Goal: Task Accomplishment & Management: Manage account settings

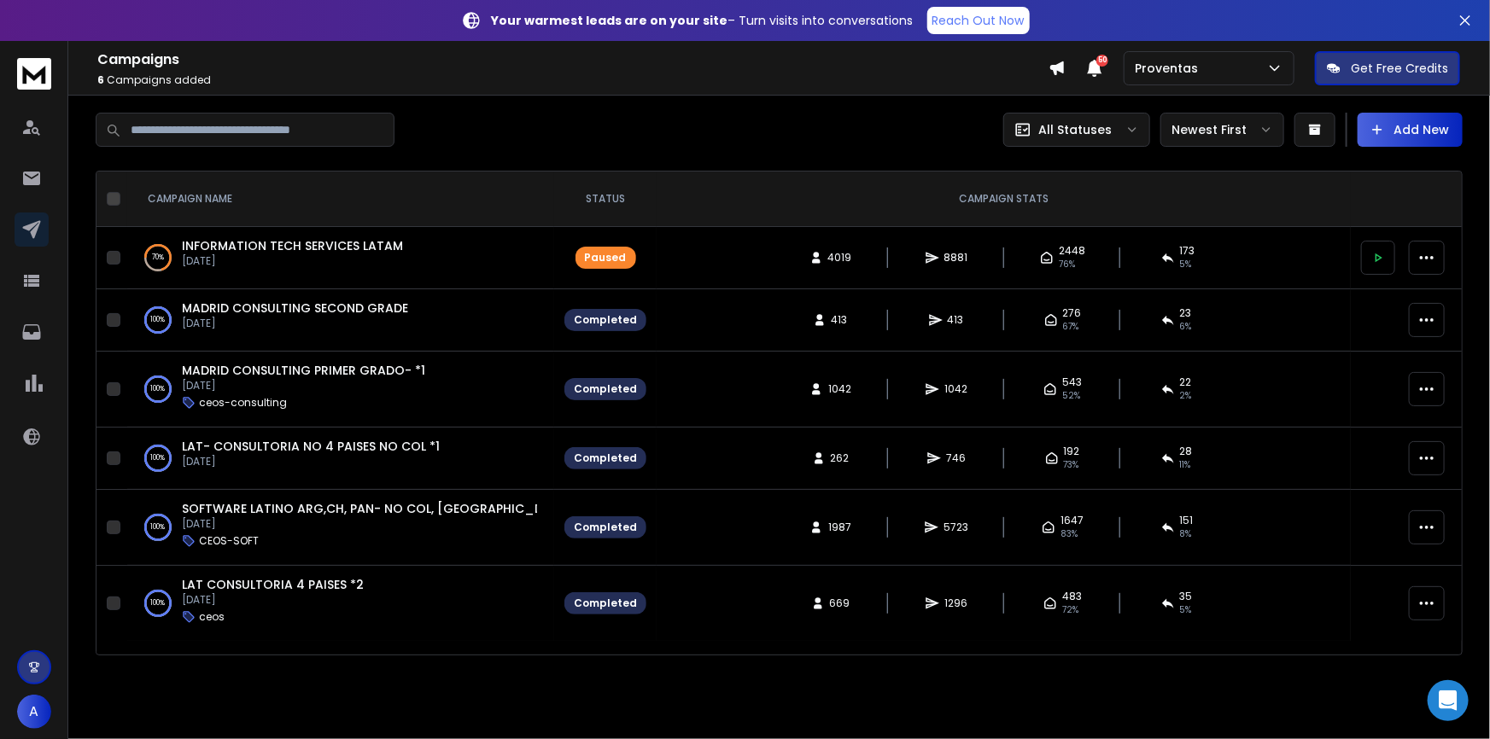
click at [1430, 327] on icon "button" at bounding box center [1426, 320] width 17 height 17
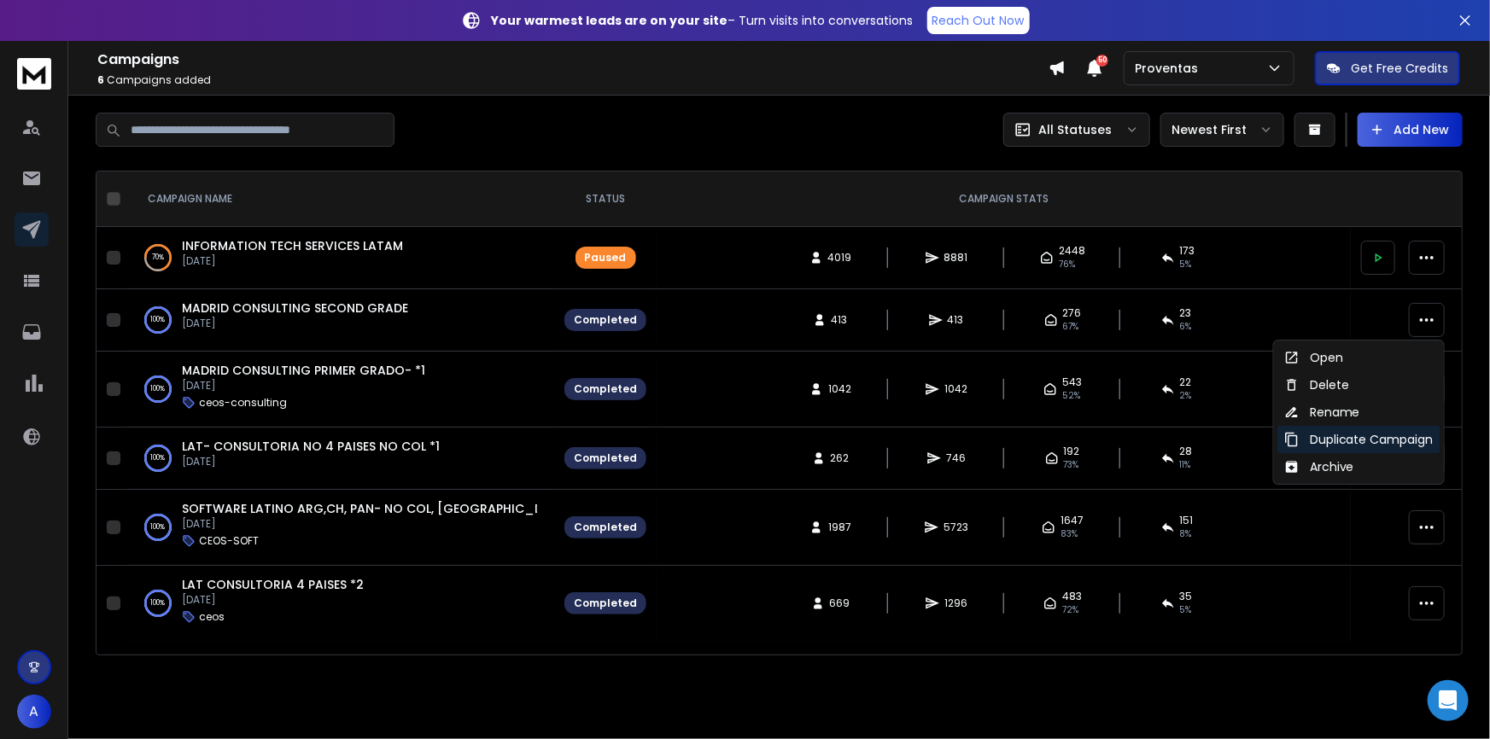
click at [1342, 437] on div "Duplicate Campaign" at bounding box center [1358, 439] width 149 height 17
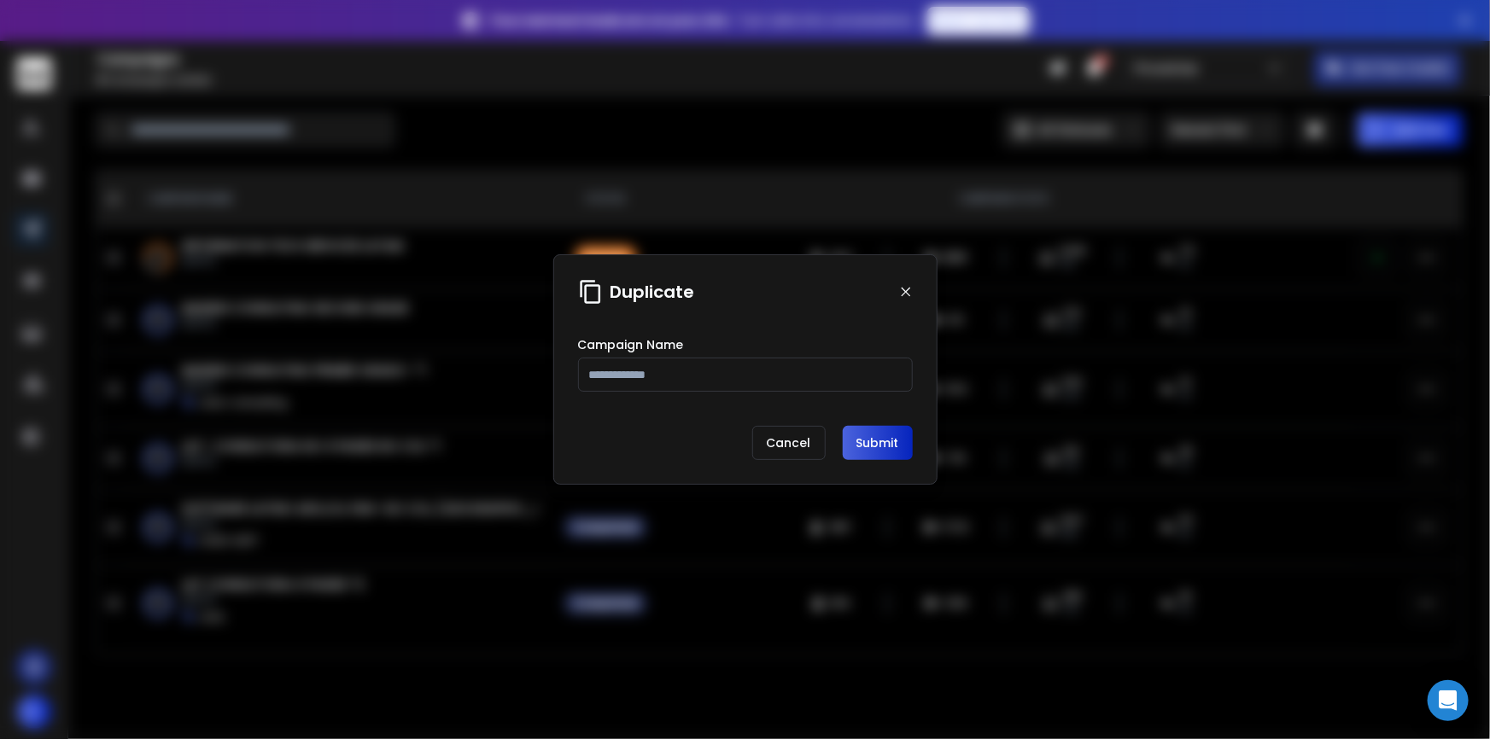
click at [765, 383] on input "text" at bounding box center [745, 375] width 335 height 34
type input "*"
type input "**********"
click at [865, 445] on button "Submit" at bounding box center [877, 443] width 70 height 34
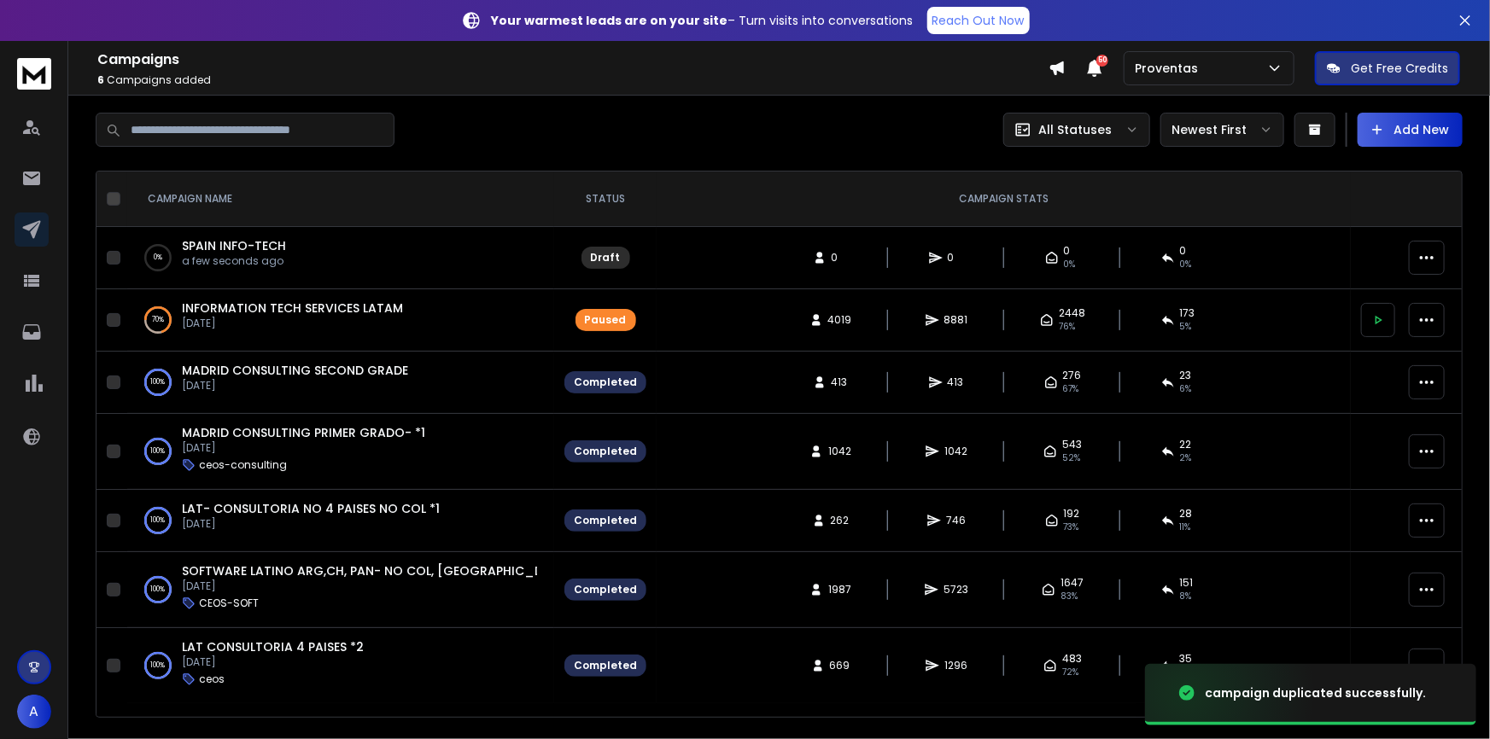
click at [271, 264] on p "a few seconds ago" at bounding box center [234, 261] width 104 height 14
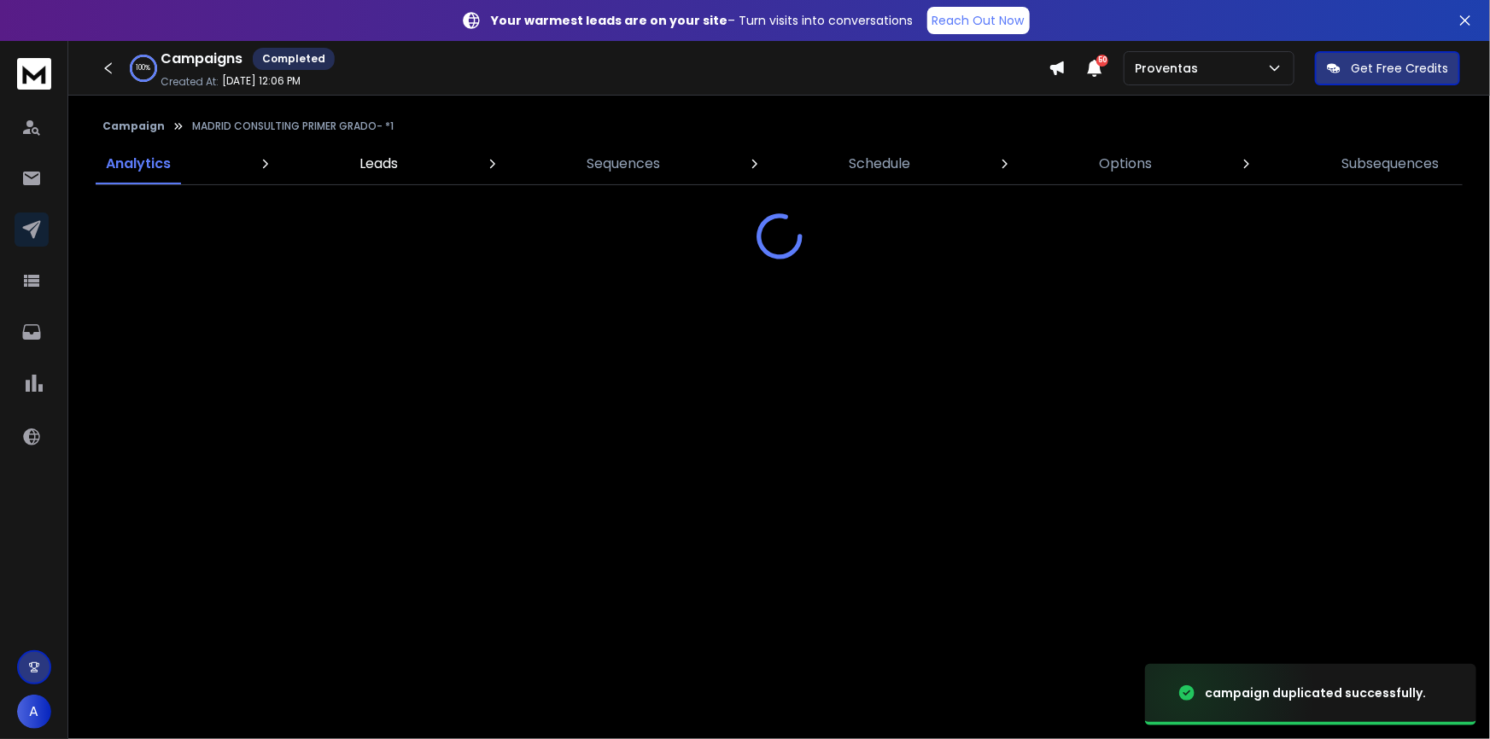
click at [360, 162] on p "Leads" at bounding box center [378, 164] width 38 height 20
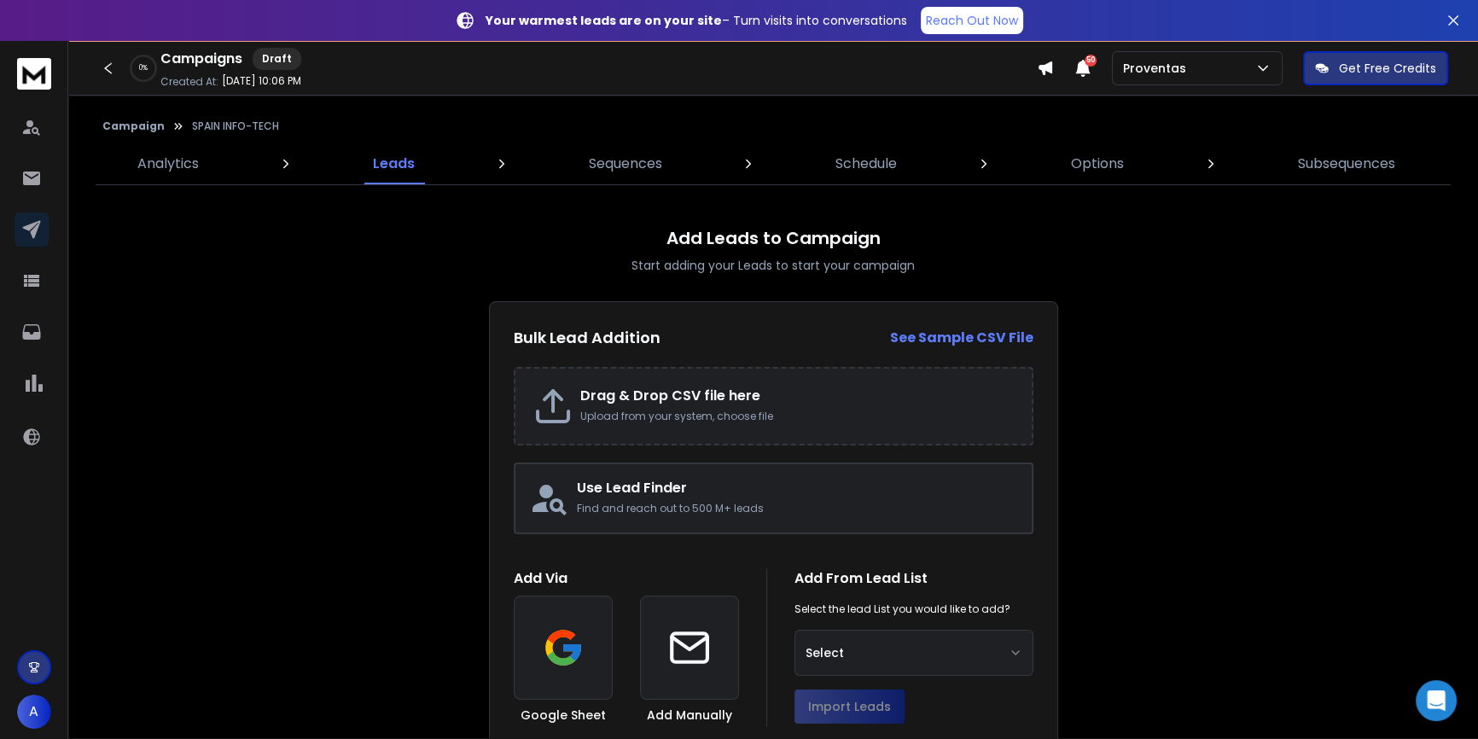
click at [663, 395] on h2 "Drag & Drop CSV file here" at bounding box center [797, 396] width 434 height 20
type input "**********"
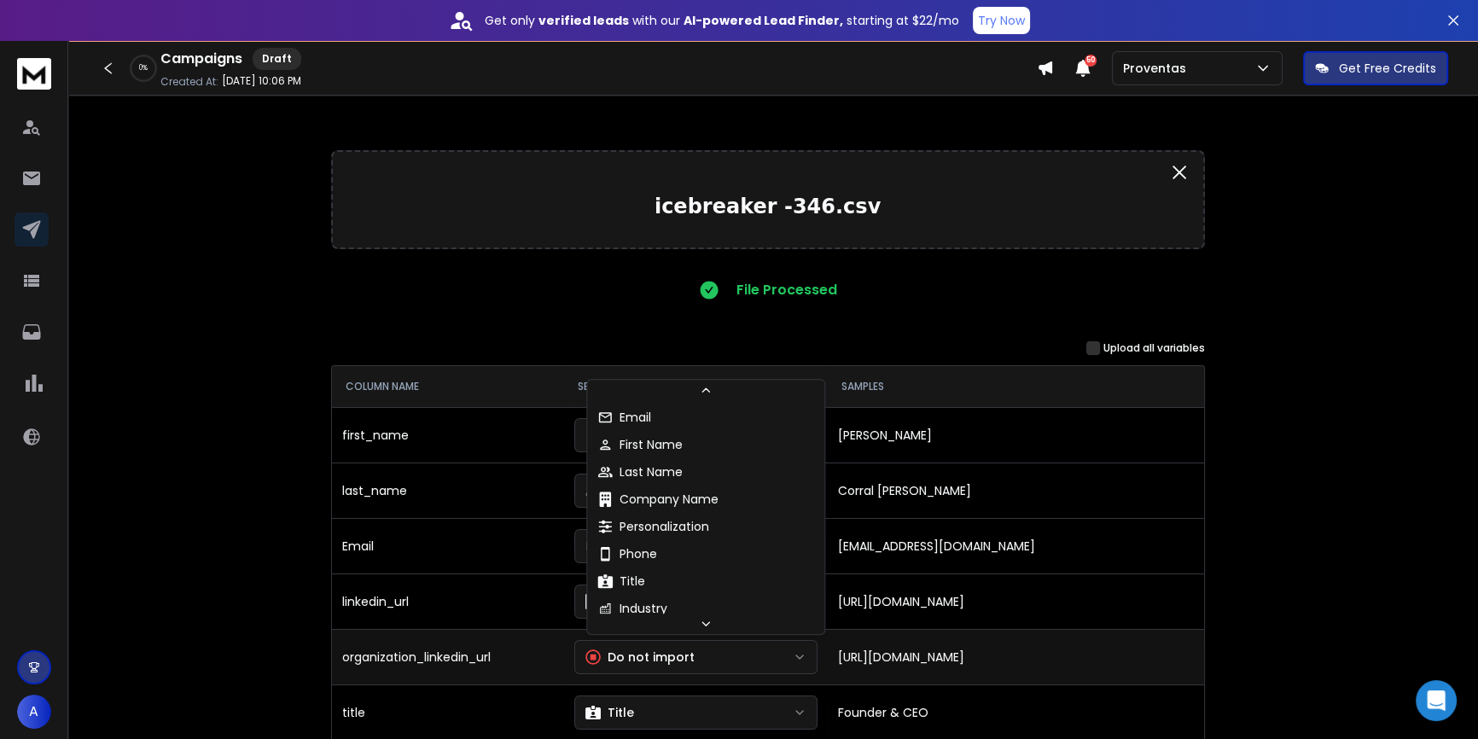
click at [695, 649] on div "Do not import" at bounding box center [640, 657] width 109 height 17
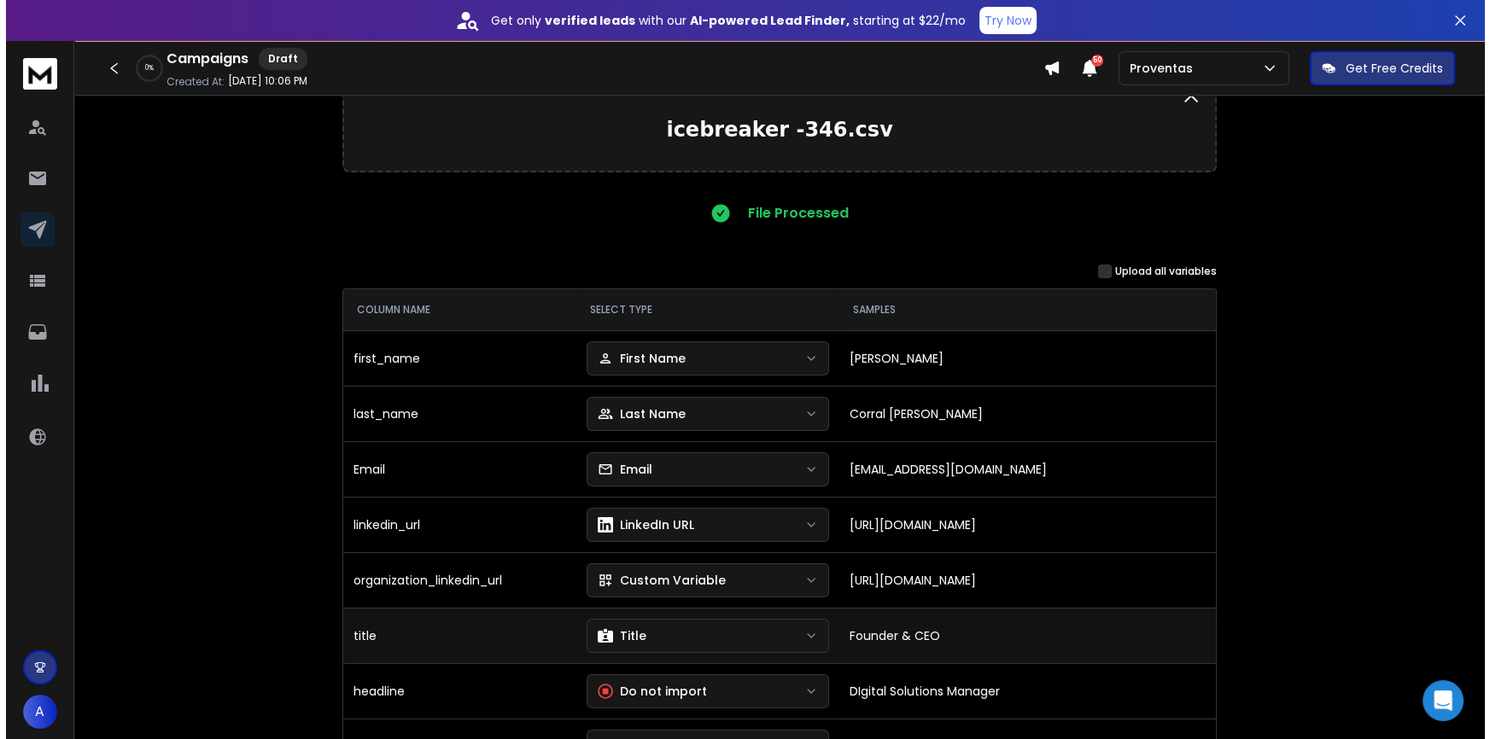
scroll to position [154, 0]
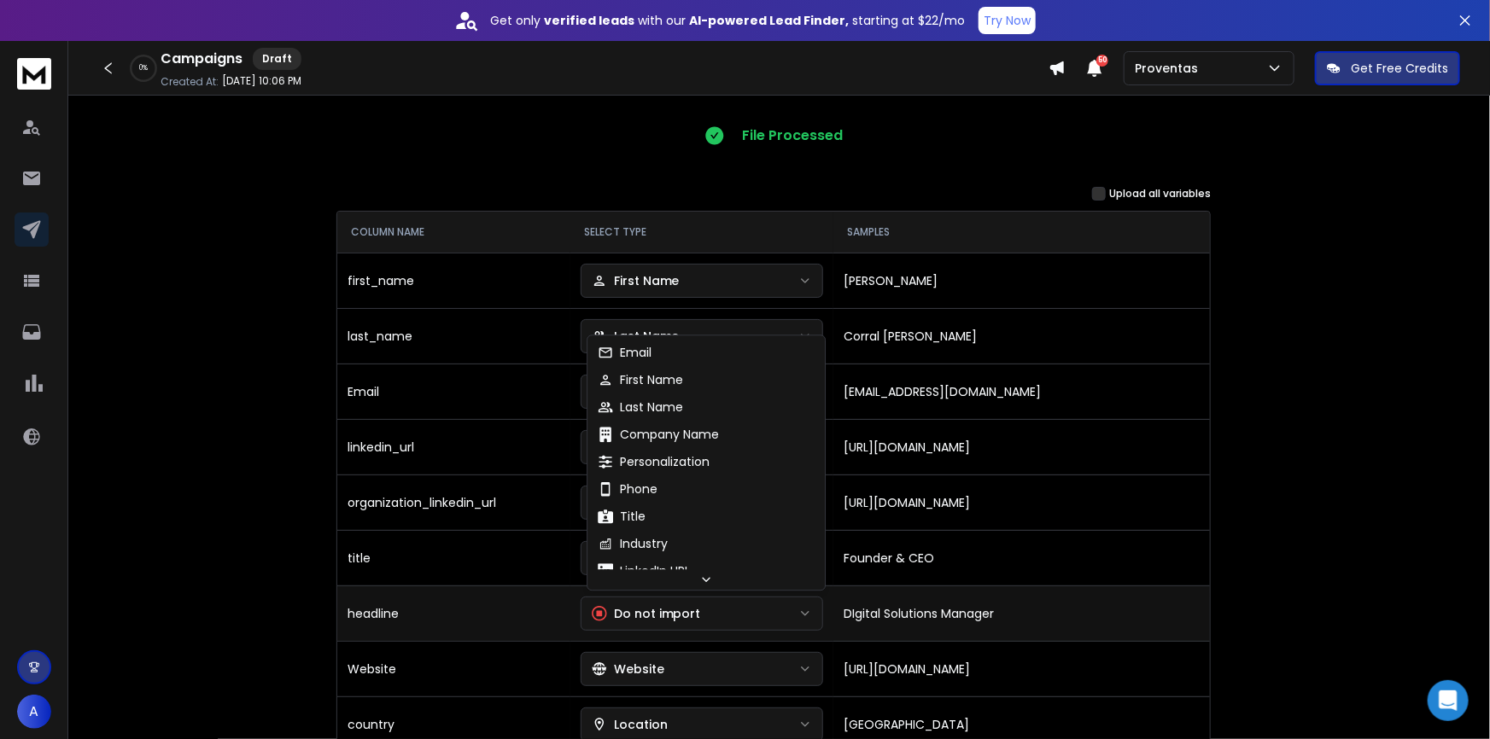
click at [679, 613] on div "Do not import" at bounding box center [646, 613] width 109 height 17
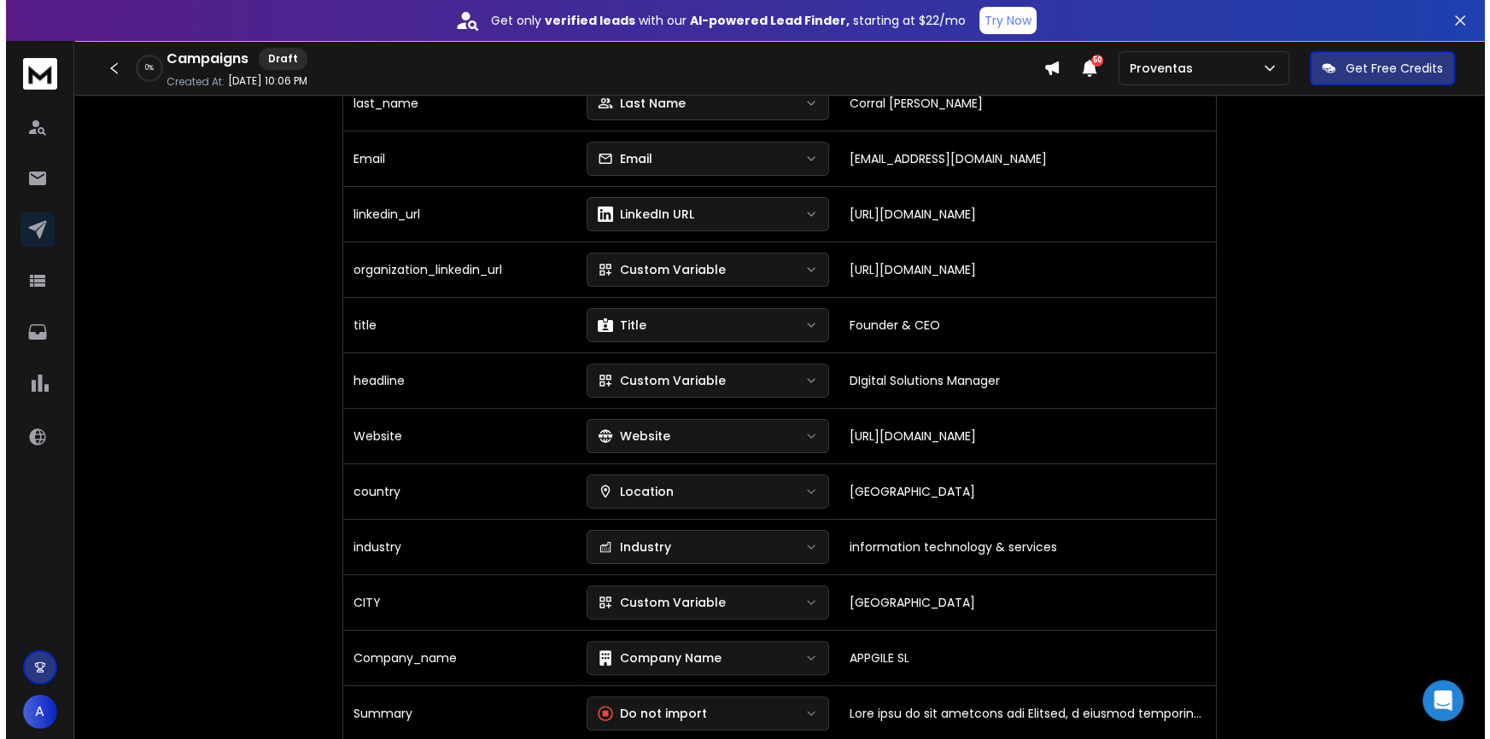
scroll to position [465, 0]
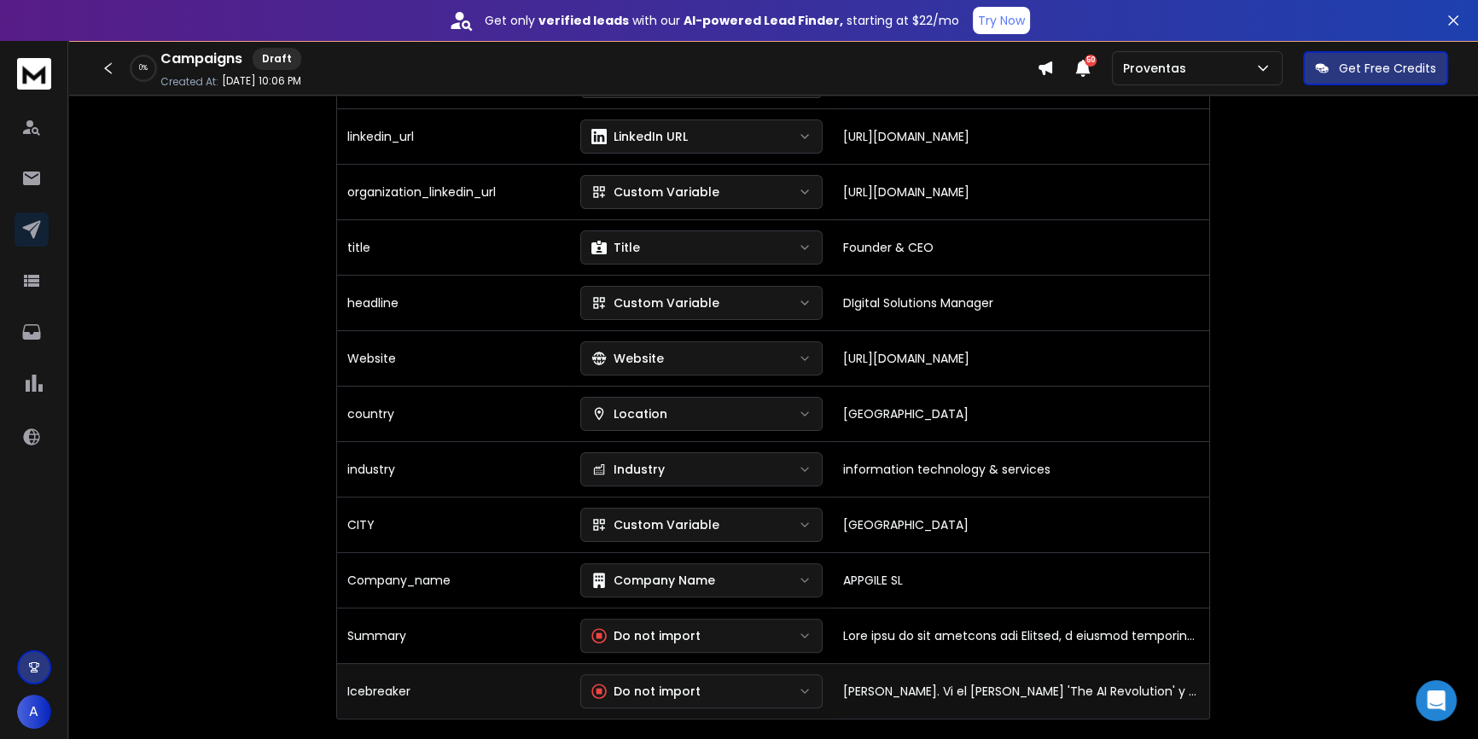
click at [705, 678] on button "Do not import" at bounding box center [701, 691] width 243 height 34
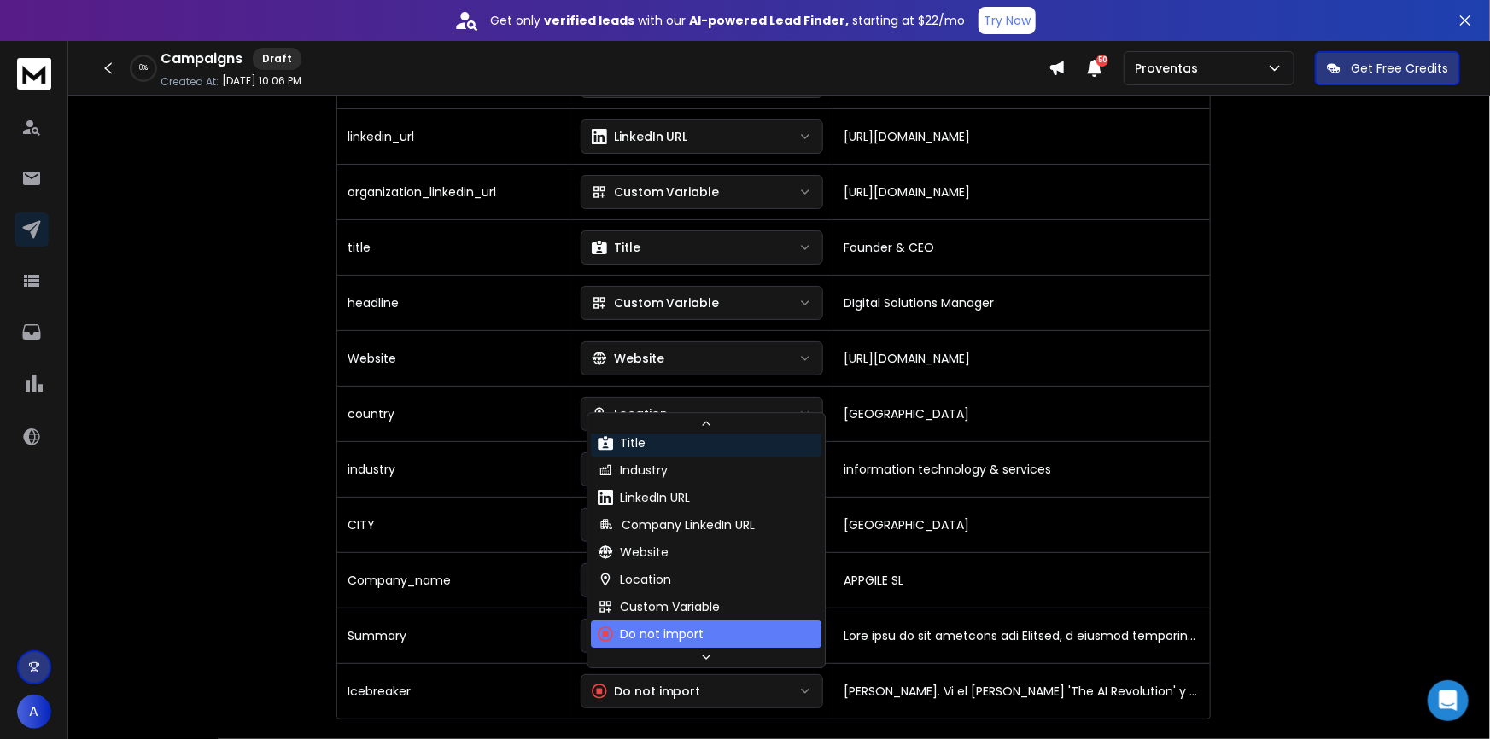
scroll to position [17, 0]
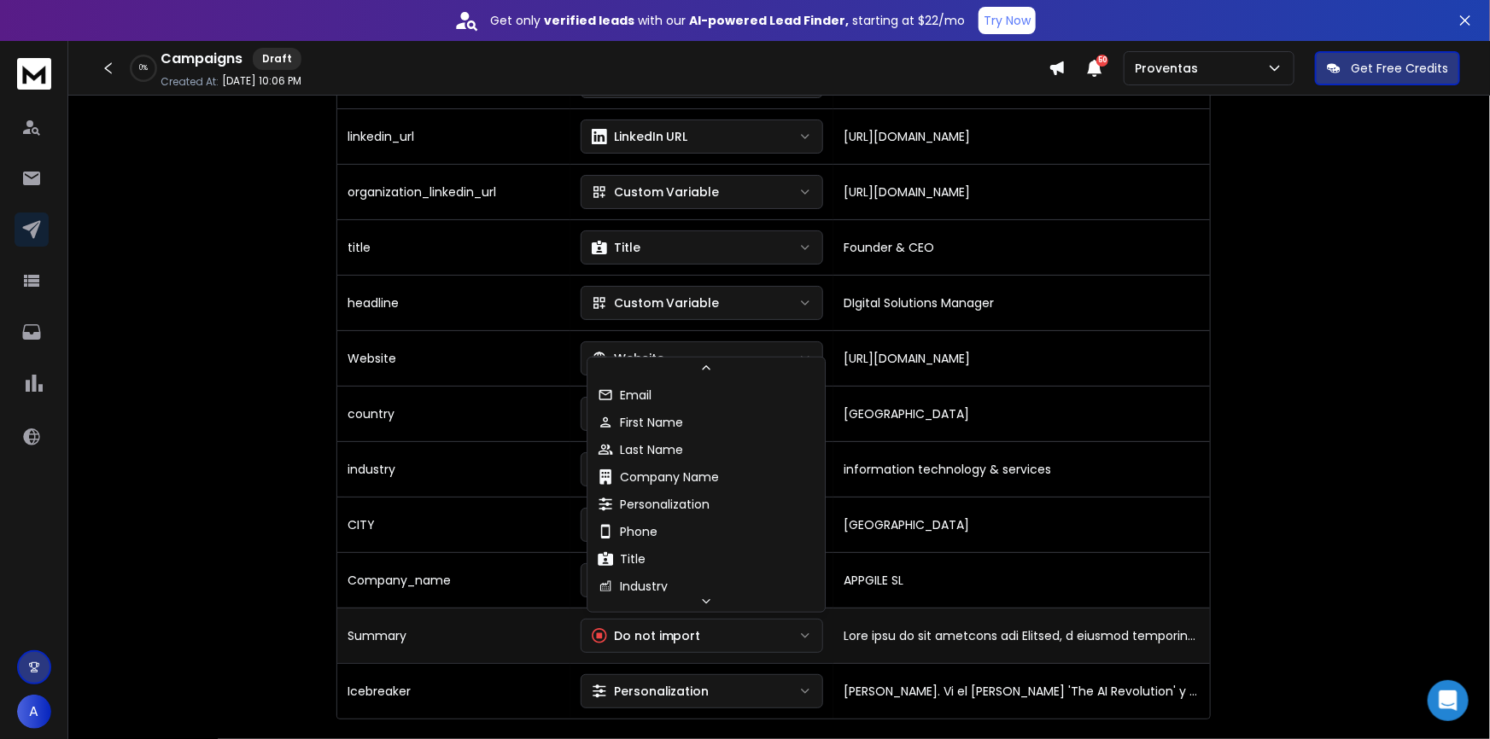
click at [678, 633] on div "Do not import" at bounding box center [646, 635] width 109 height 17
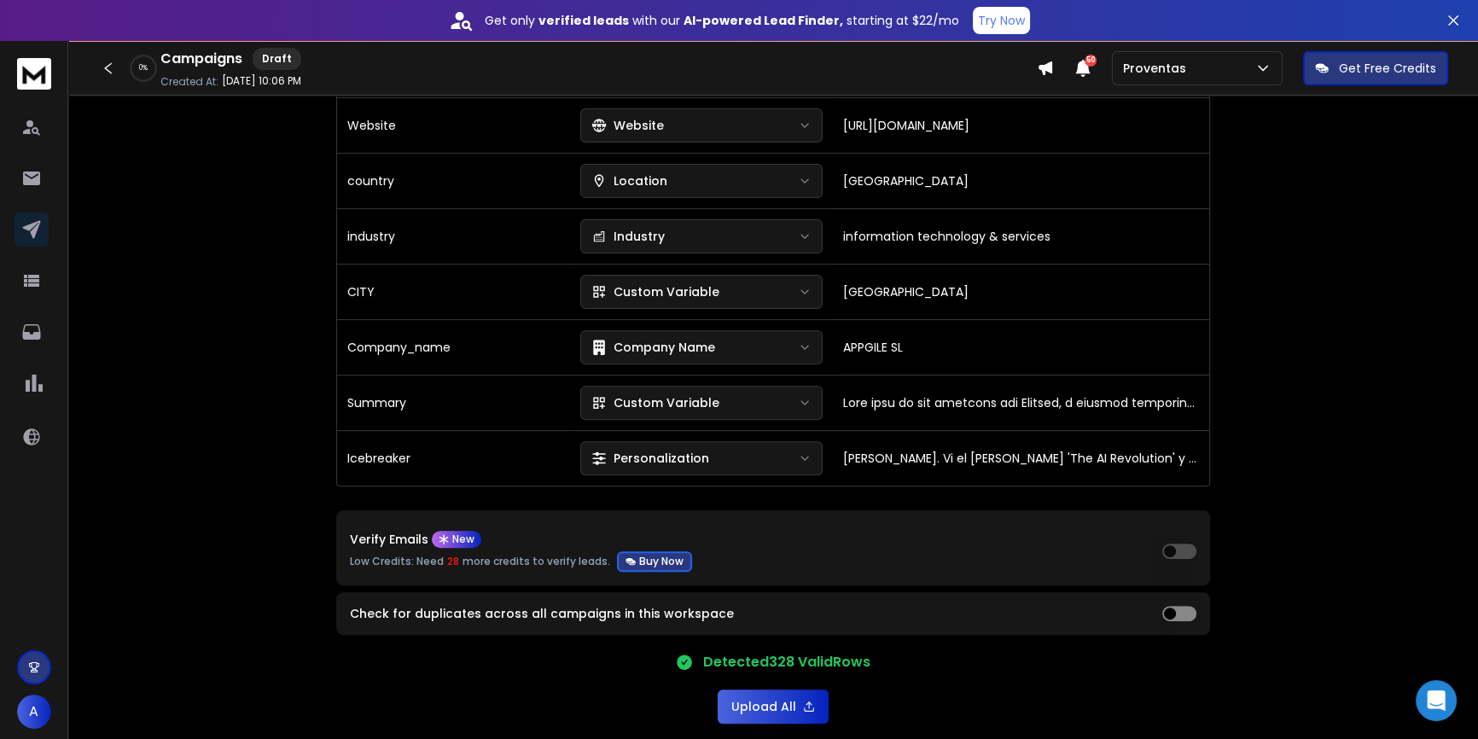
scroll to position [708, 0]
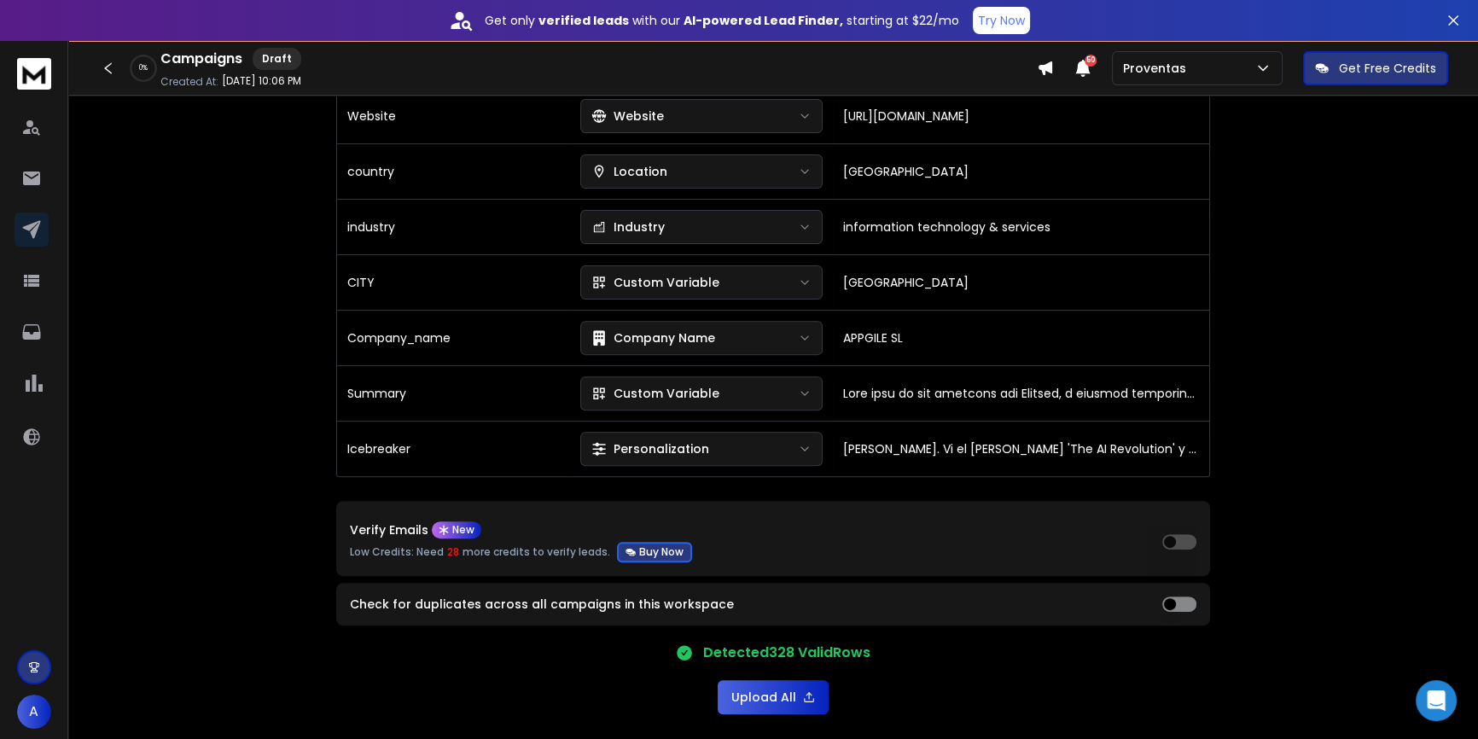
click at [792, 700] on button "Upload All" at bounding box center [773, 697] width 111 height 34
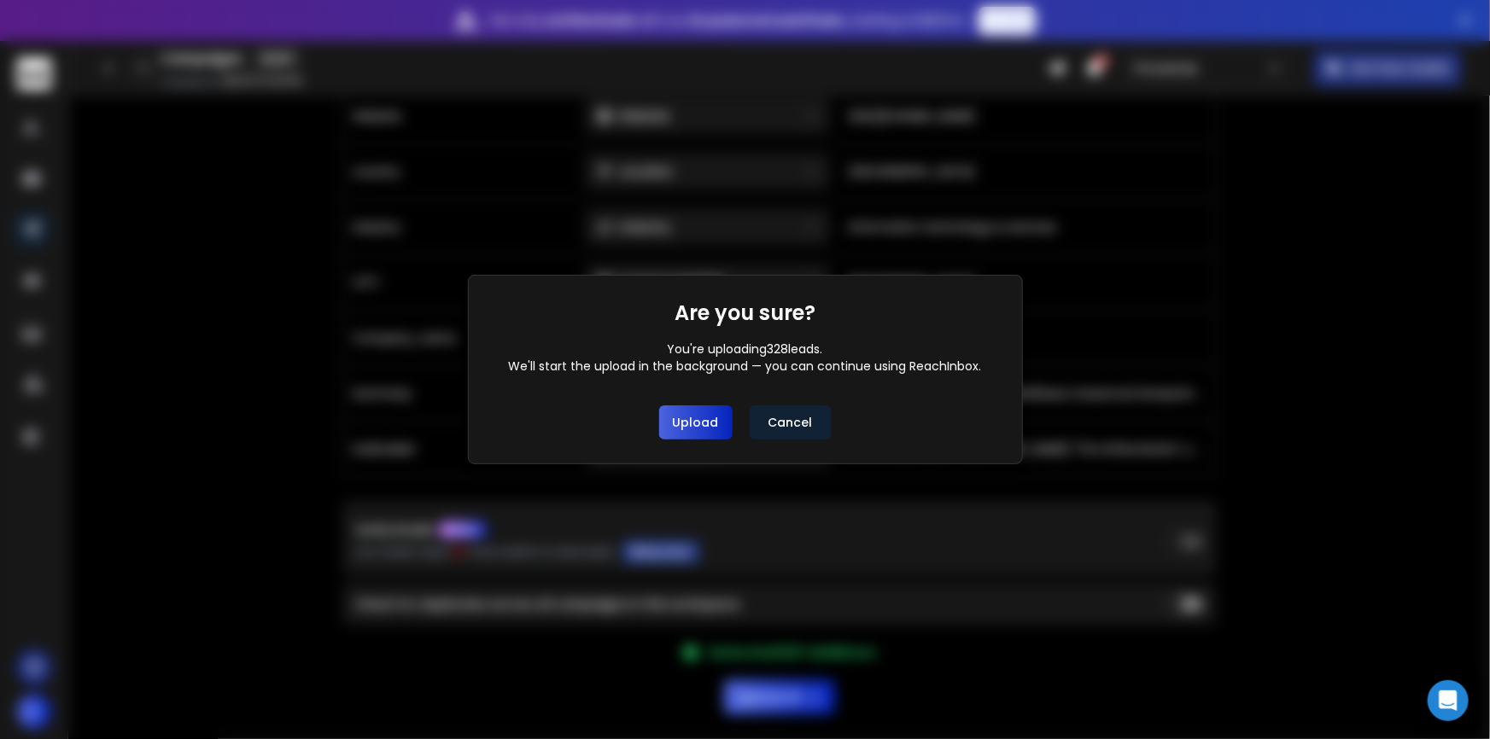
click at [685, 423] on button "Upload" at bounding box center [695, 422] width 73 height 34
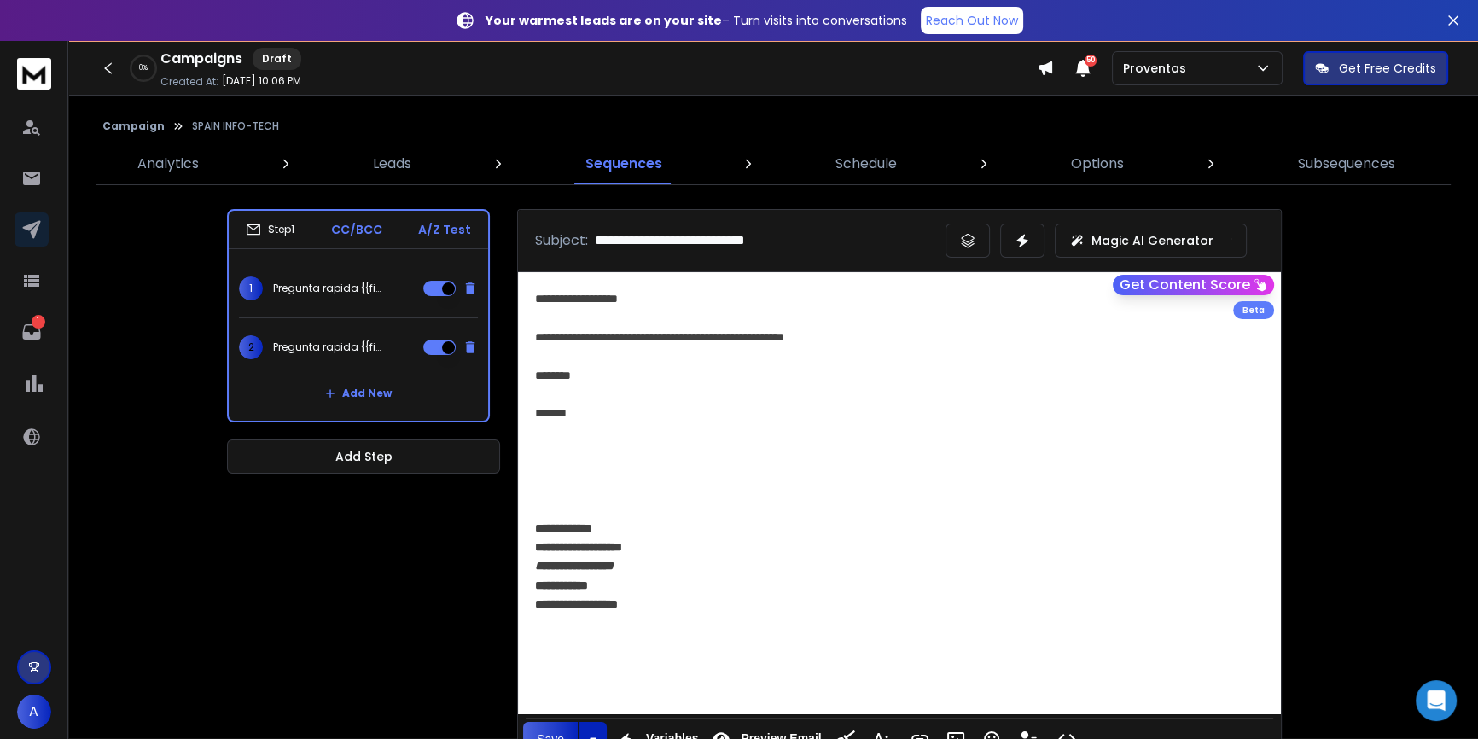
click at [708, 239] on input "**********" at bounding box center [762, 240] width 334 height 20
drag, startPoint x: 710, startPoint y: 243, endPoint x: 584, endPoint y: 239, distance: 126.4
click at [584, 239] on div "**********" at bounding box center [732, 240] width 394 height 20
click at [736, 246] on input "**********" at bounding box center [762, 240] width 334 height 20
drag, startPoint x: 710, startPoint y: 334, endPoint x: 851, endPoint y: 340, distance: 141.0
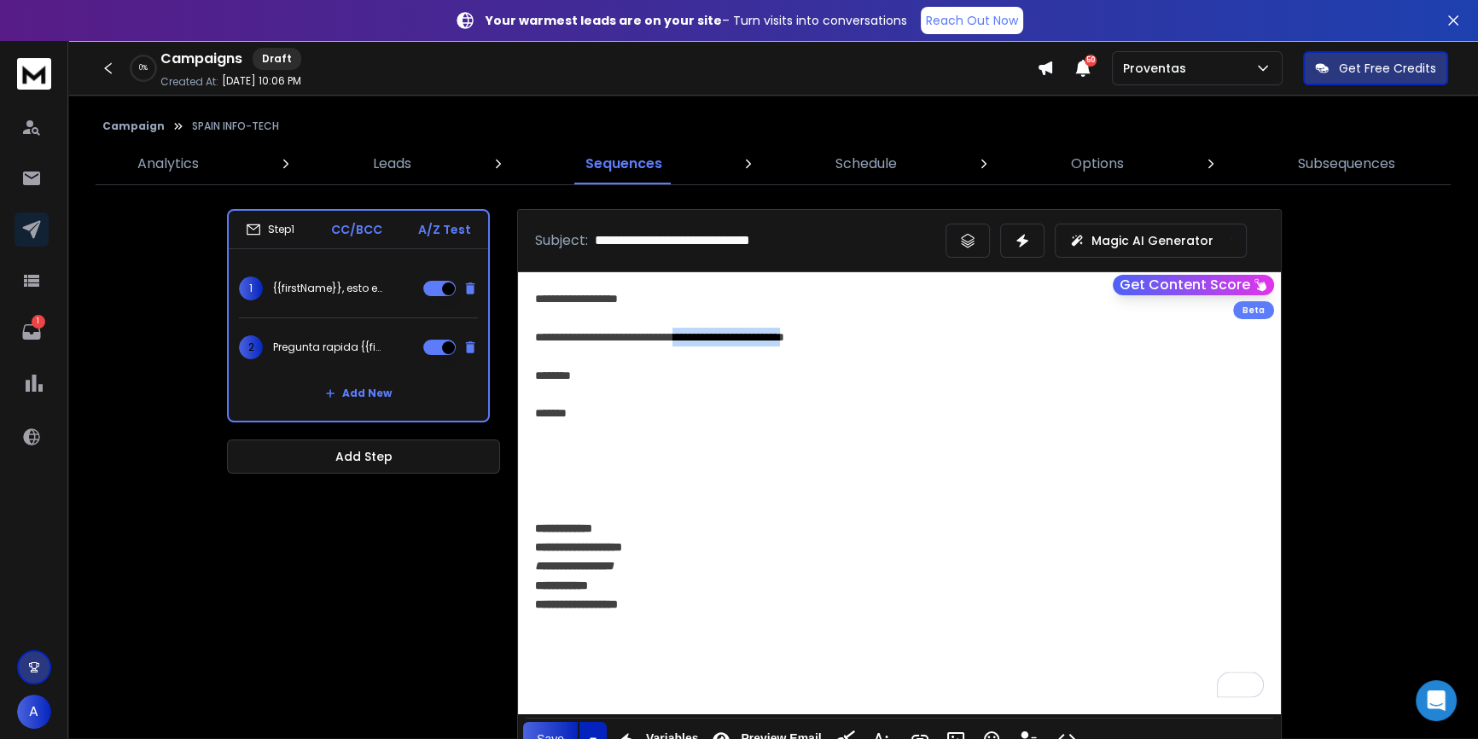
click at [851, 340] on div "**********" at bounding box center [899, 337] width 729 height 19
click at [360, 353] on div "2 Pregunta rapida {{firstName}}" at bounding box center [310, 347] width 143 height 24
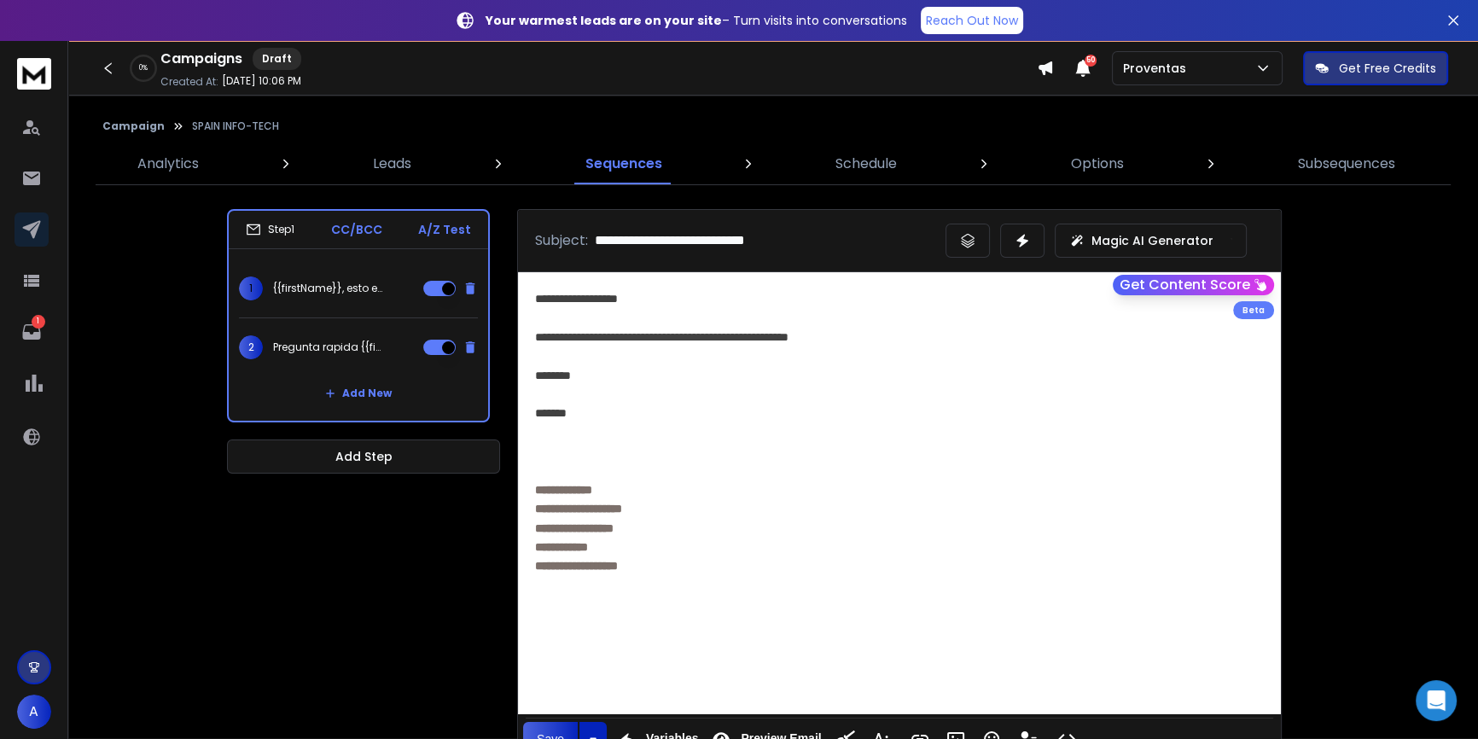
click at [380, 300] on div "1 {{firstName}}, esto es para ti" at bounding box center [358, 288] width 239 height 59
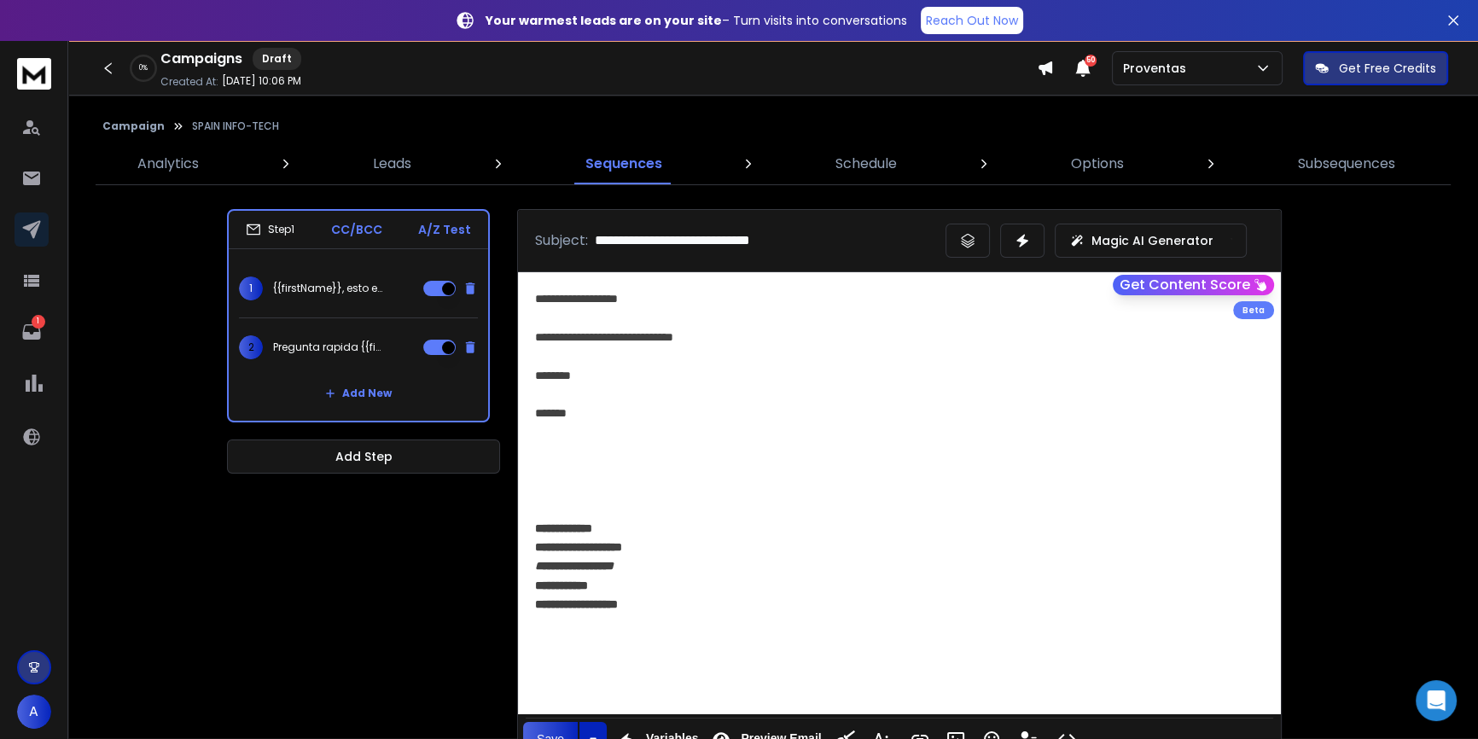
click at [446, 288] on button "button" at bounding box center [439, 288] width 32 height 15
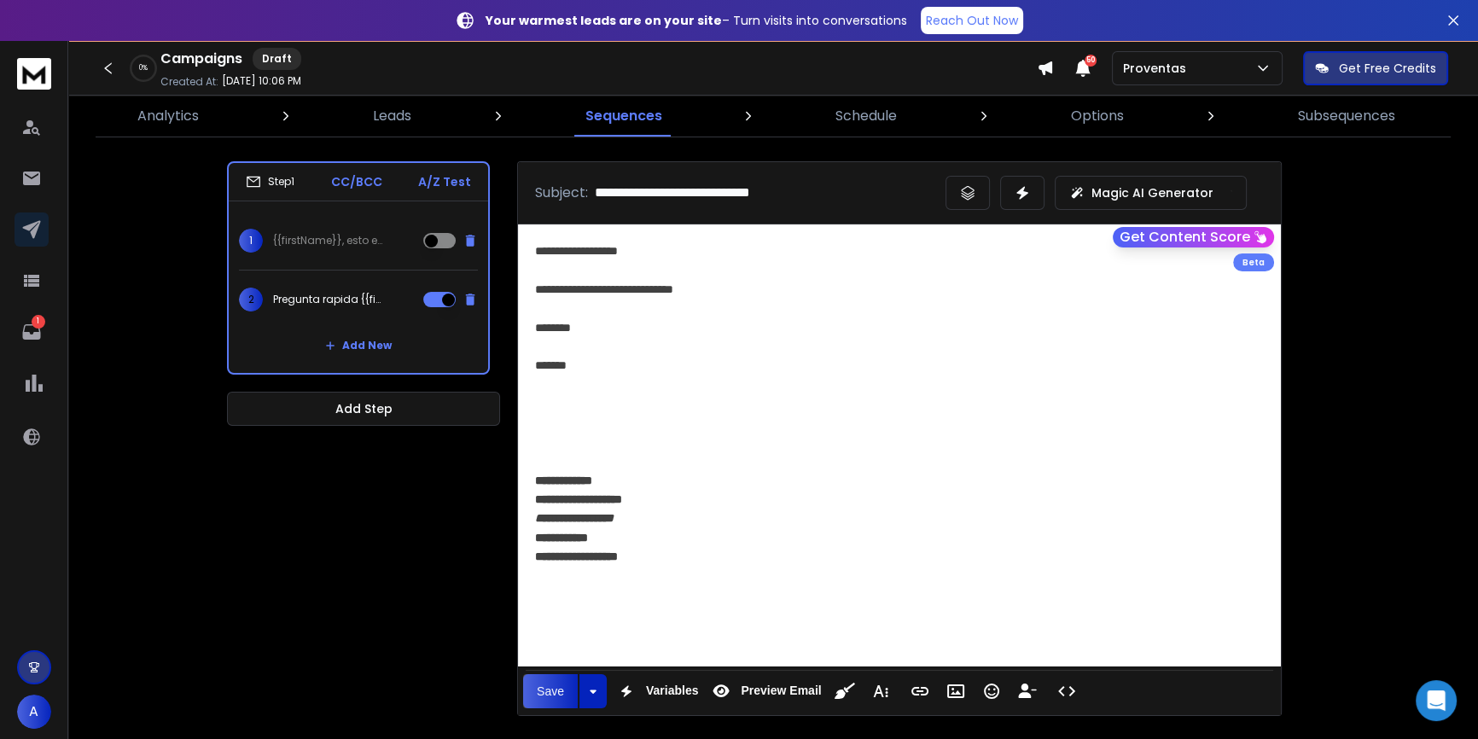
drag, startPoint x: 540, startPoint y: 691, endPoint x: 600, endPoint y: 455, distance: 243.9
click at [612, 471] on div "**********" at bounding box center [899, 469] width 763 height 491
click at [530, 371] on div "**********" at bounding box center [899, 445] width 763 height 442
click at [317, 221] on div "1 {{firstName}}, esto es para ti" at bounding box center [358, 241] width 239 height 59
click at [324, 234] on p "{{firstName}}, esto es para ti" at bounding box center [327, 241] width 109 height 14
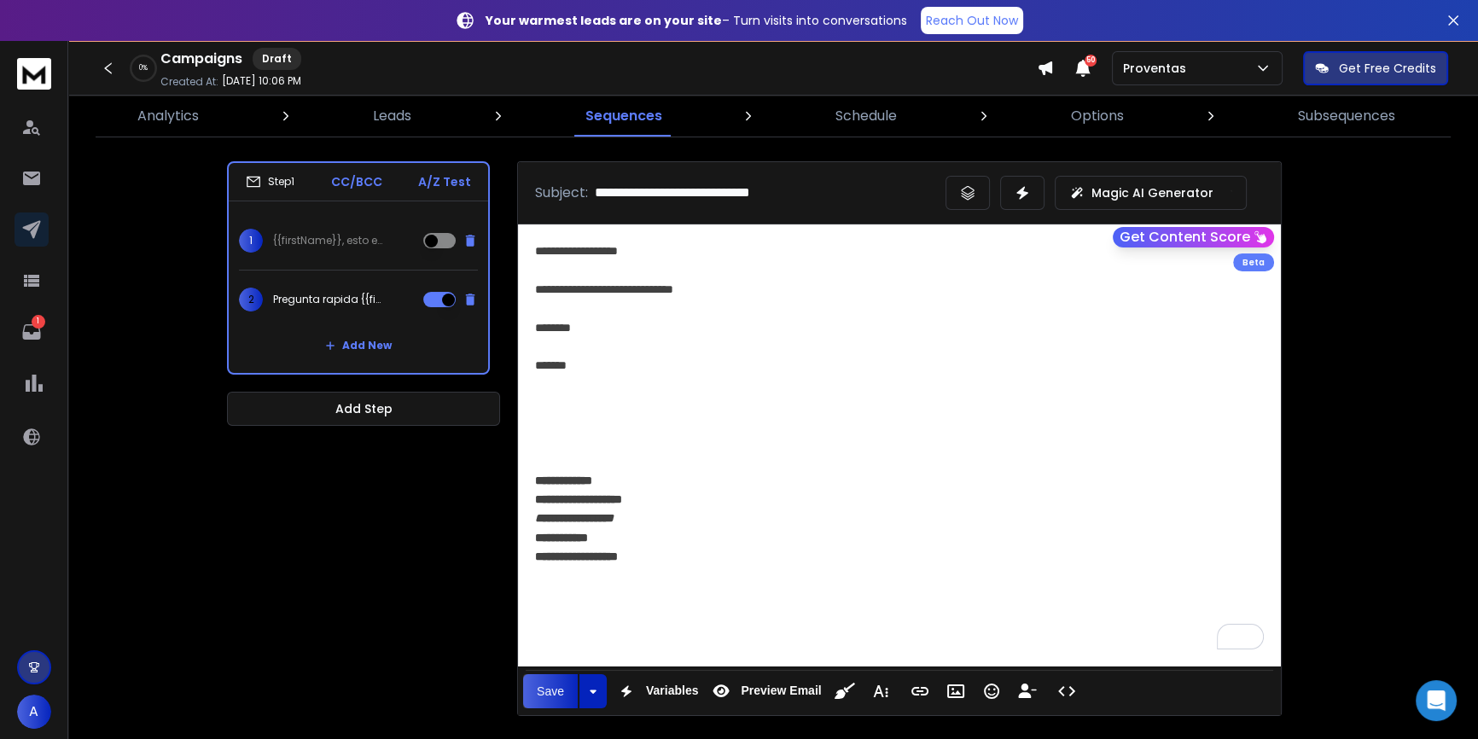
click at [359, 300] on p "Pregunta rapida {{firstName}}" at bounding box center [327, 300] width 109 height 14
click at [333, 244] on p "{{firstName}}, esto es para ti" at bounding box center [327, 241] width 109 height 14
type input "**********"
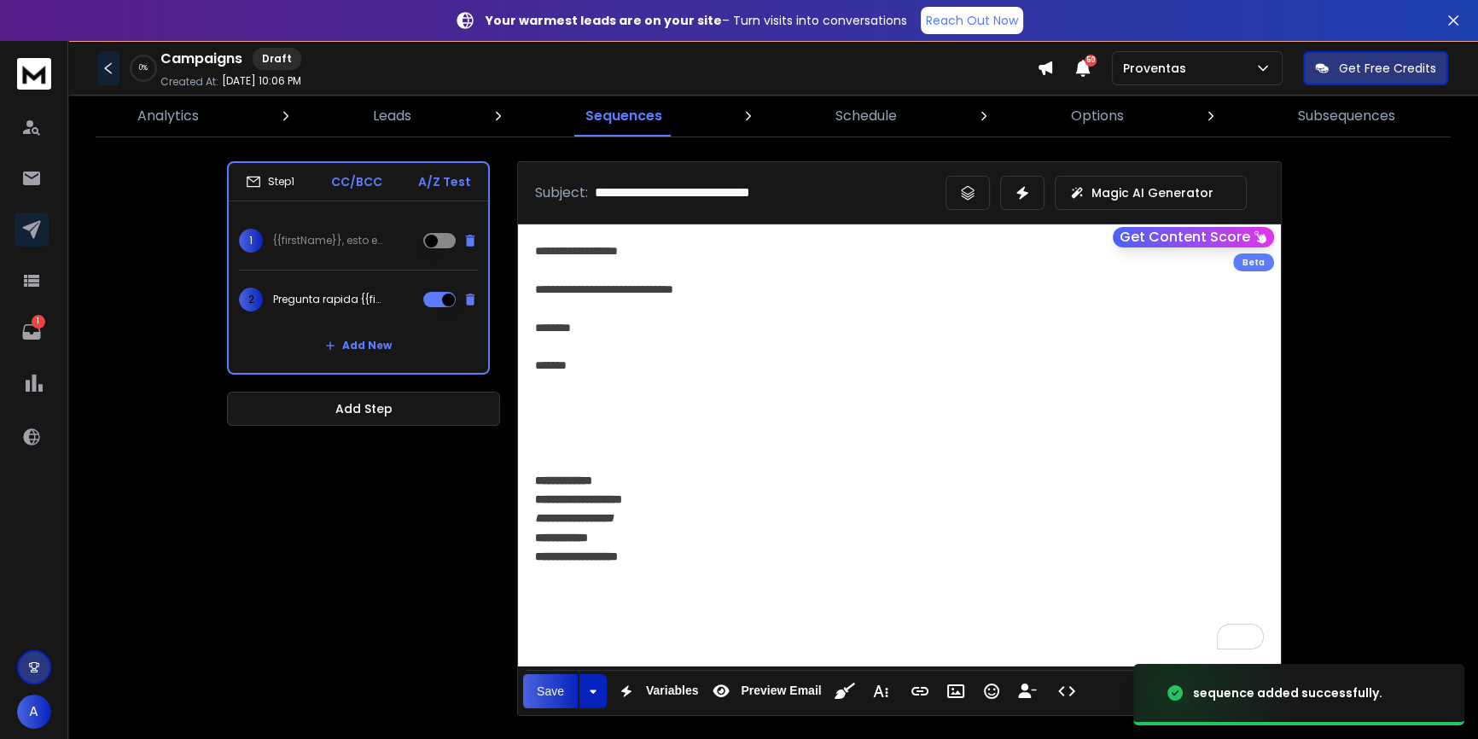
click at [107, 67] on icon at bounding box center [107, 67] width 7 height 11
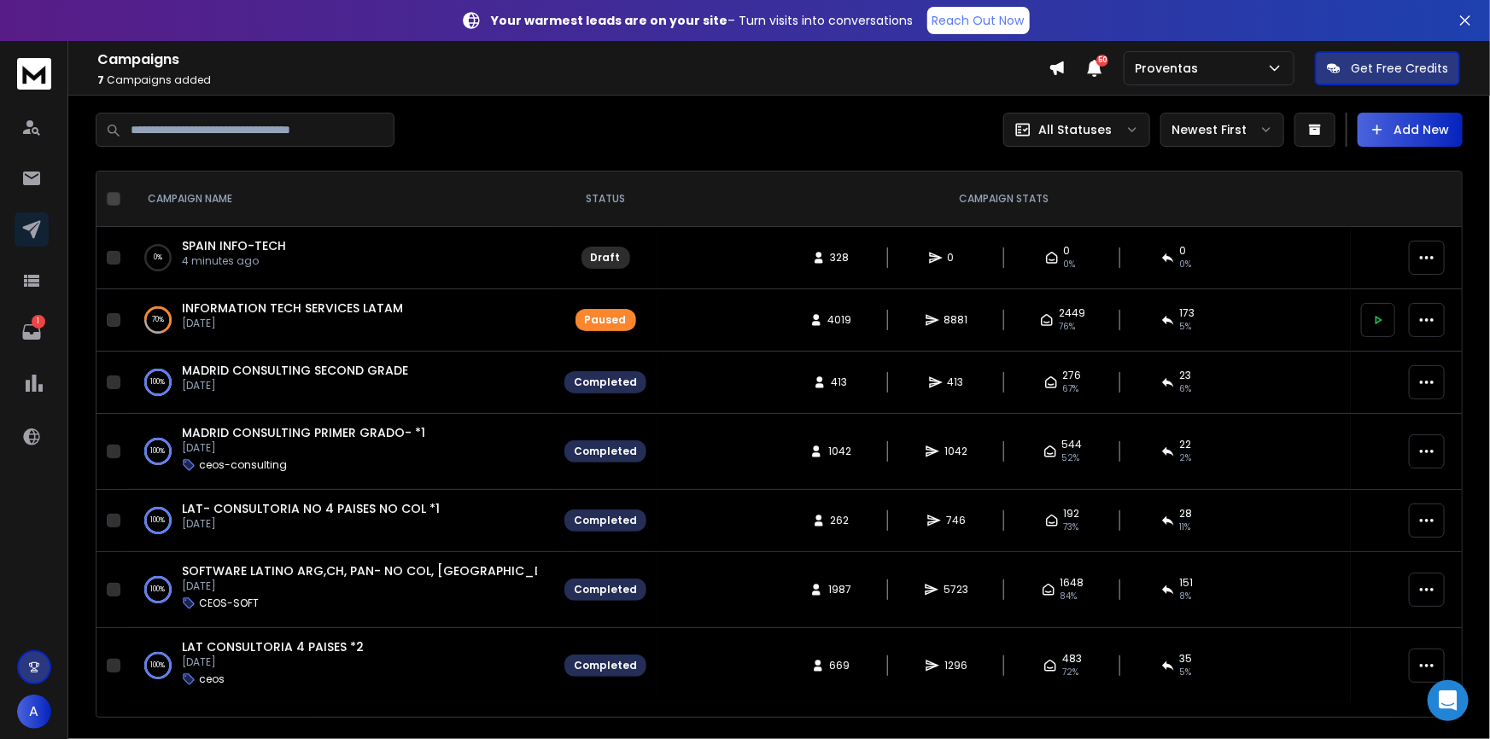
click at [304, 311] on span "INFORMATION TECH SERVICES LATAM" at bounding box center [292, 308] width 221 height 17
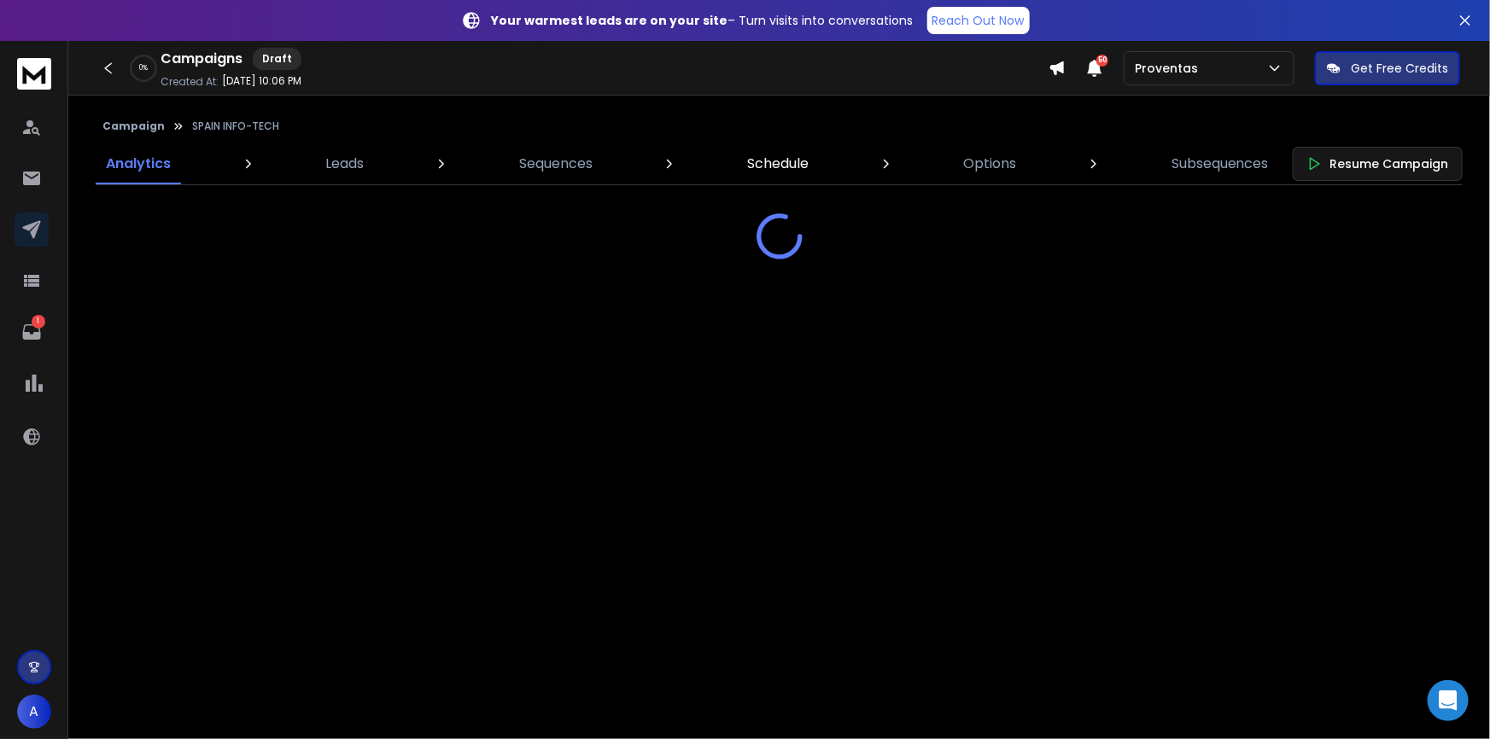
click at [764, 166] on p "Schedule" at bounding box center [777, 164] width 61 height 20
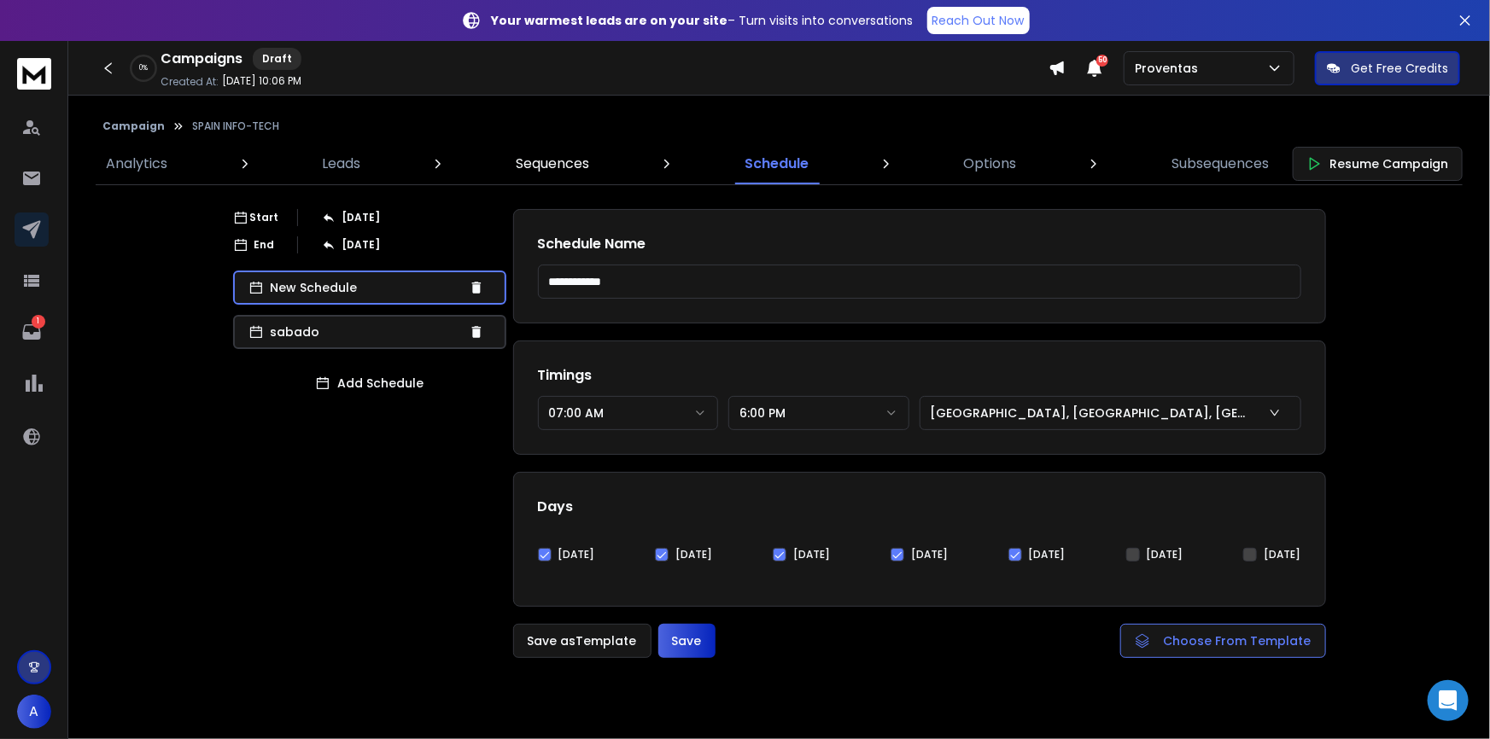
click at [550, 166] on p "Sequences" at bounding box center [552, 164] width 73 height 20
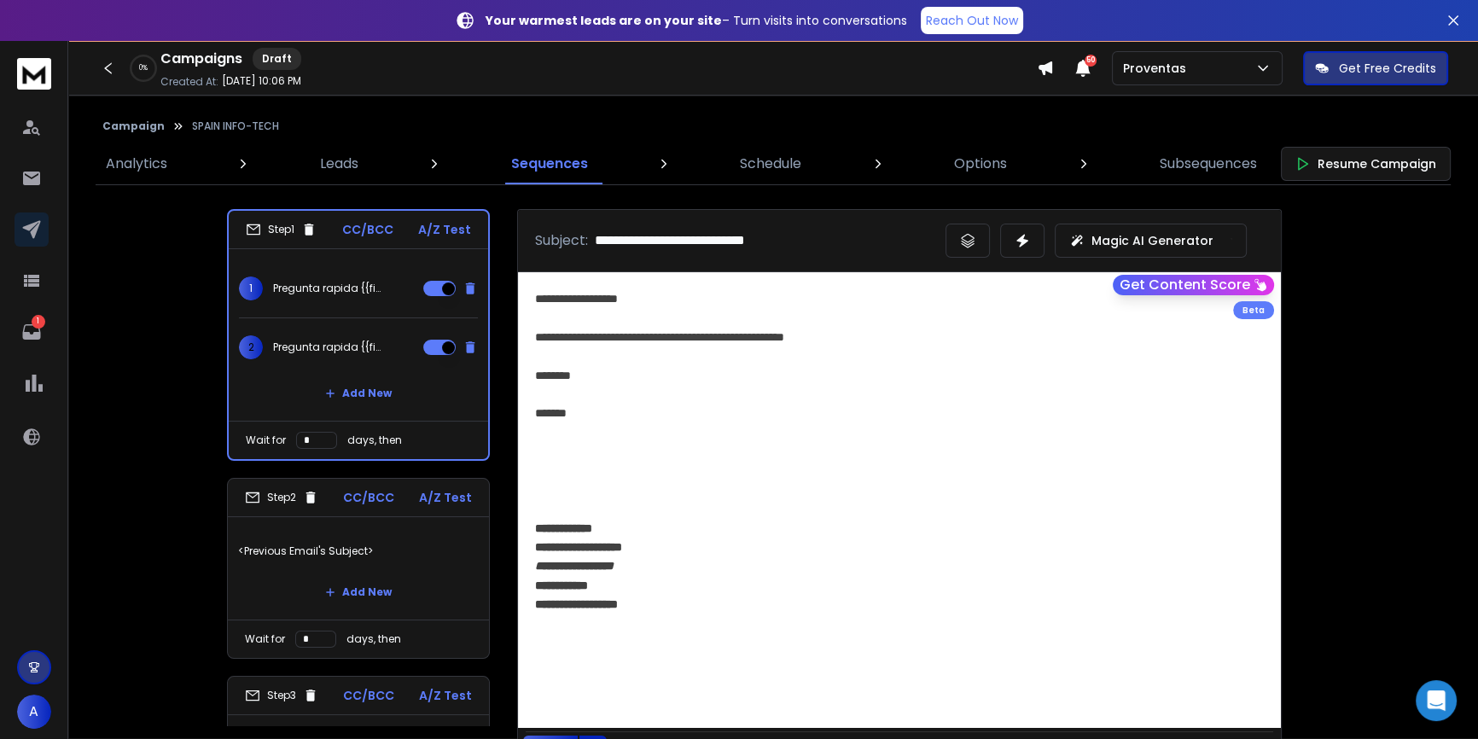
click at [375, 554] on p "<Previous Email's Subject>" at bounding box center [358, 552] width 241 height 48
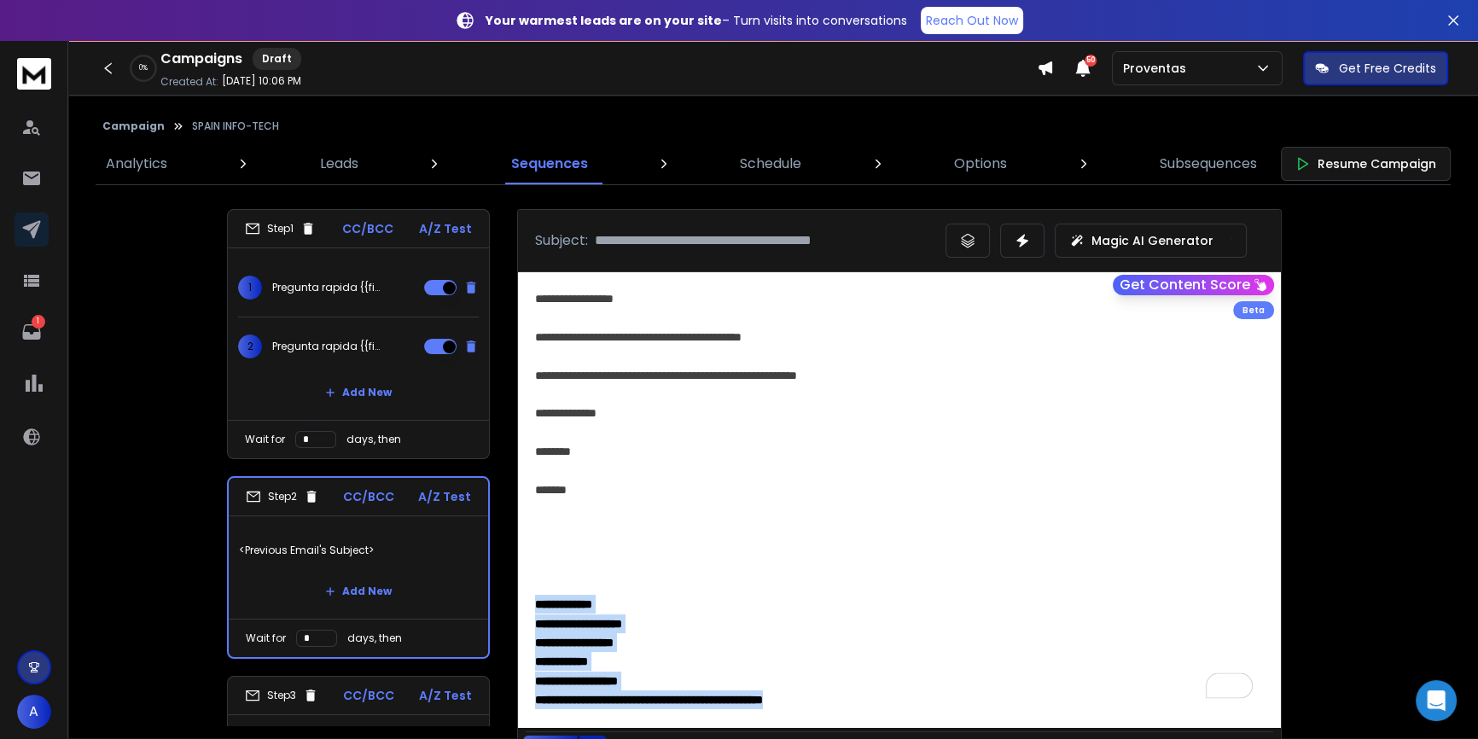
drag, startPoint x: 916, startPoint y: 691, endPoint x: 530, endPoint y: 596, distance: 397.5
click at [530, 596] on div "**********" at bounding box center [899, 494] width 763 height 444
click at [872, 696] on div "**********" at bounding box center [899, 700] width 729 height 19
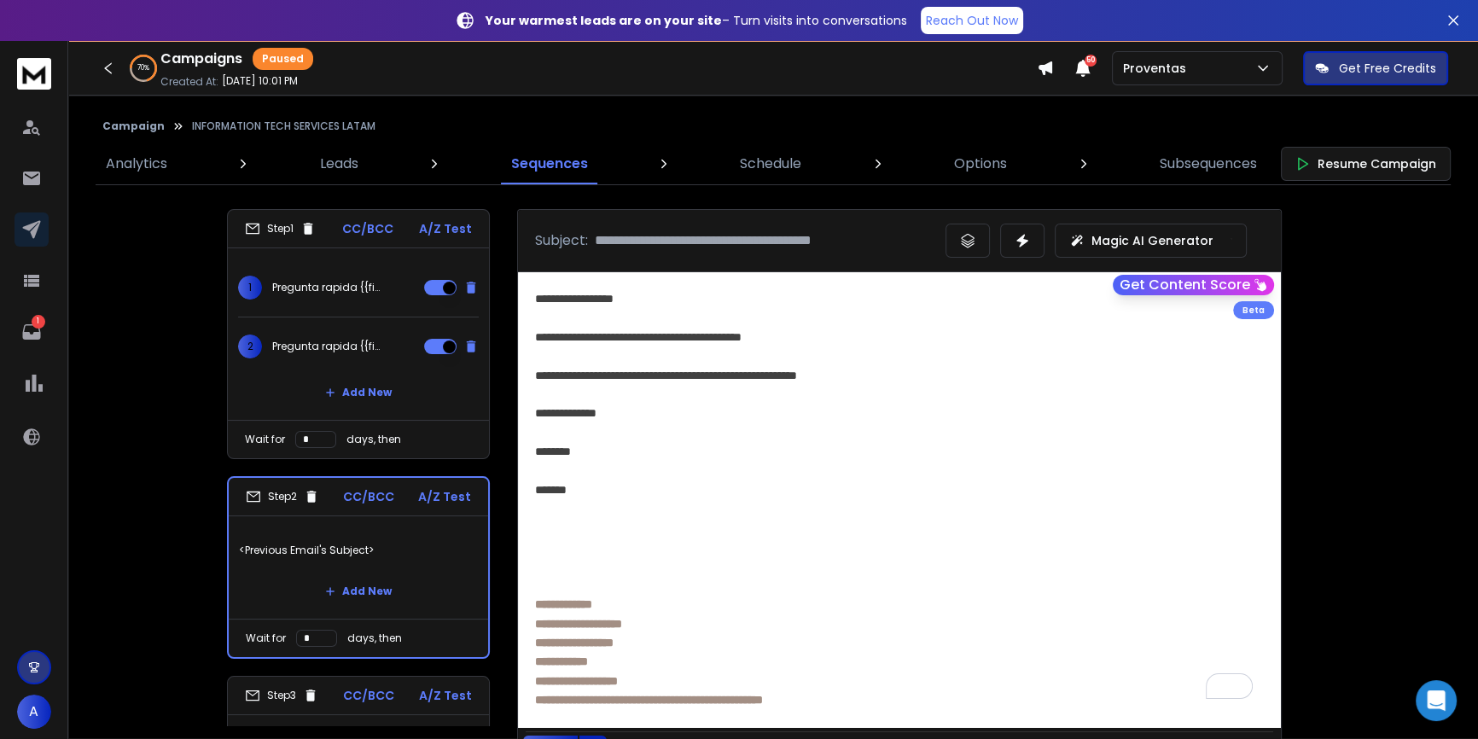
click at [872, 696] on div "**********" at bounding box center [899, 700] width 729 height 19
click at [103, 72] on icon at bounding box center [108, 68] width 15 height 15
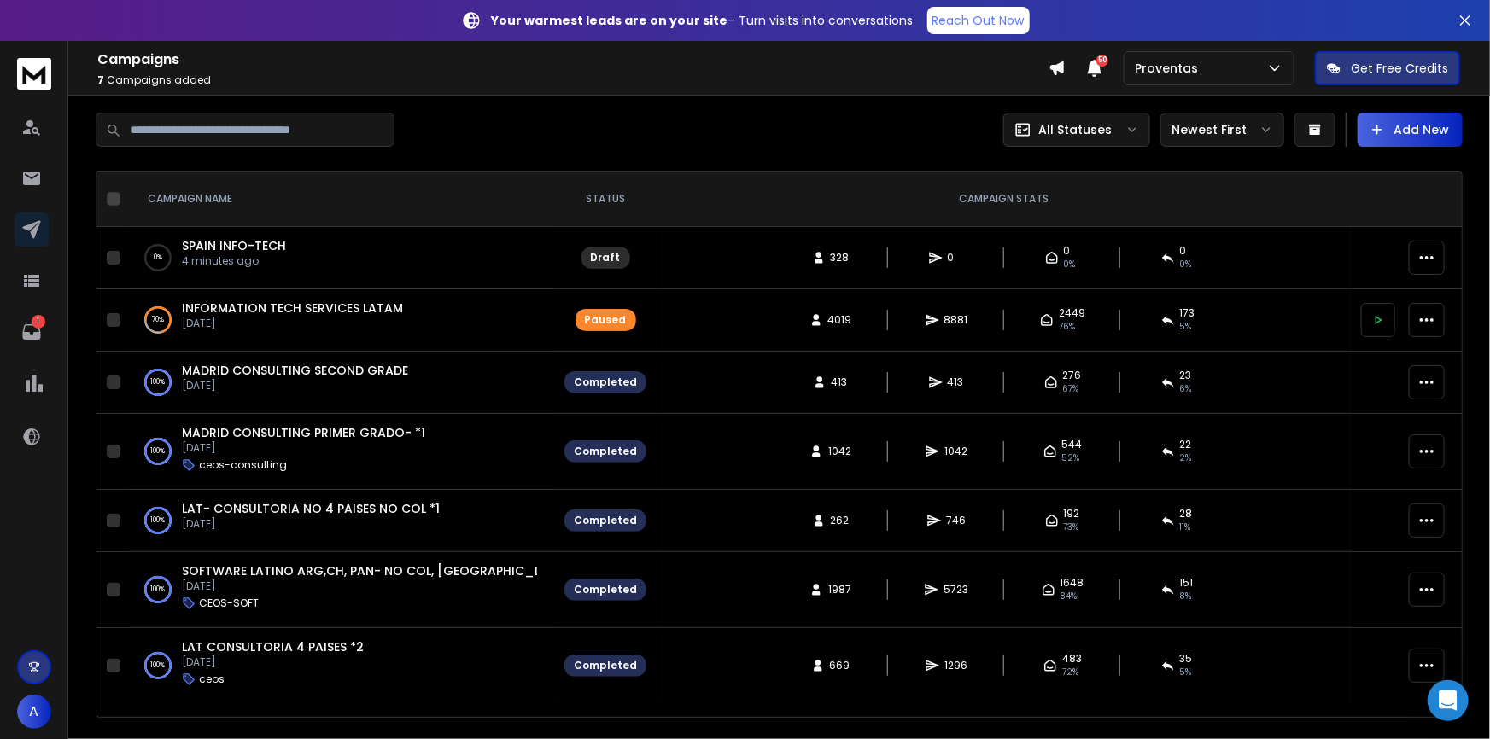
click at [219, 253] on span "SPAIN INFO-TECH" at bounding box center [234, 245] width 104 height 17
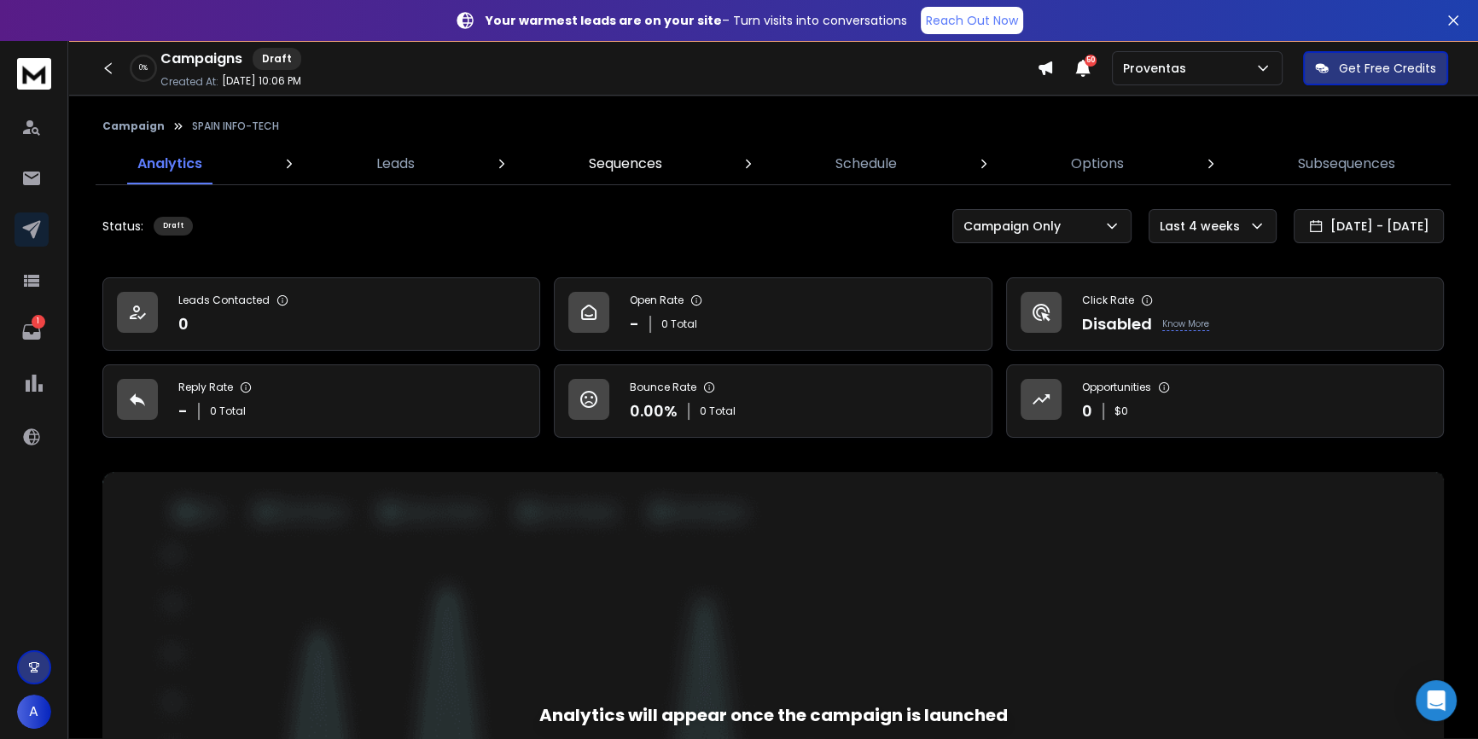
click at [603, 158] on p "Sequences" at bounding box center [625, 164] width 73 height 20
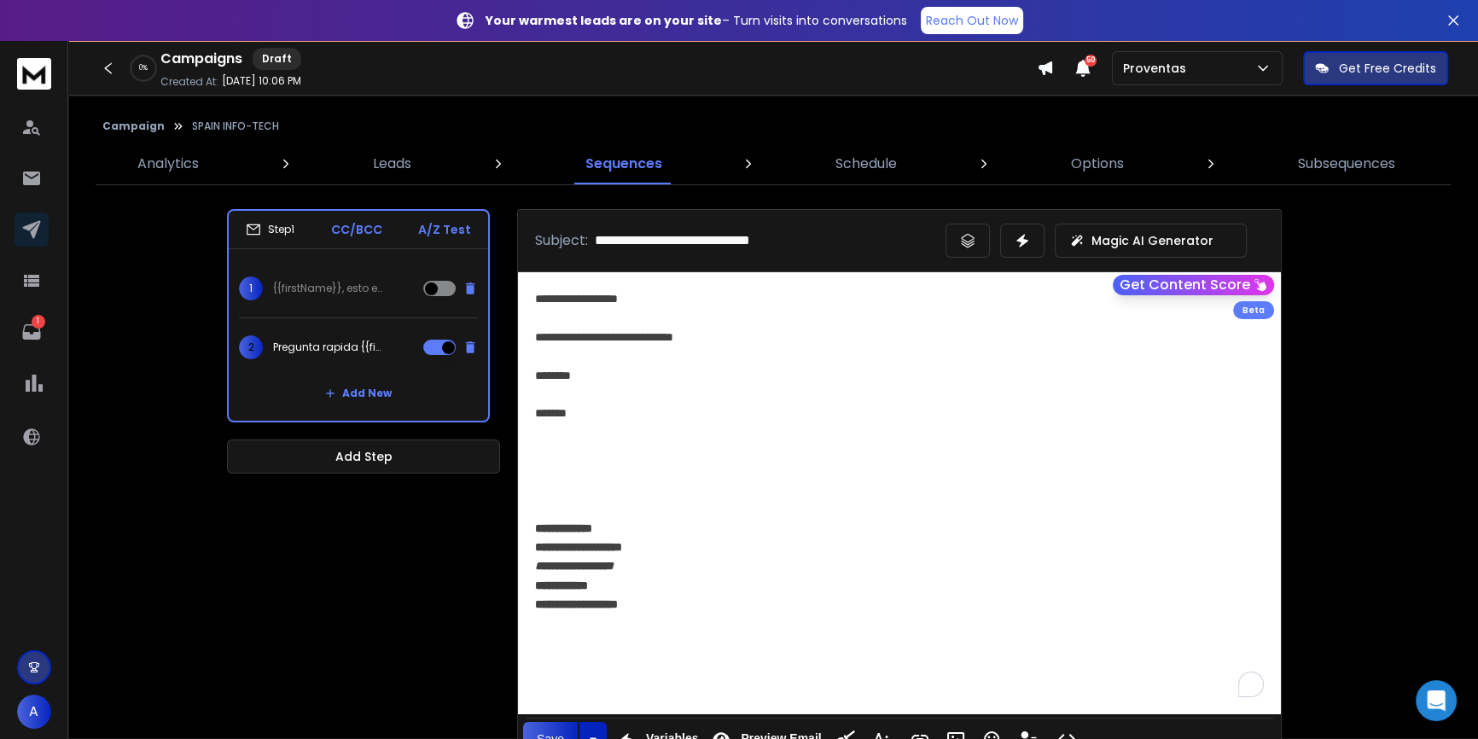
click at [668, 595] on div "**********" at bounding box center [899, 604] width 729 height 19
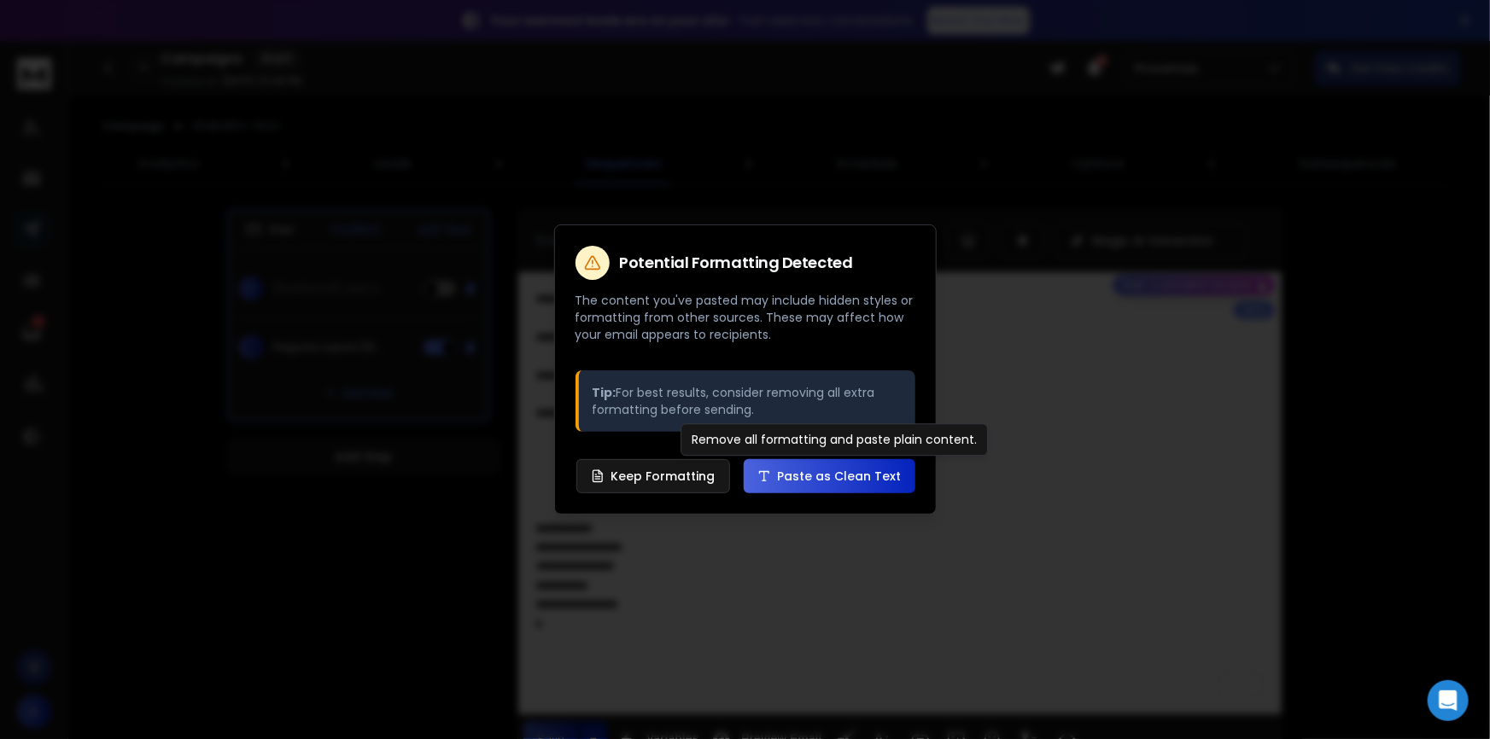
click at [813, 466] on button "Paste as Clean Text" at bounding box center [829, 476] width 172 height 34
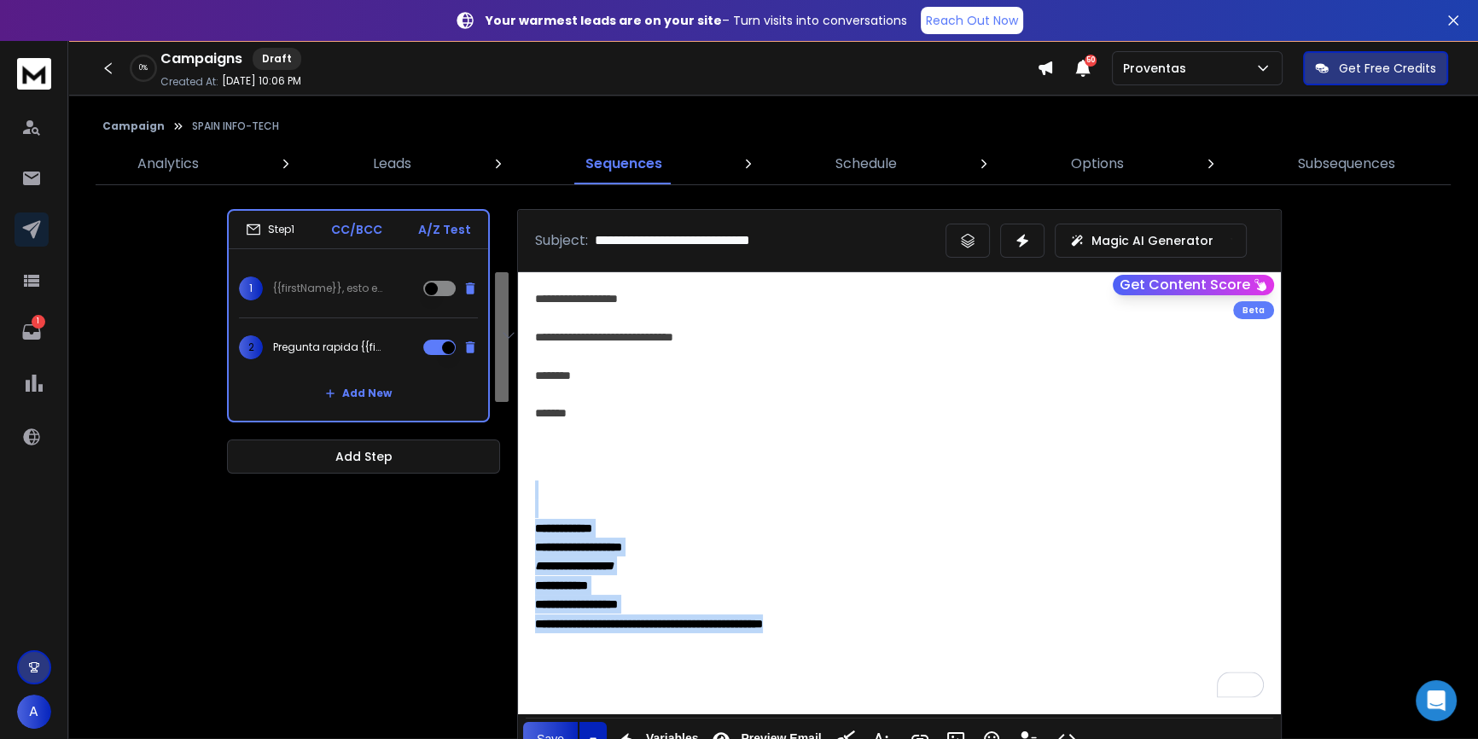
drag, startPoint x: 879, startPoint y: 625, endPoint x: 527, endPoint y: 496, distance: 375.4
click at [527, 496] on div "**********" at bounding box center [899, 493] width 763 height 442
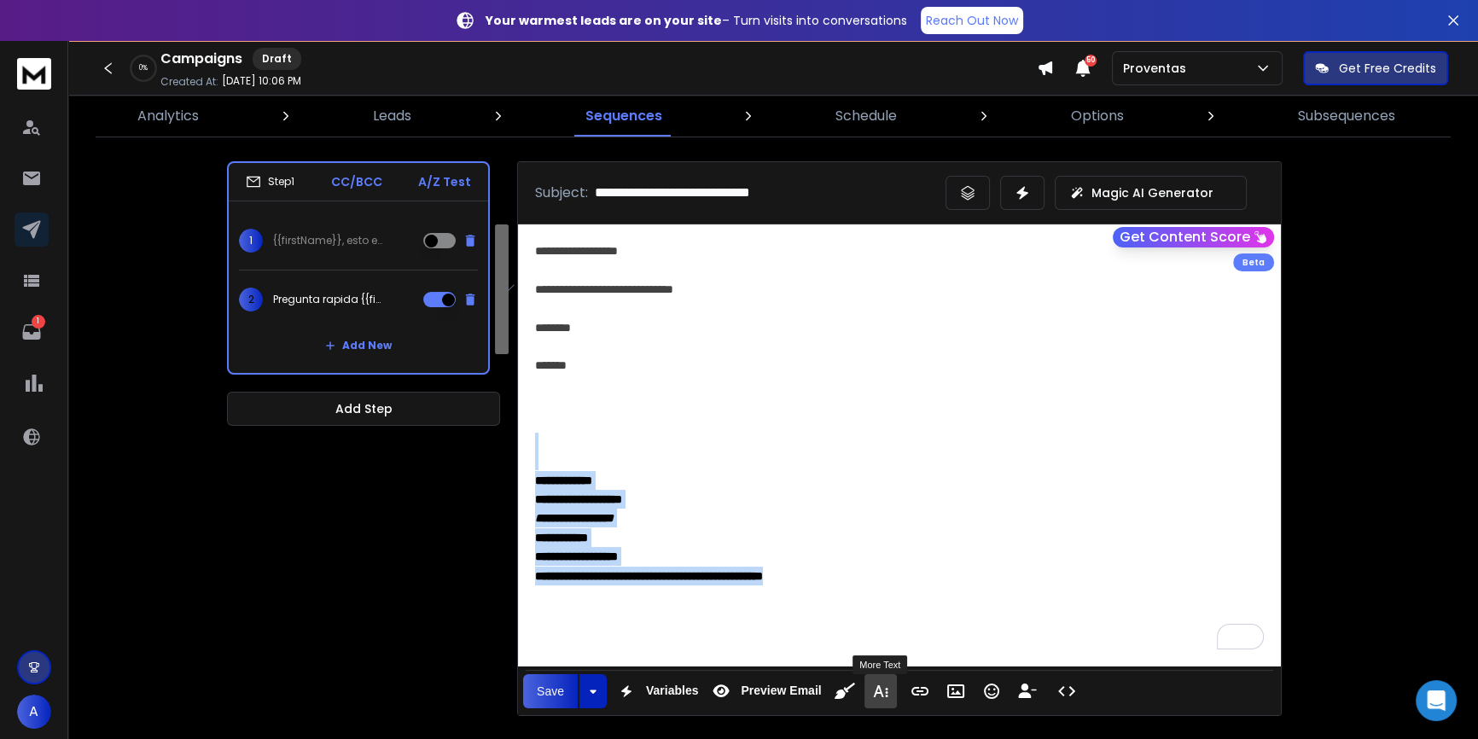
click at [879, 697] on icon "button" at bounding box center [881, 691] width 20 height 20
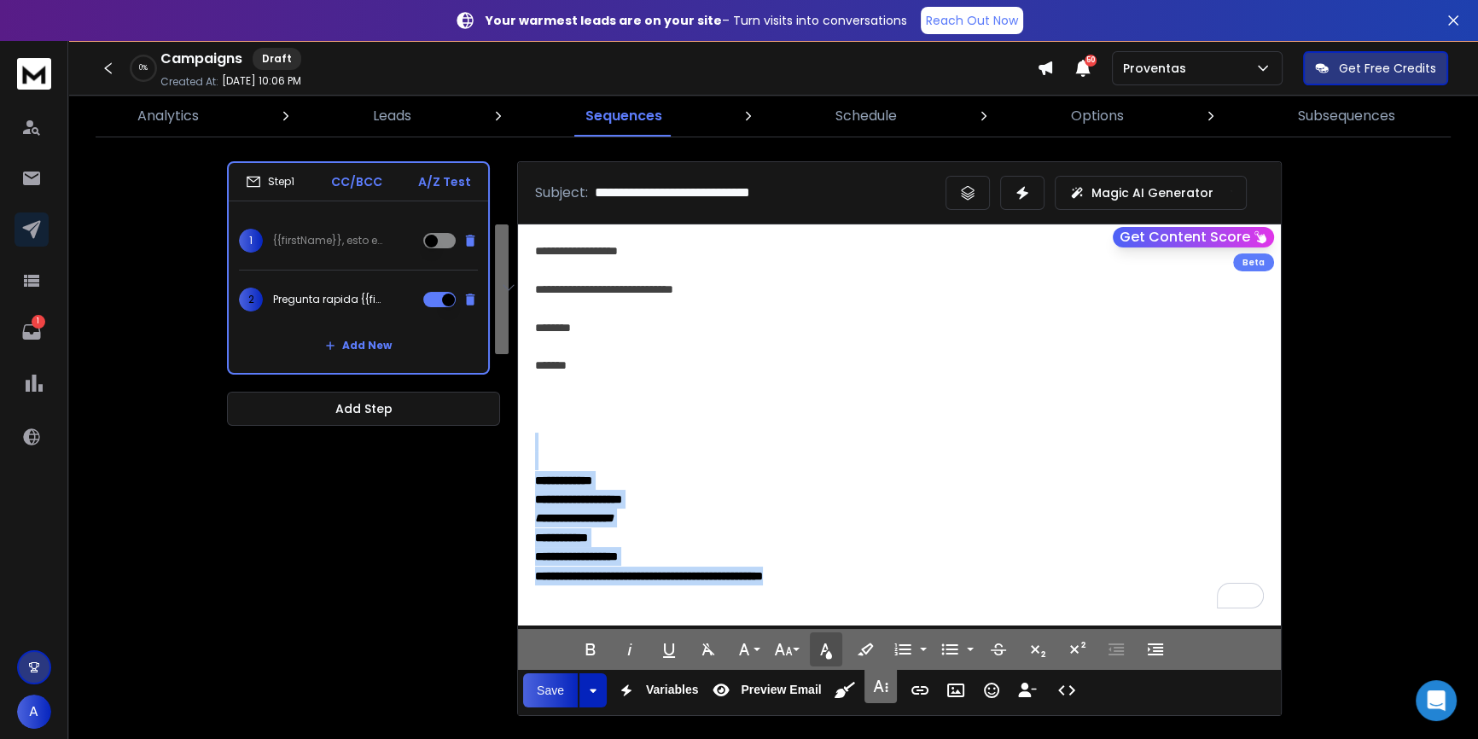
click at [826, 651] on icon "button" at bounding box center [826, 649] width 20 height 20
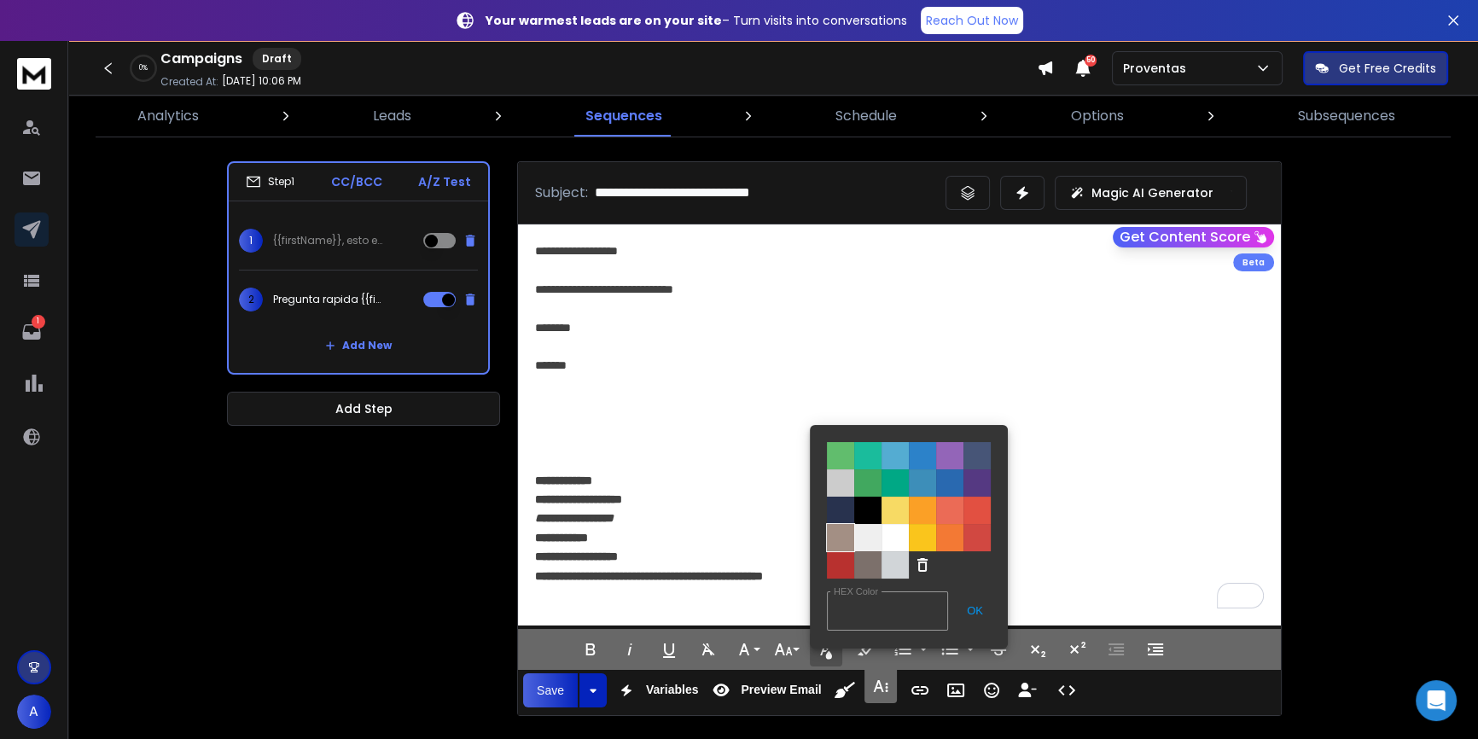
click at [836, 540] on span "Color#A38F84" at bounding box center [840, 537] width 27 height 27
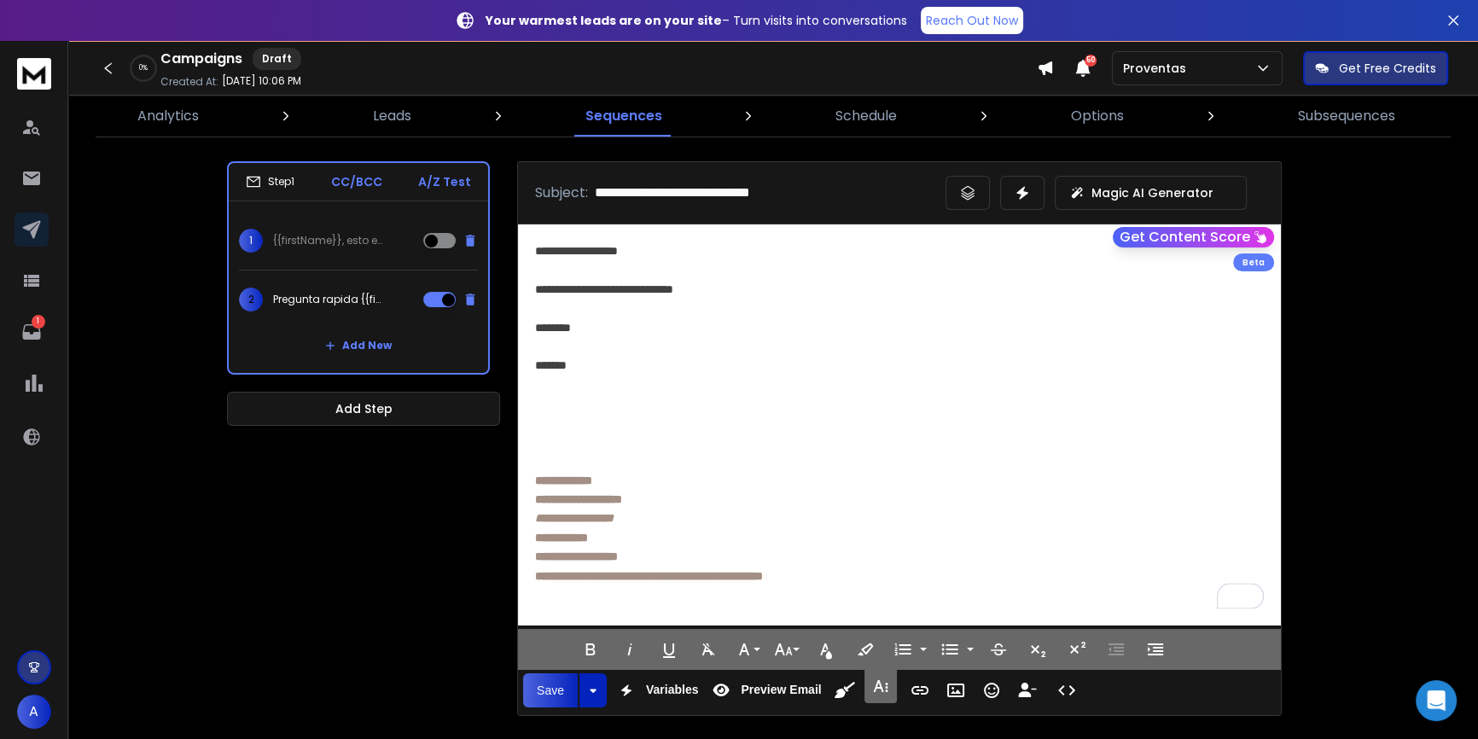
click at [1031, 478] on div "**********" at bounding box center [899, 480] width 729 height 19
click at [370, 242] on p "{{firstName}}, esto es para ti" at bounding box center [327, 241] width 109 height 14
click at [372, 237] on p "{{firstName}}, esto es para ti" at bounding box center [327, 241] width 109 height 14
click at [371, 229] on div "1 {{firstName}}, esto es para ti" at bounding box center [310, 241] width 143 height 24
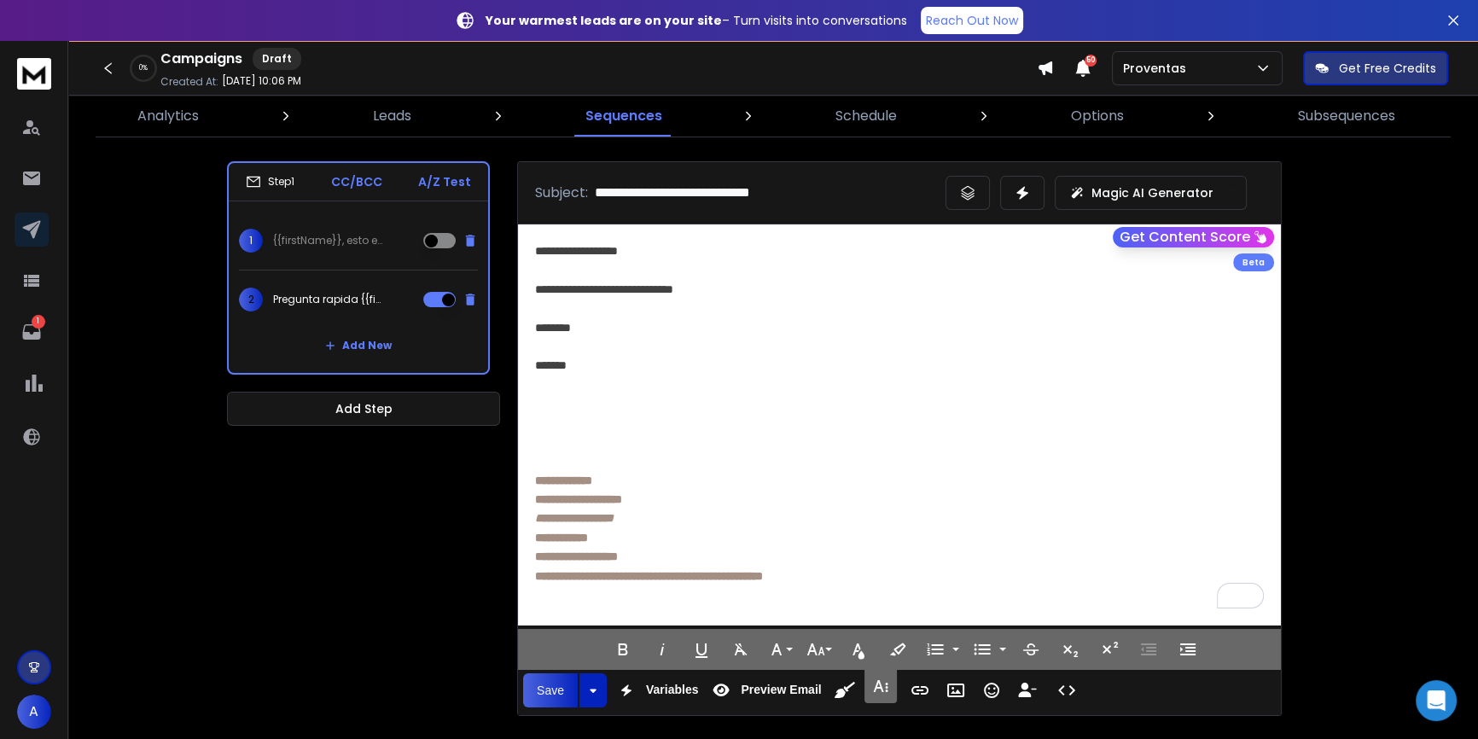
click at [294, 245] on p "{{firstName}}, esto es para ti" at bounding box center [327, 241] width 109 height 14
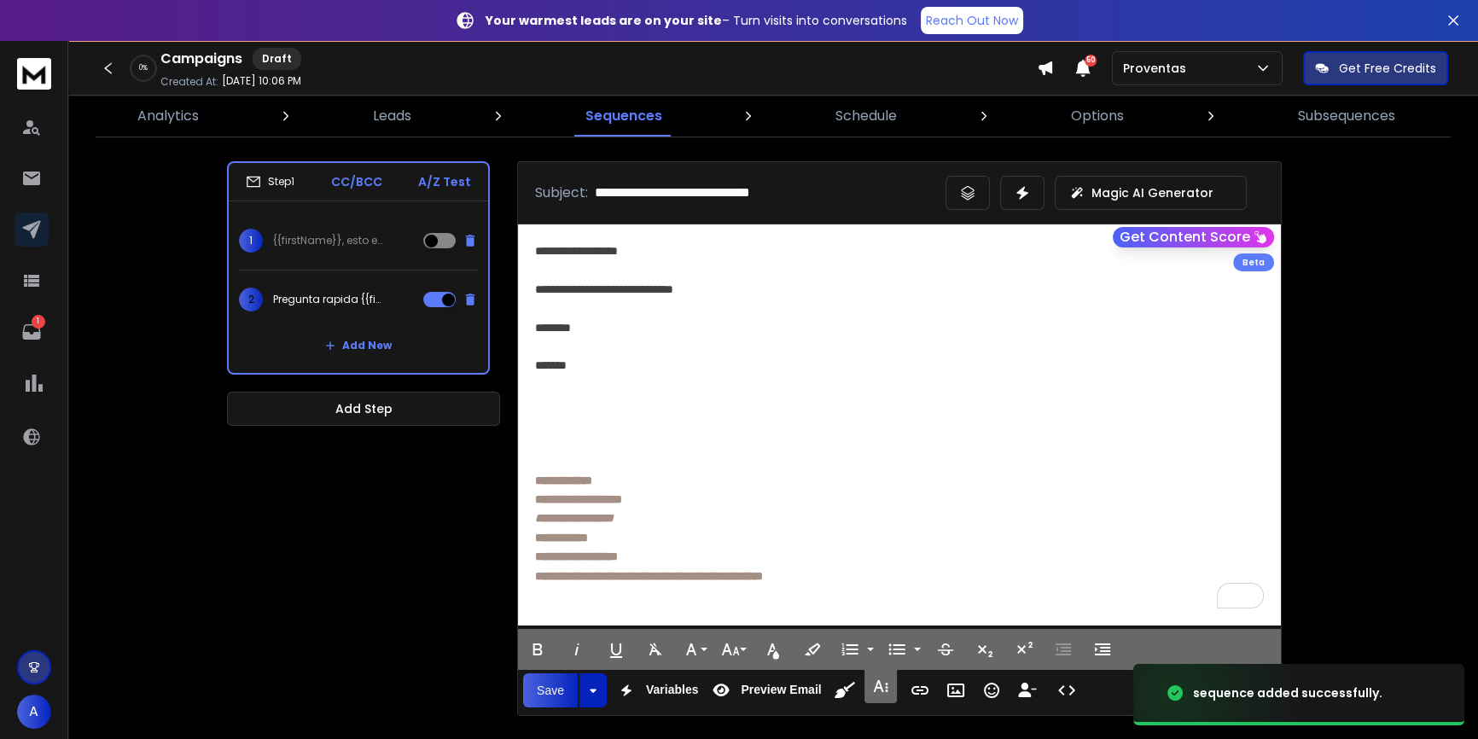
click at [323, 229] on div "1 {{firstName}}, esto es para ti" at bounding box center [310, 241] width 143 height 24
click at [359, 300] on p "Pregunta rapida {{firstName}}" at bounding box center [327, 300] width 109 height 14
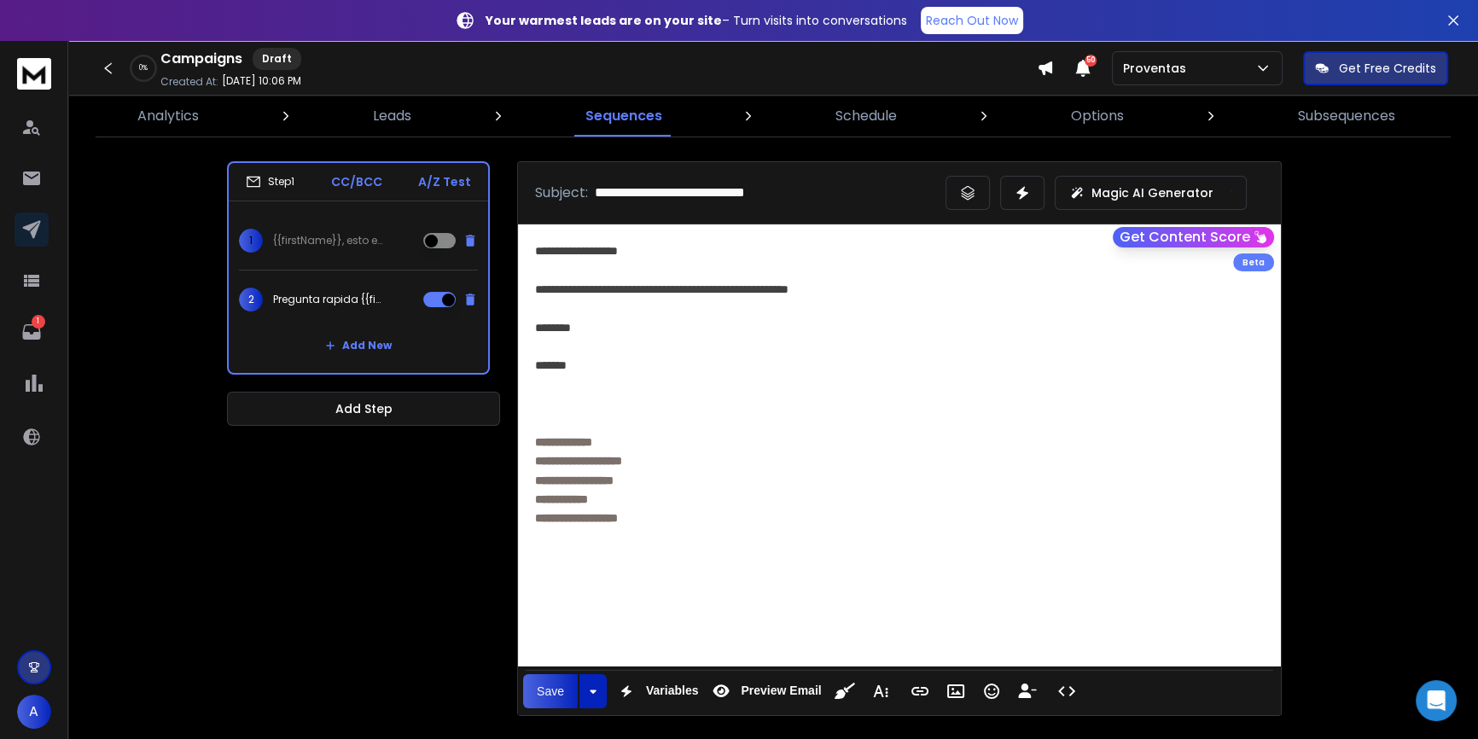
click at [350, 246] on p "{{firstName}}, esto es para ti" at bounding box center [327, 241] width 109 height 14
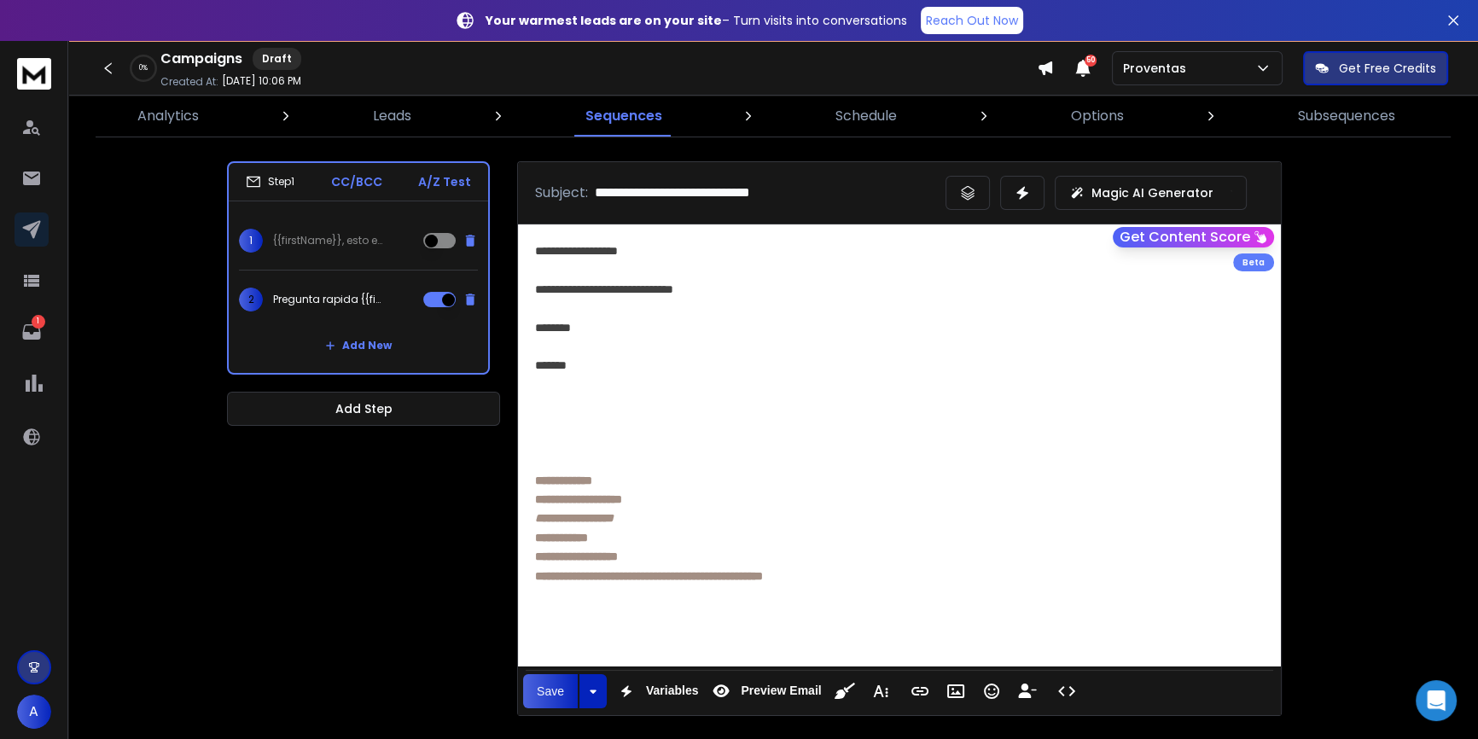
click at [353, 285] on div "2 Pregunta rapida {{firstName}}" at bounding box center [358, 300] width 239 height 58
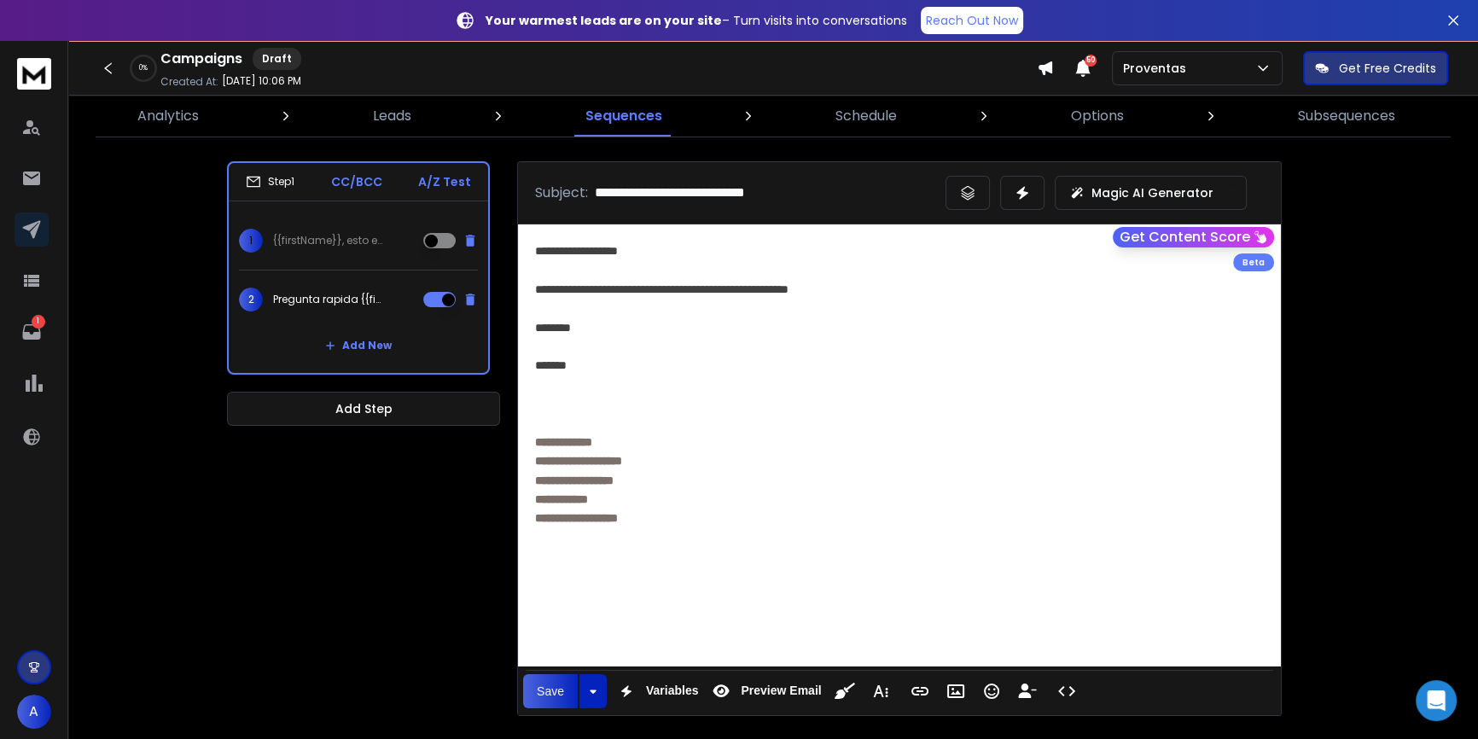
click at [366, 222] on div "1 {{firstName}}, esto es para ti" at bounding box center [358, 241] width 239 height 59
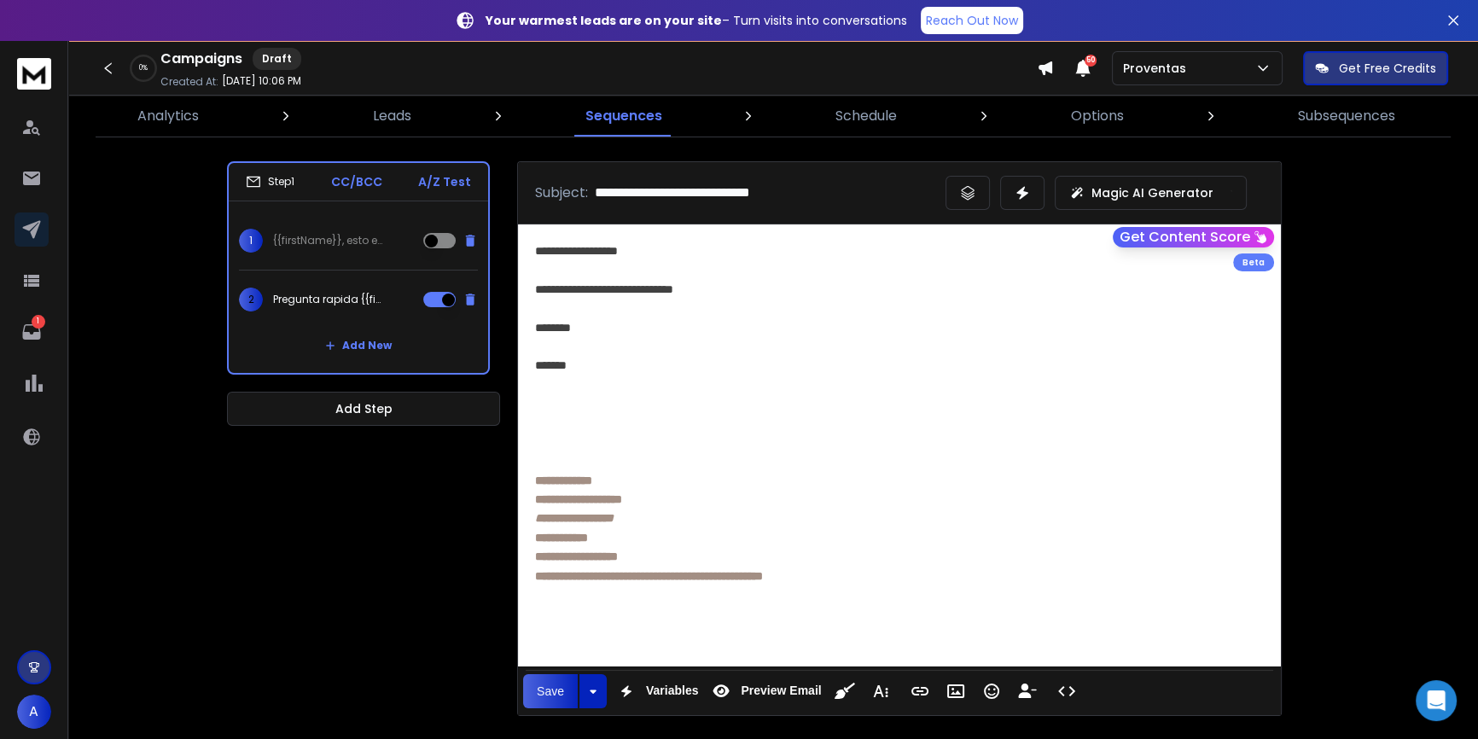
click at [831, 187] on input "**********" at bounding box center [762, 193] width 334 height 20
click at [383, 289] on div "2 Pregunta rapida {{firstName}}" at bounding box center [358, 300] width 239 height 58
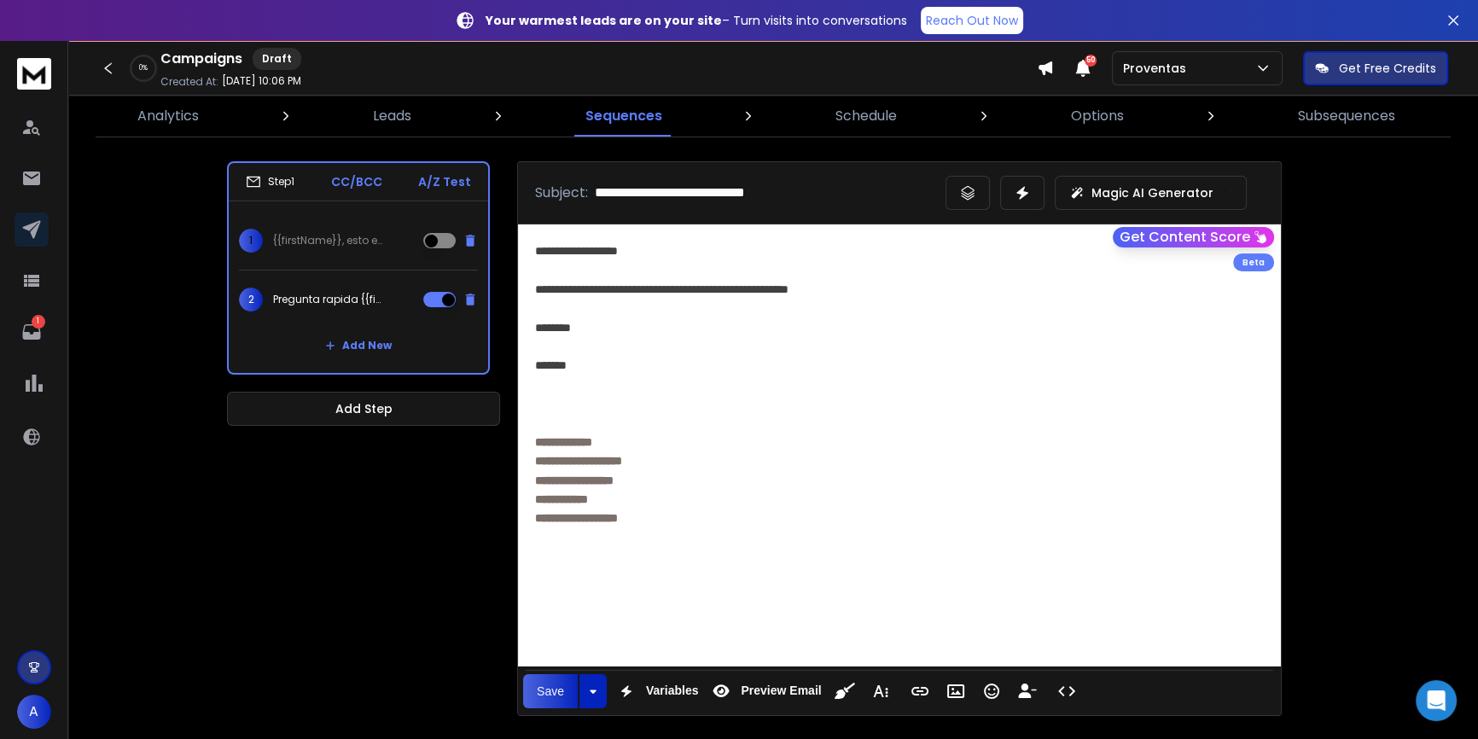
click at [860, 187] on input "**********" at bounding box center [762, 193] width 334 height 20
paste input "*"
type input "**********"
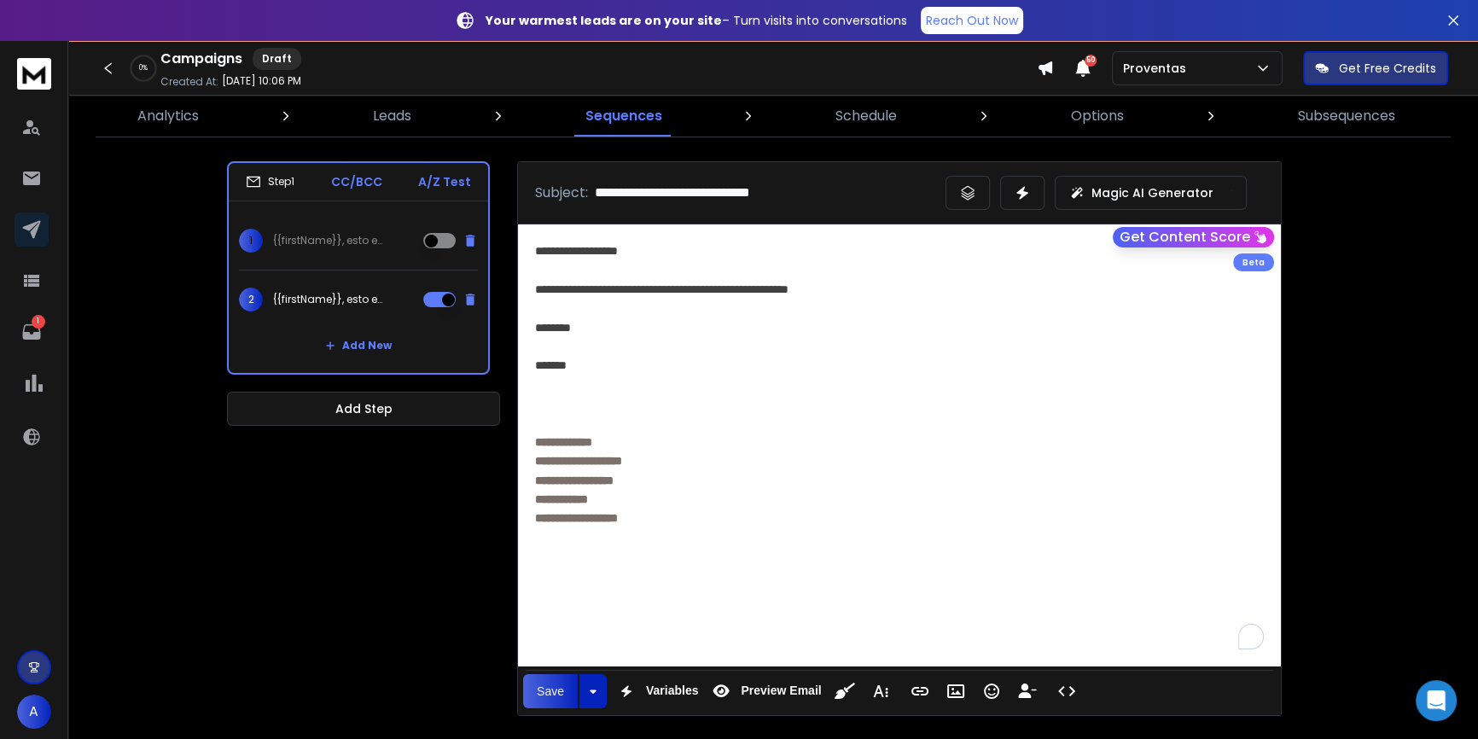
click at [776, 371] on div "*******" at bounding box center [899, 365] width 729 height 19
click at [539, 286] on div "**********" at bounding box center [899, 289] width 729 height 19
click at [537, 294] on div "**********" at bounding box center [899, 289] width 729 height 19
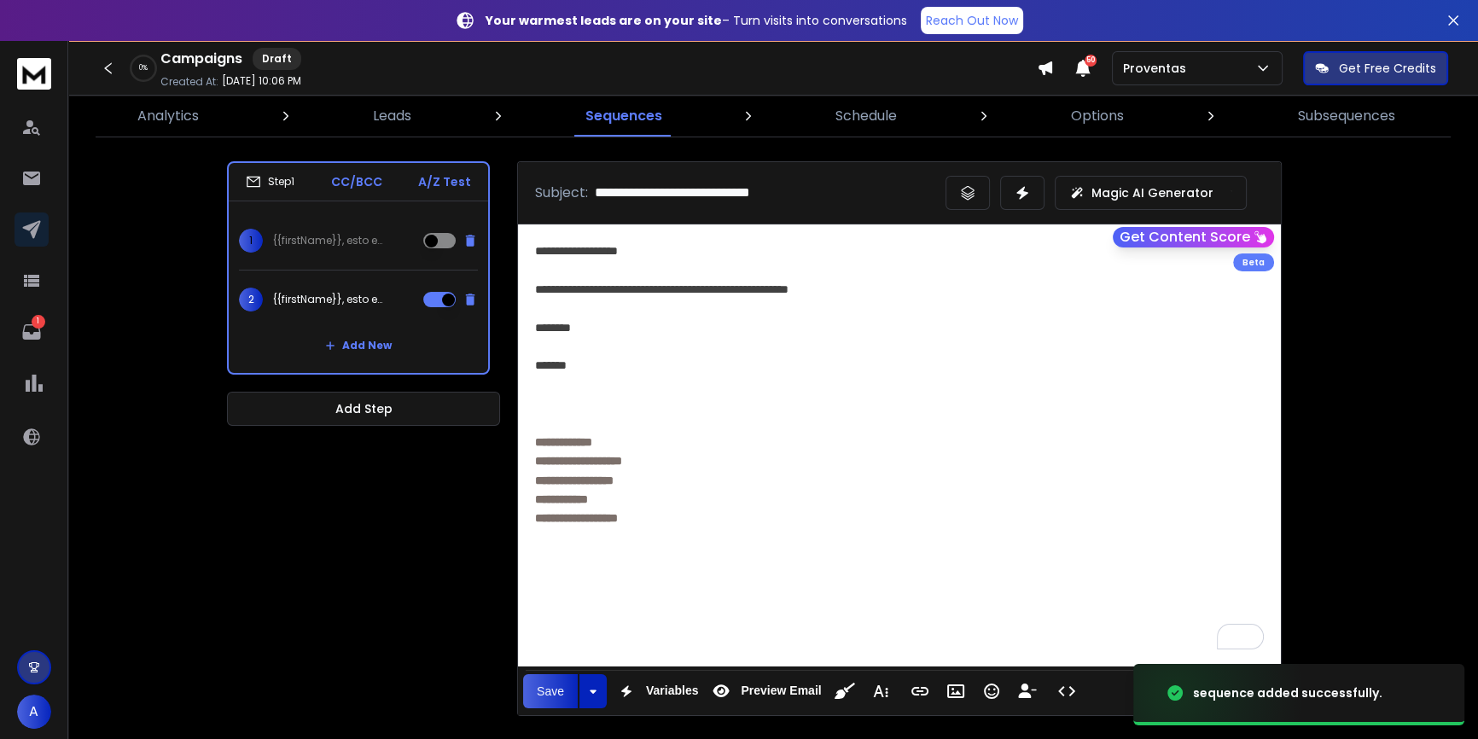
click at [338, 273] on div "2 {{firstName}}, esto es para ti" at bounding box center [358, 300] width 239 height 58
click at [341, 276] on div "2 {{firstName}}, esto es para ti" at bounding box center [358, 300] width 239 height 58
click at [343, 246] on p "{{firstName}}, esto es para ti" at bounding box center [327, 241] width 109 height 14
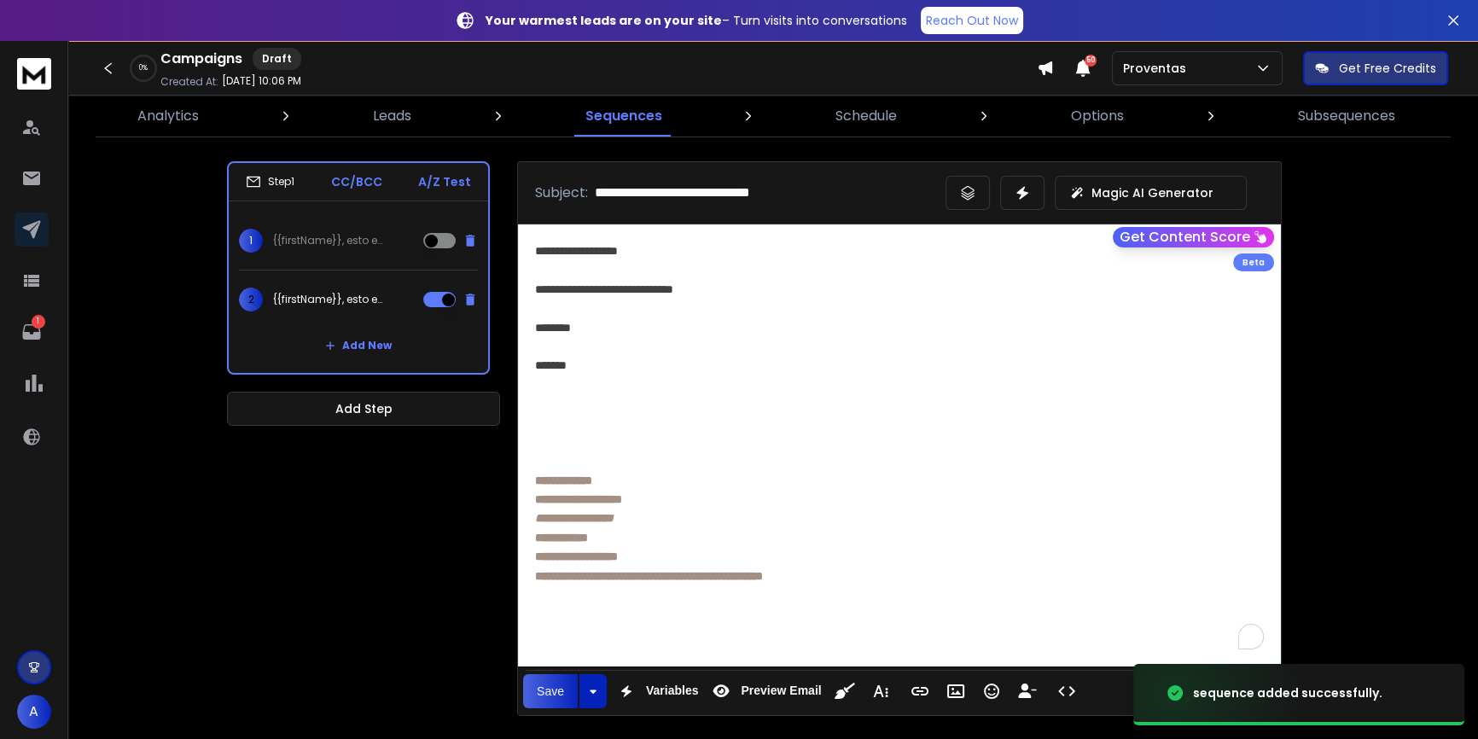
click at [636, 567] on div "**********" at bounding box center [899, 576] width 729 height 19
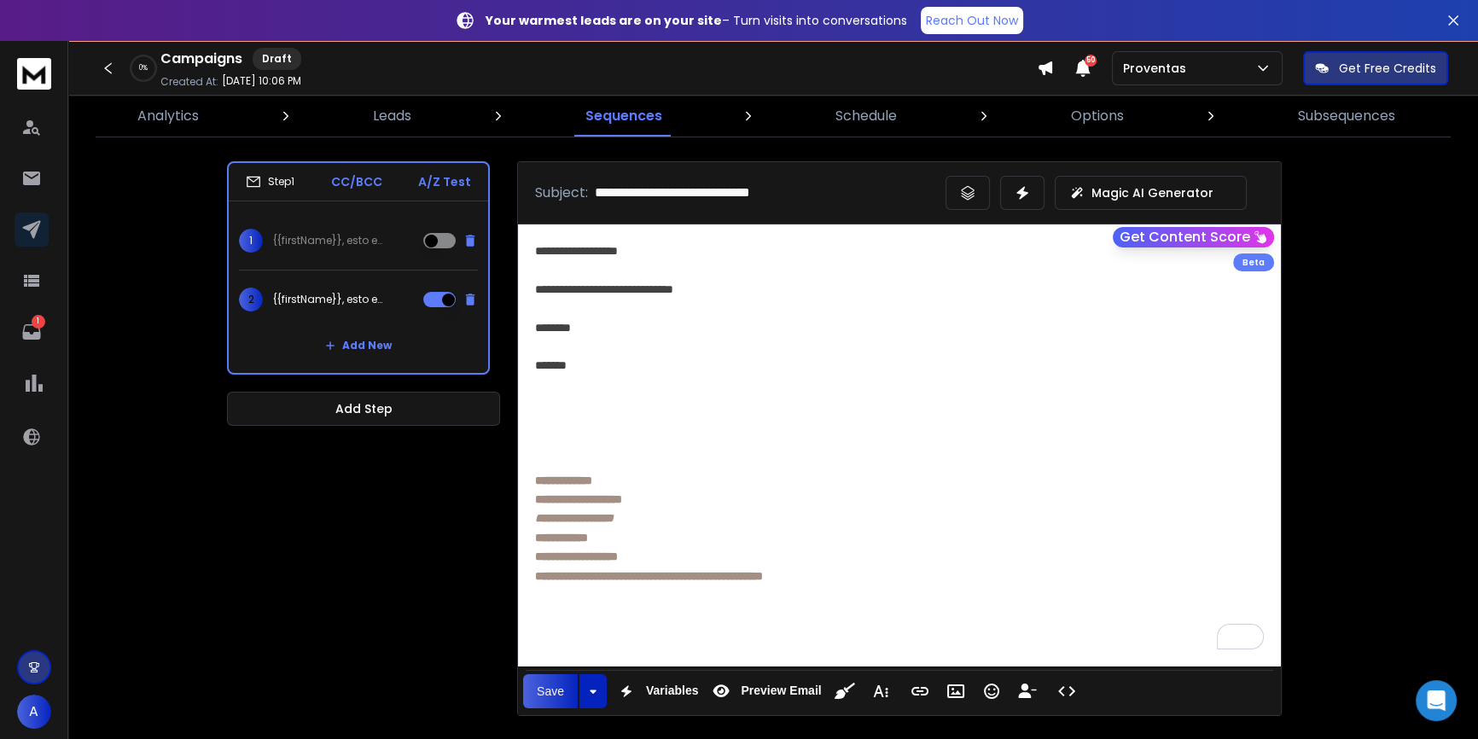
click at [831, 581] on div "**********" at bounding box center [899, 576] width 729 height 19
click at [763, 572] on span "**********" at bounding box center [649, 576] width 228 height 12
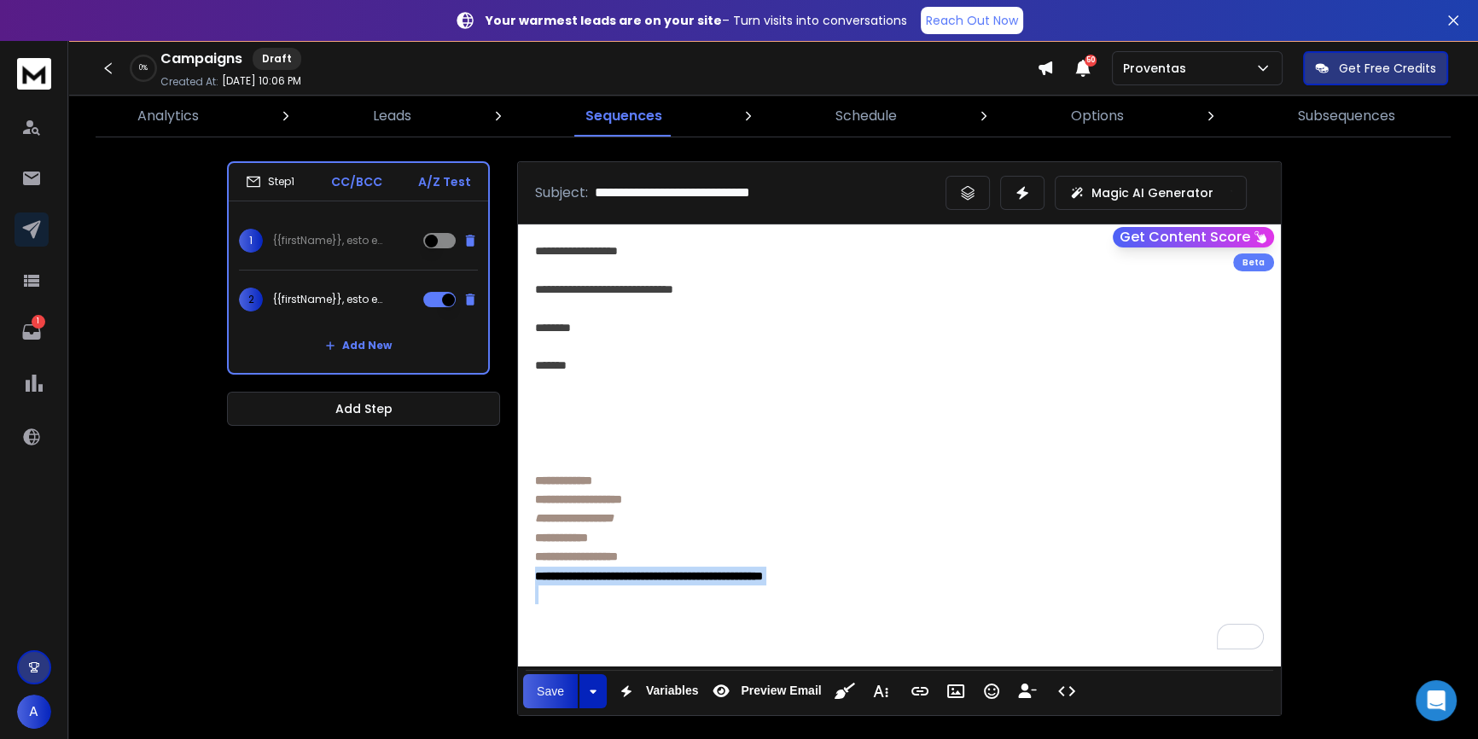
copy span "**********"
click at [333, 290] on div "2 {{firstName}}, esto es para ti" at bounding box center [310, 300] width 143 height 24
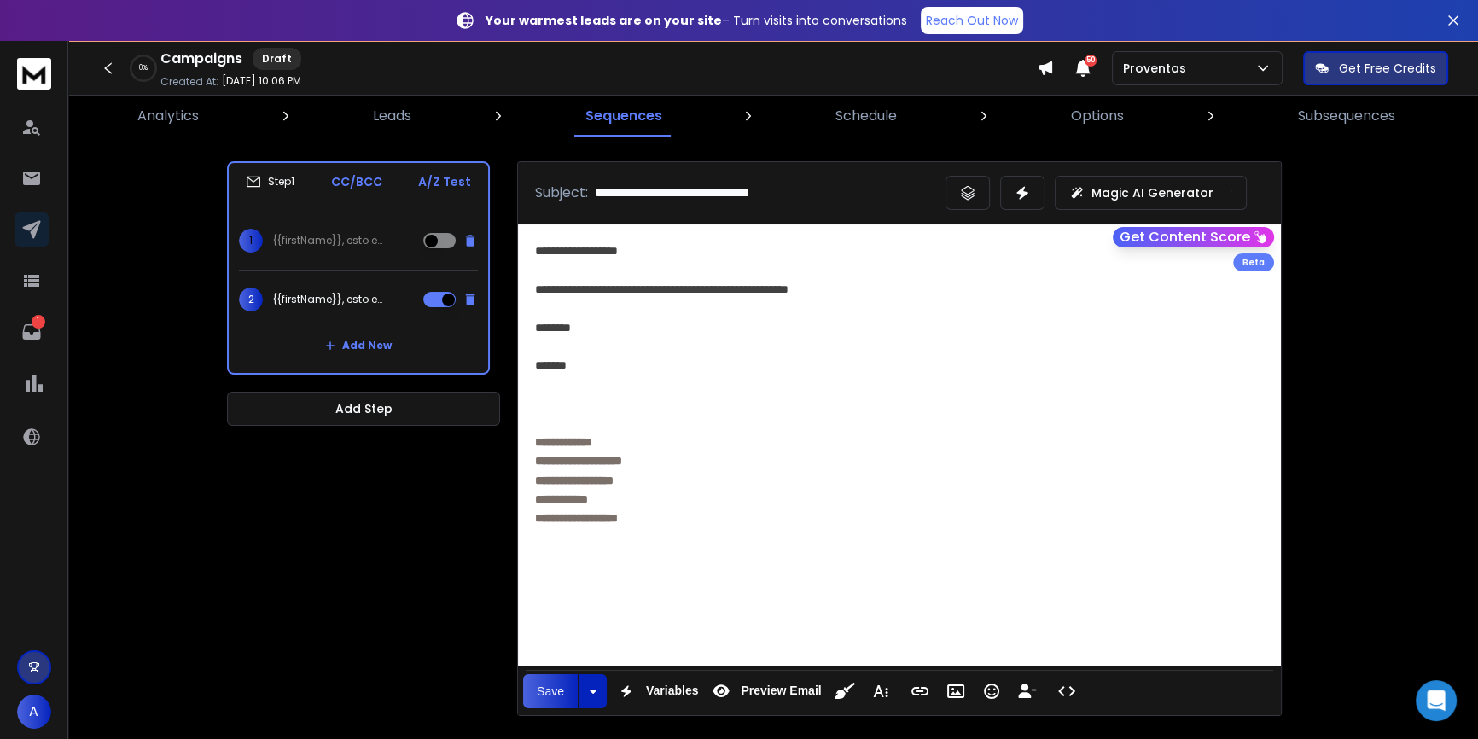
click at [697, 517] on div "**********" at bounding box center [899, 518] width 729 height 19
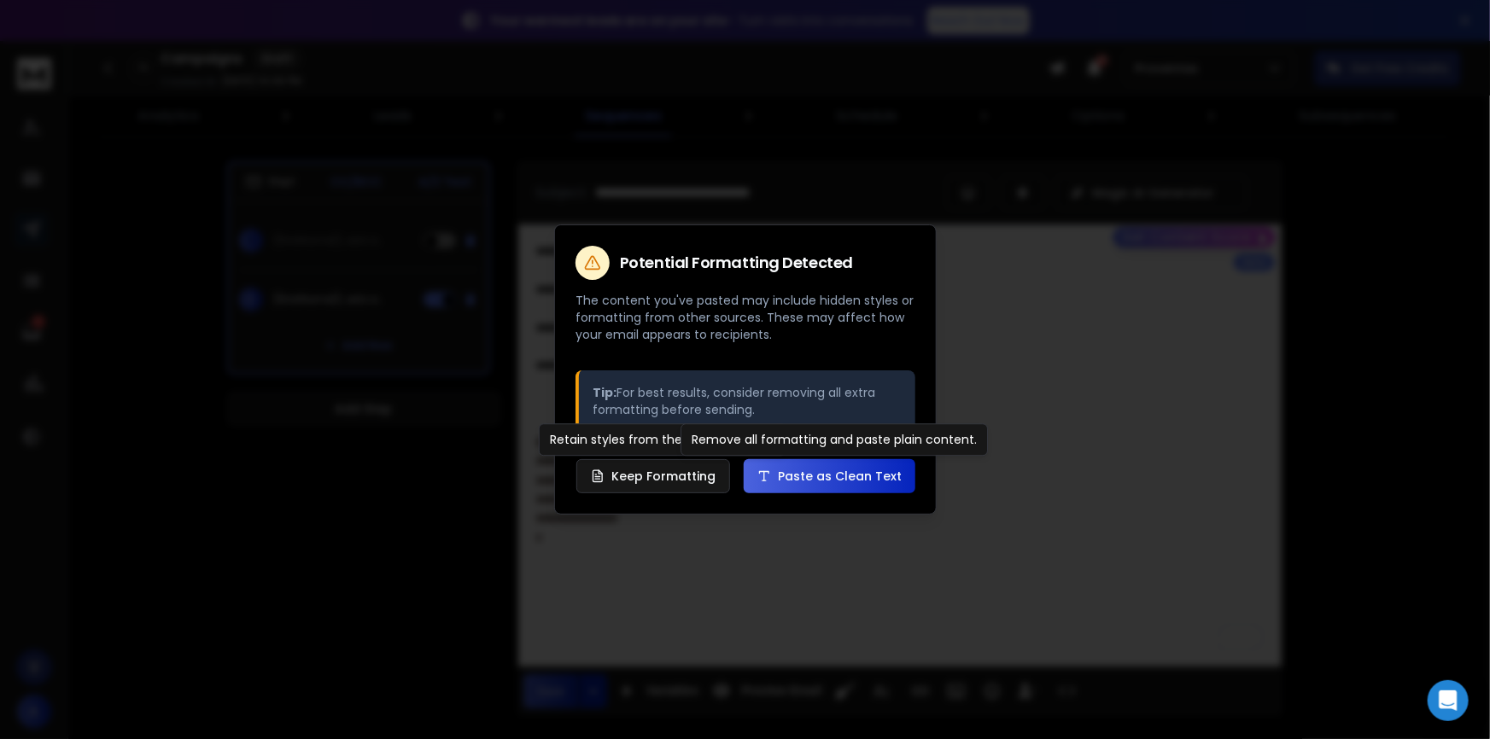
click at [820, 477] on button "Paste as Clean Text" at bounding box center [829, 476] width 172 height 34
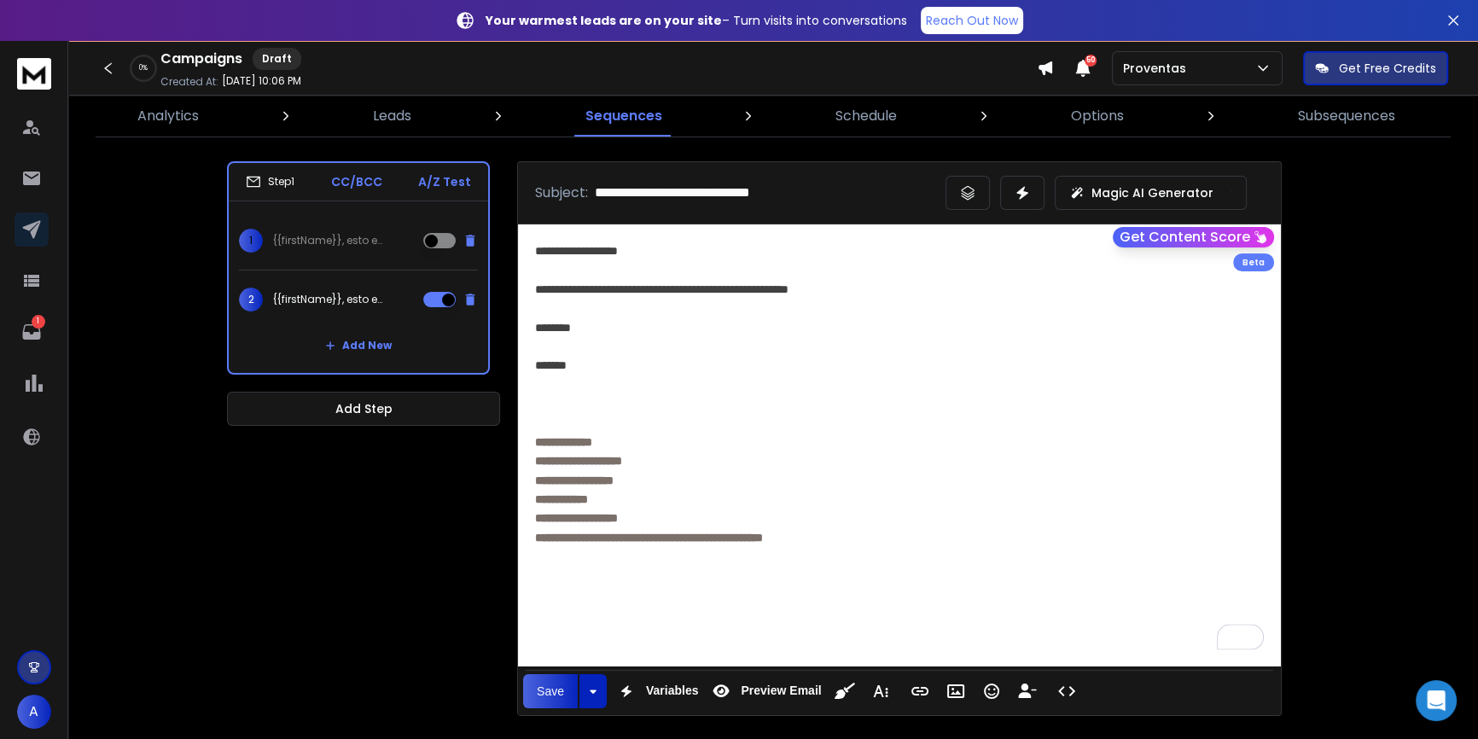
click at [320, 244] on p "{{firstName}}, esto es para ti" at bounding box center [327, 241] width 109 height 14
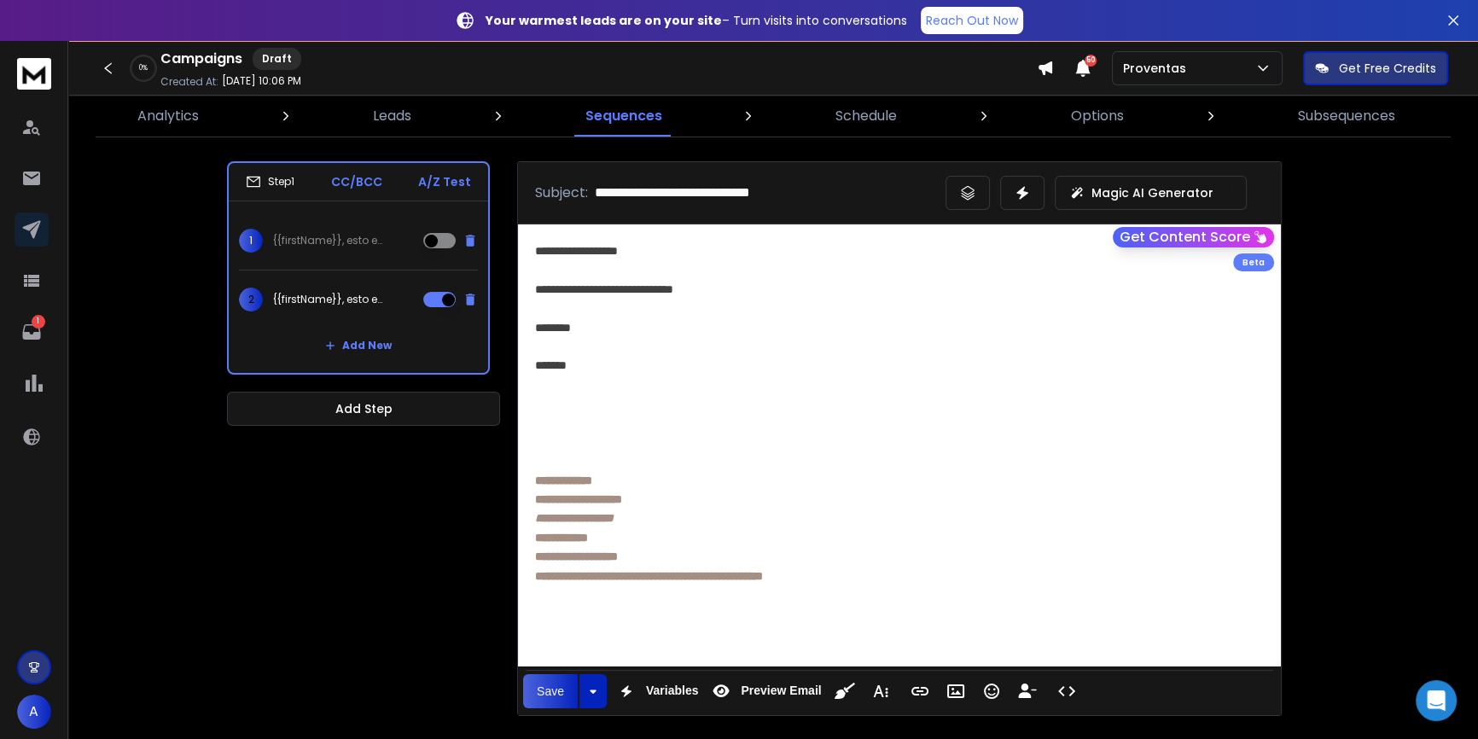
click at [360, 312] on div "2 {{firstName}}, esto es para ti" at bounding box center [358, 300] width 239 height 58
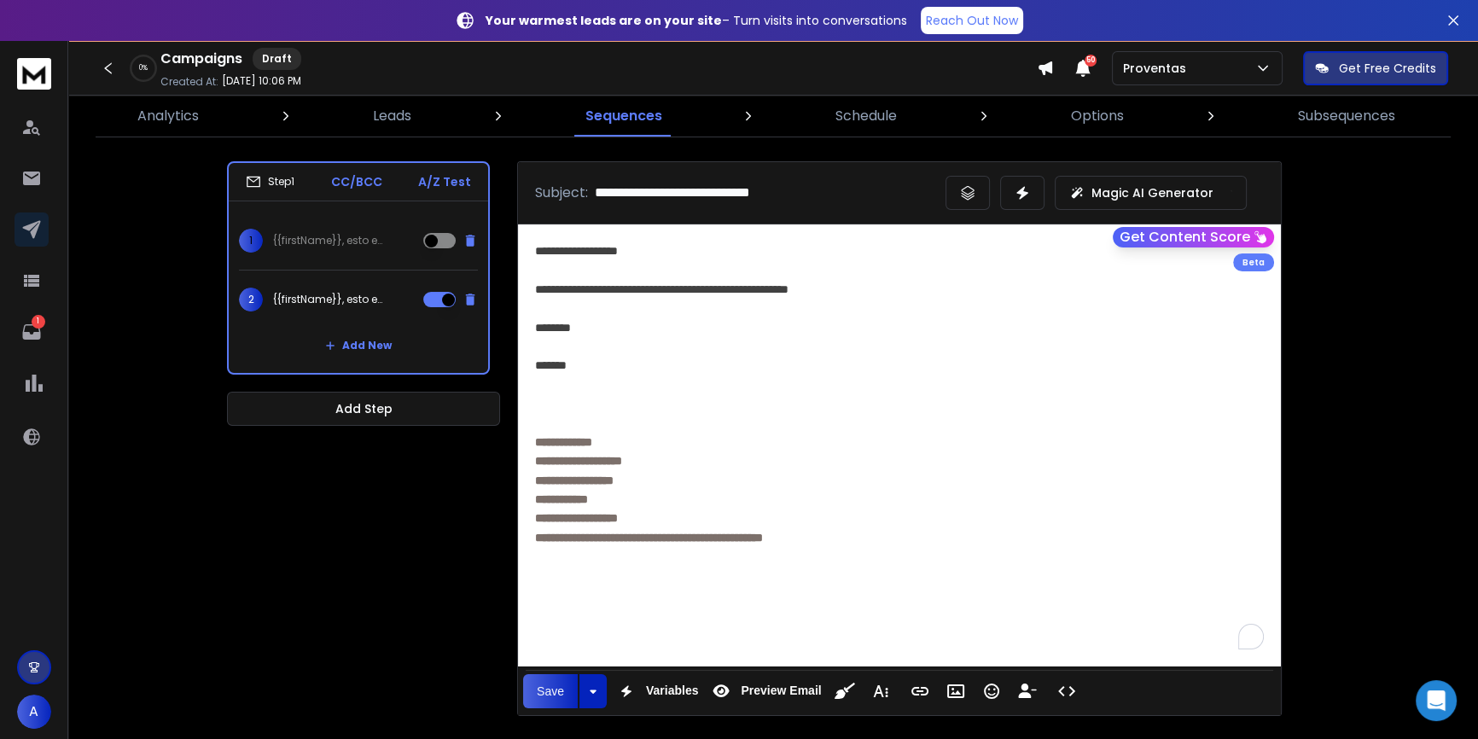
click at [580, 417] on div "To enrich screen reader interactions, please activate Accessibility in Grammarl…" at bounding box center [899, 423] width 729 height 19
click at [372, 234] on p "{{firstName}}, esto es para ti" at bounding box center [327, 241] width 109 height 14
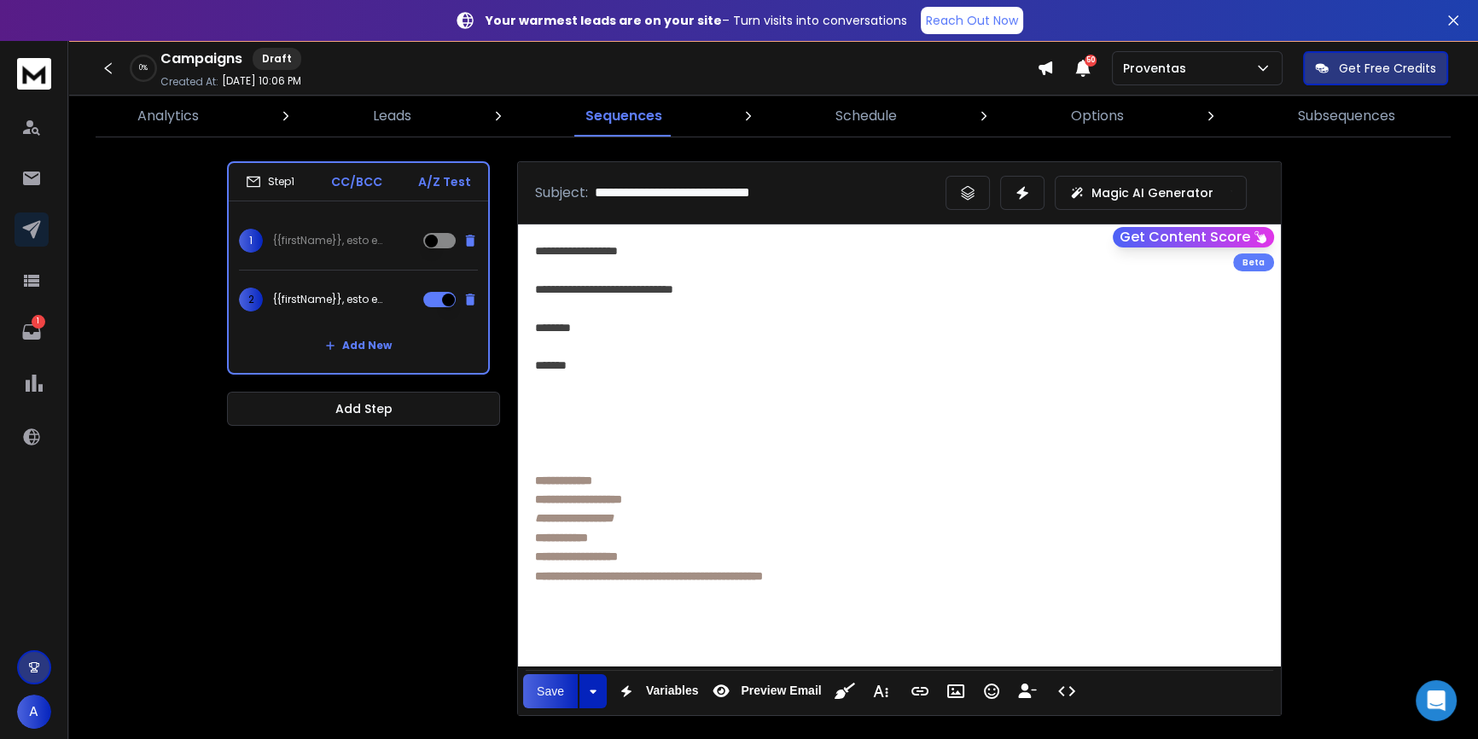
click at [353, 281] on div "2 {{firstName}}, esto es para ti" at bounding box center [358, 300] width 239 height 58
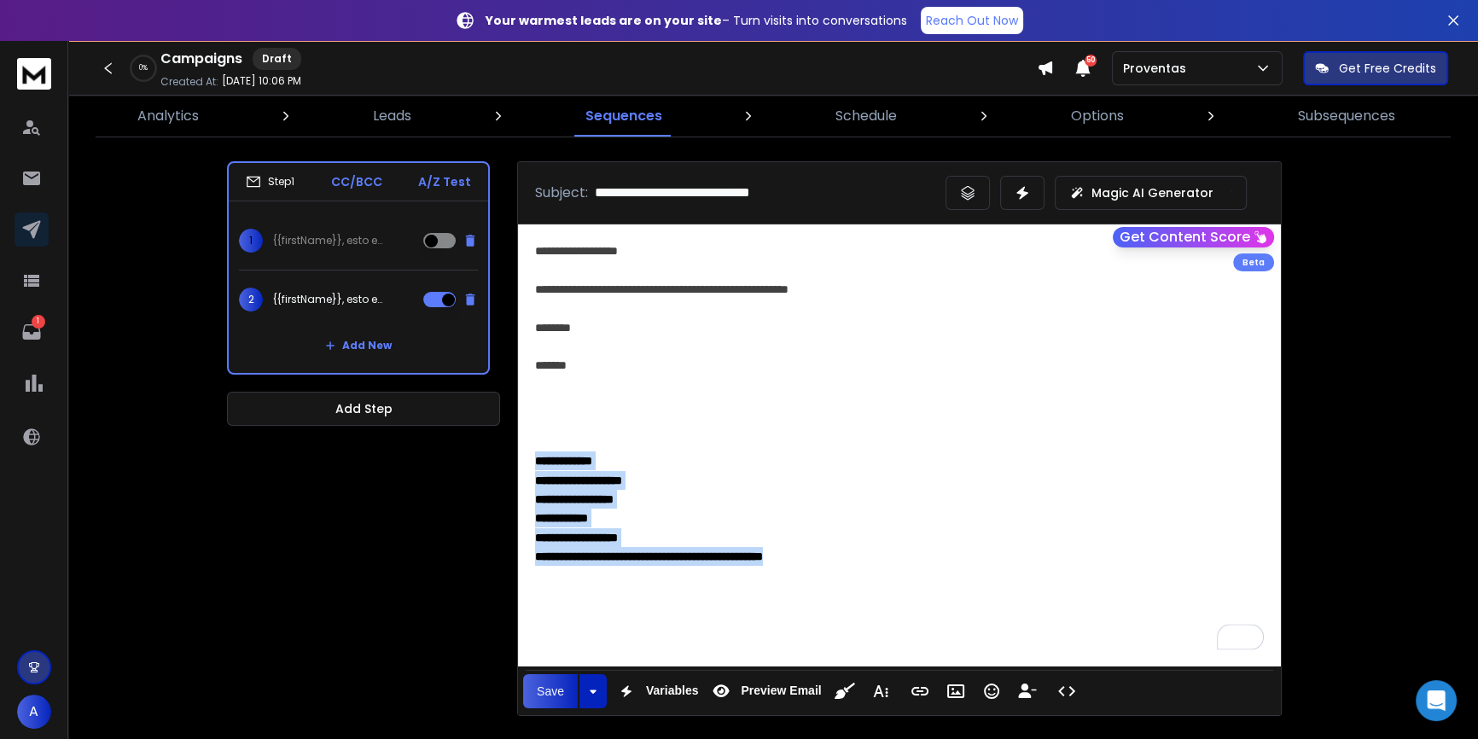
drag, startPoint x: 864, startPoint y: 559, endPoint x: 522, endPoint y: 453, distance: 357.5
click at [522, 453] on div "**********" at bounding box center [899, 445] width 763 height 442
click at [883, 690] on icon "button" at bounding box center [881, 691] width 20 height 20
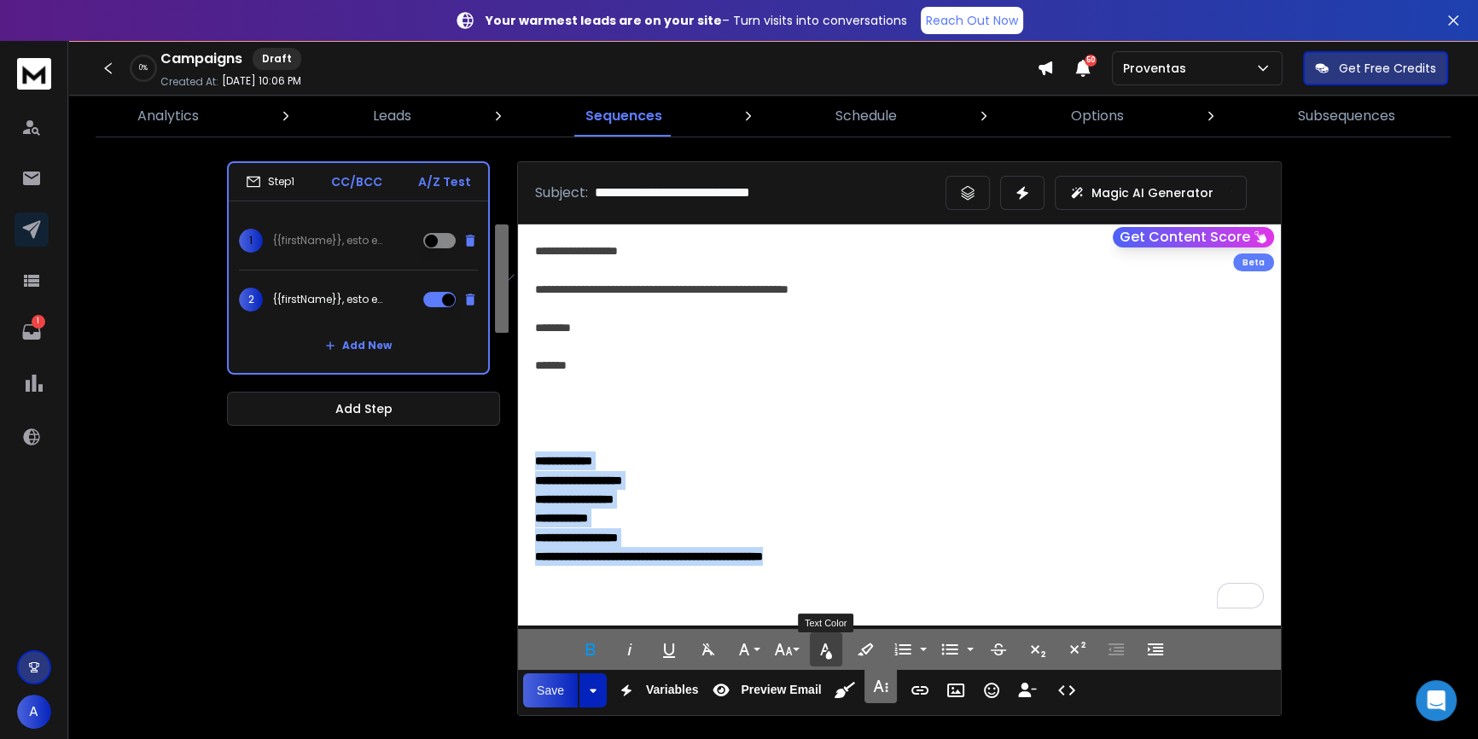
click at [819, 648] on icon "button" at bounding box center [826, 649] width 20 height 20
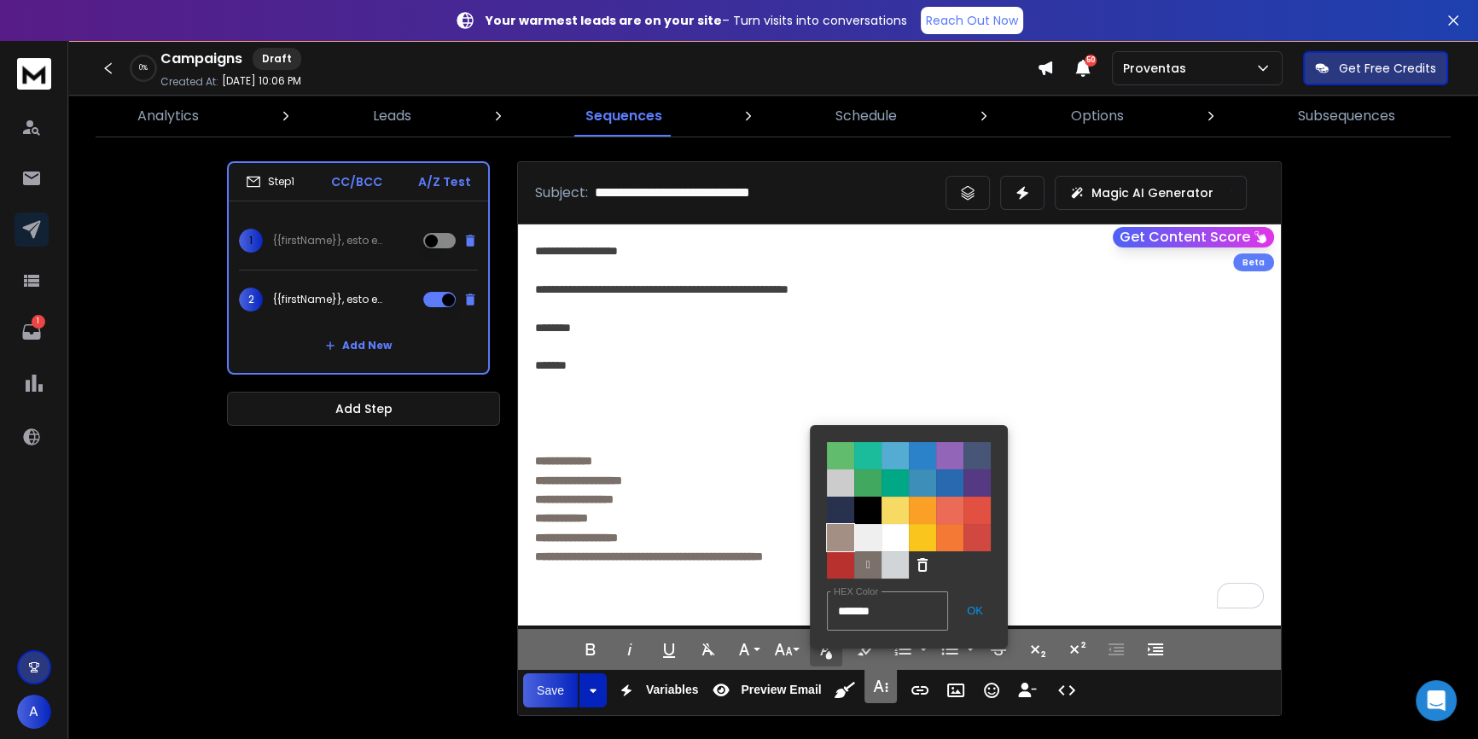
click at [838, 535] on span "Color#A38F84" at bounding box center [840, 537] width 27 height 27
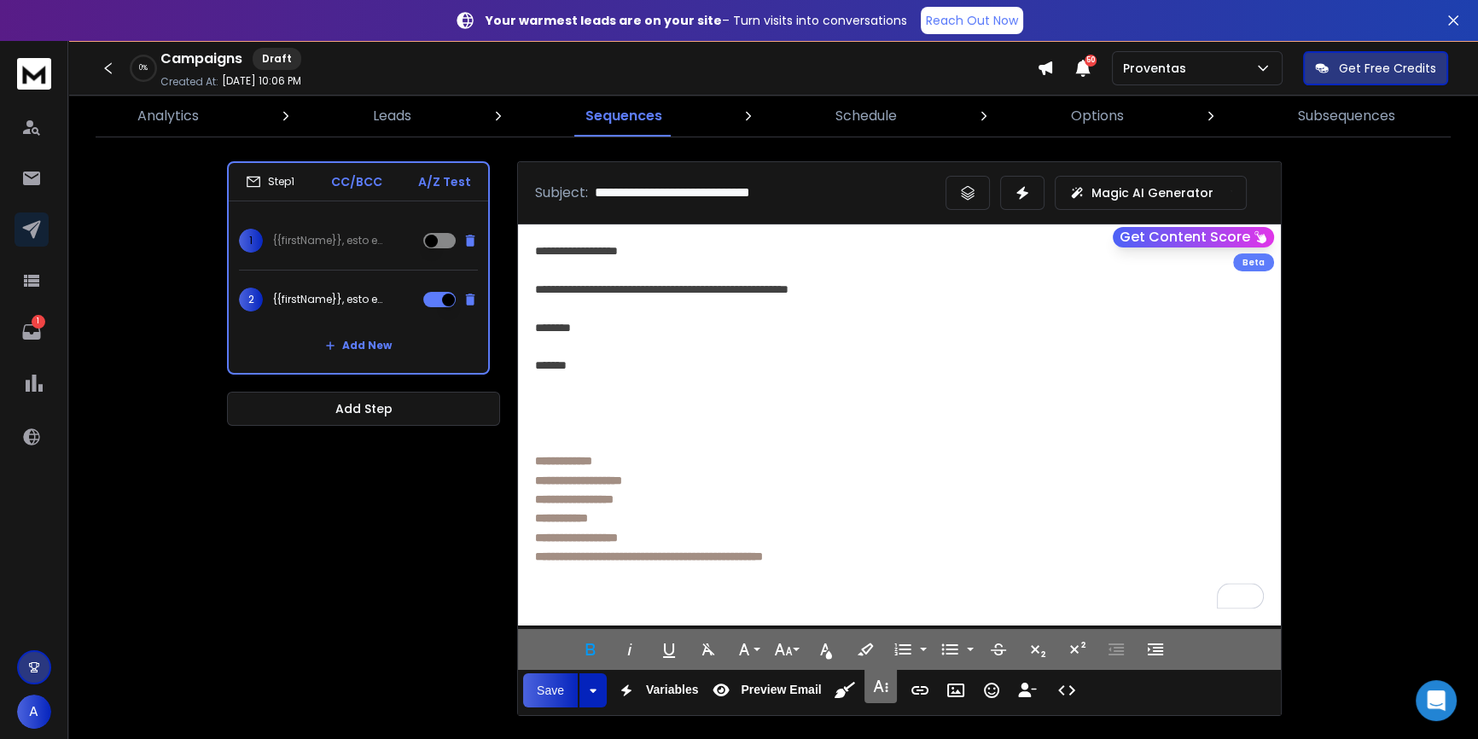
click at [755, 332] on div "********" at bounding box center [899, 327] width 729 height 19
click at [318, 248] on div "1 {{firstName}}, esto es para ti" at bounding box center [310, 241] width 143 height 24
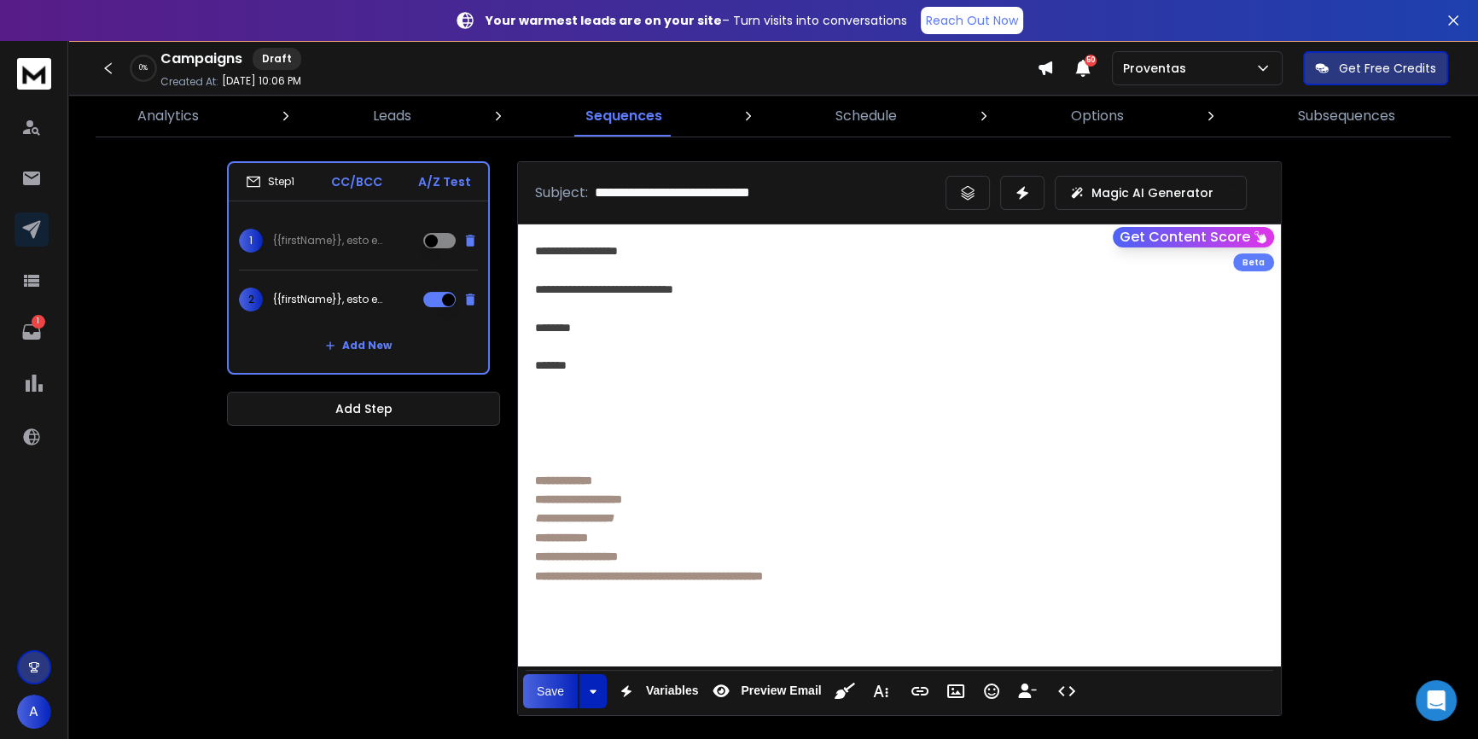
click at [353, 293] on p "{{firstName}}, esto es para ti" at bounding box center [327, 300] width 109 height 14
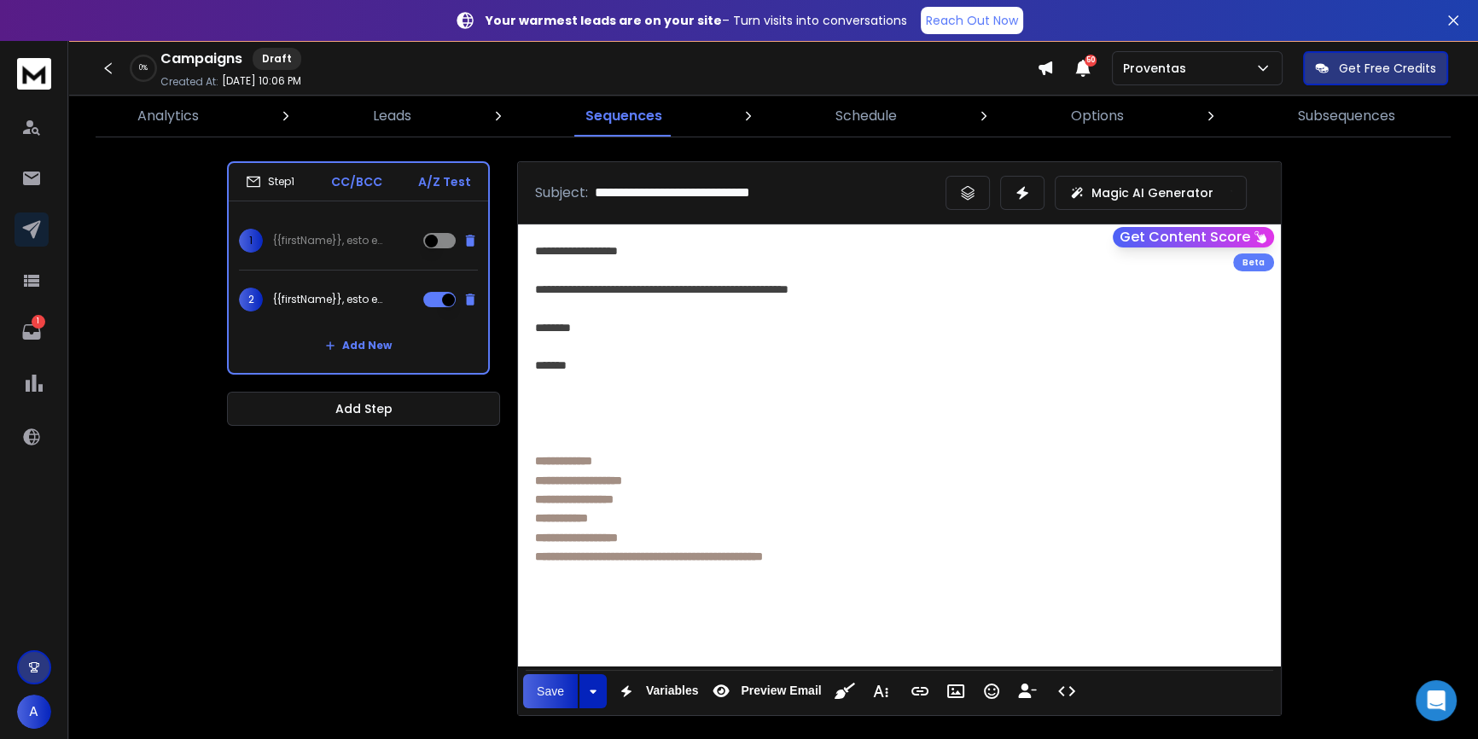
click at [335, 218] on div "1 {{firstName}}, esto es para ti" at bounding box center [358, 241] width 239 height 59
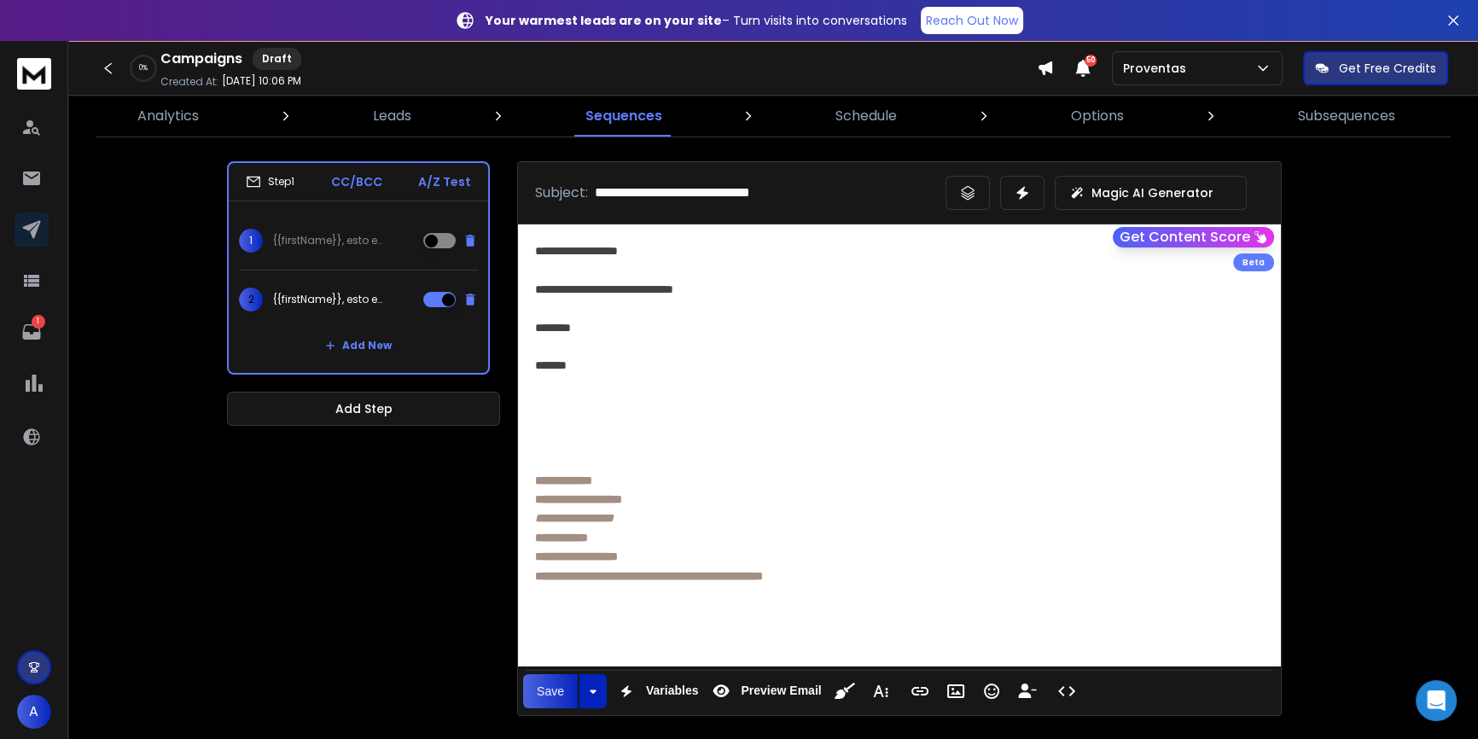
click at [359, 293] on p "{{firstName}}, esto es para ti" at bounding box center [327, 300] width 109 height 14
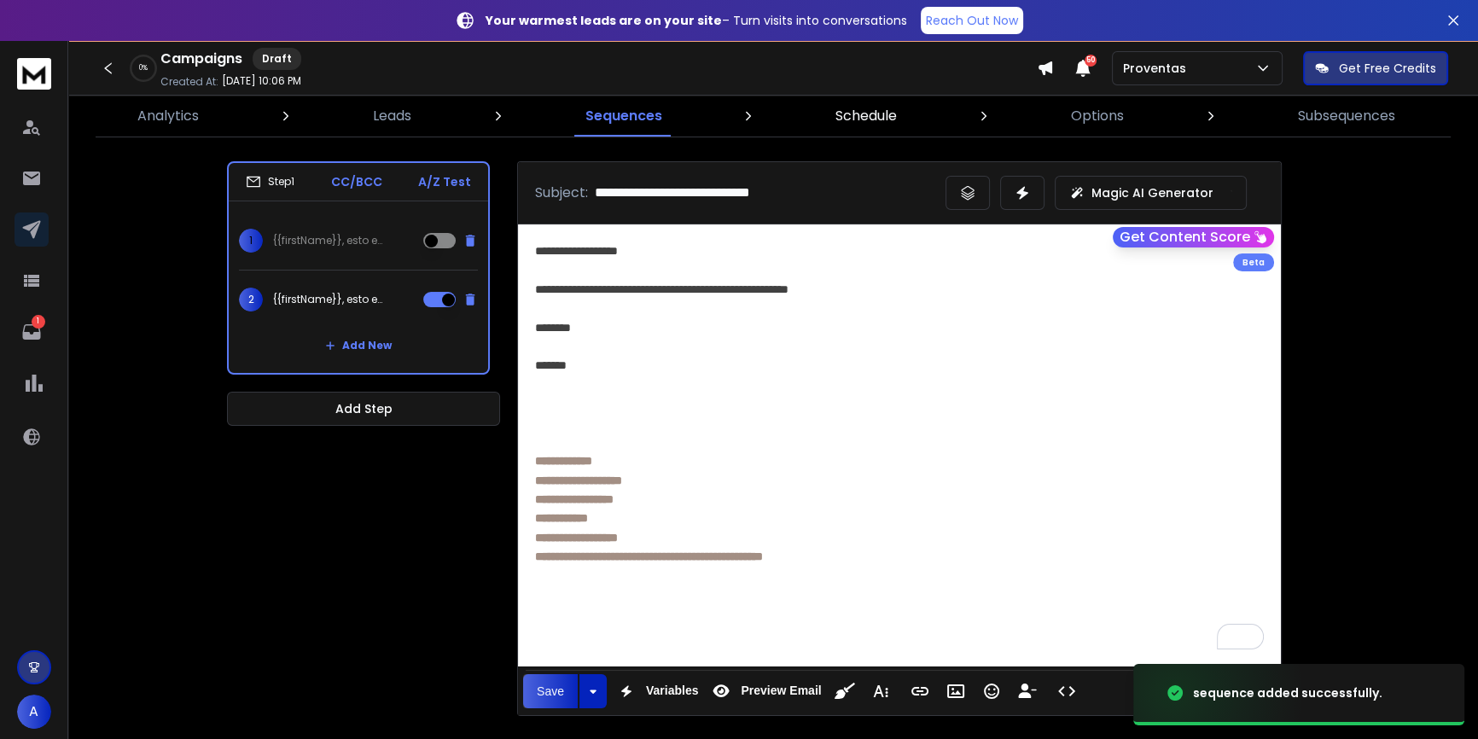
click at [869, 119] on p "Schedule" at bounding box center [866, 116] width 61 height 20
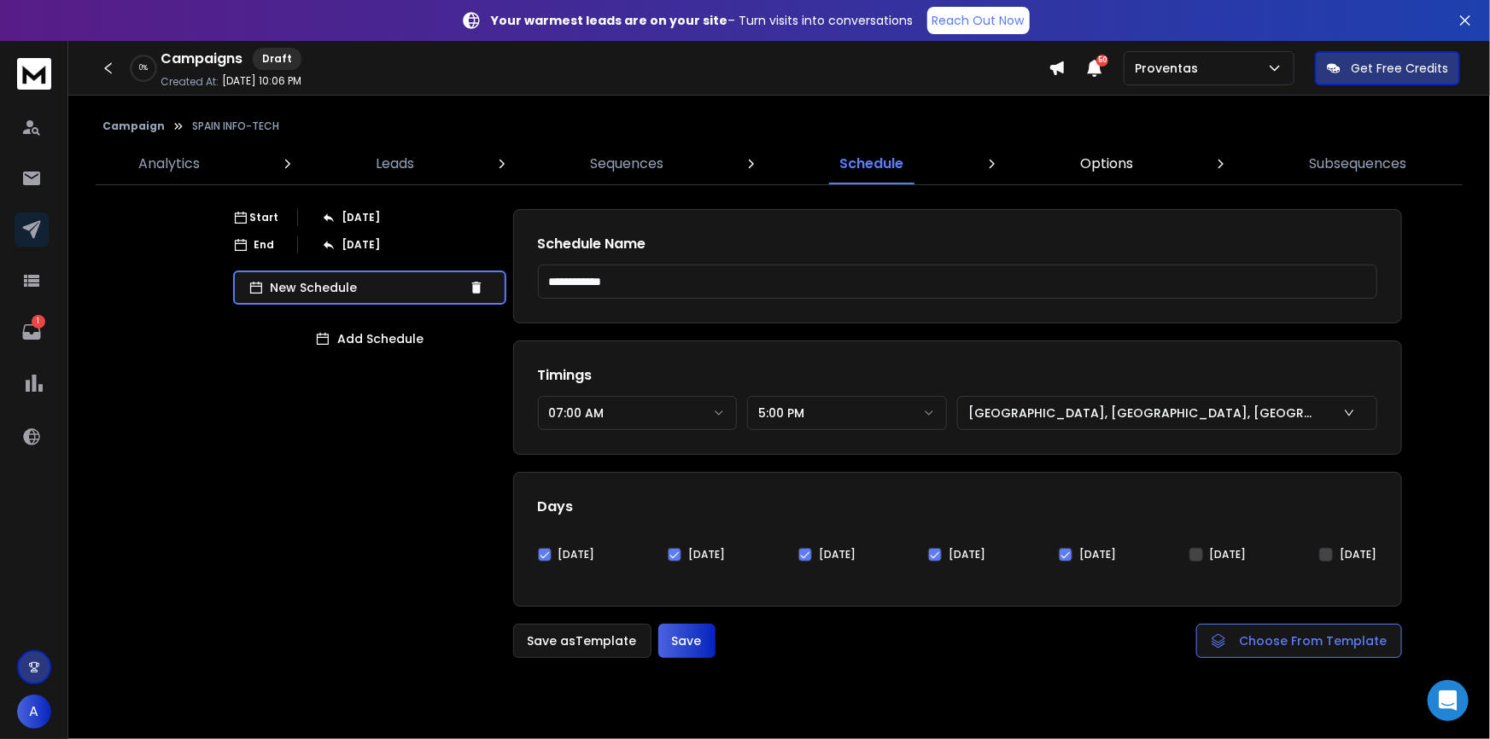
click at [1104, 171] on p "Options" at bounding box center [1106, 164] width 53 height 20
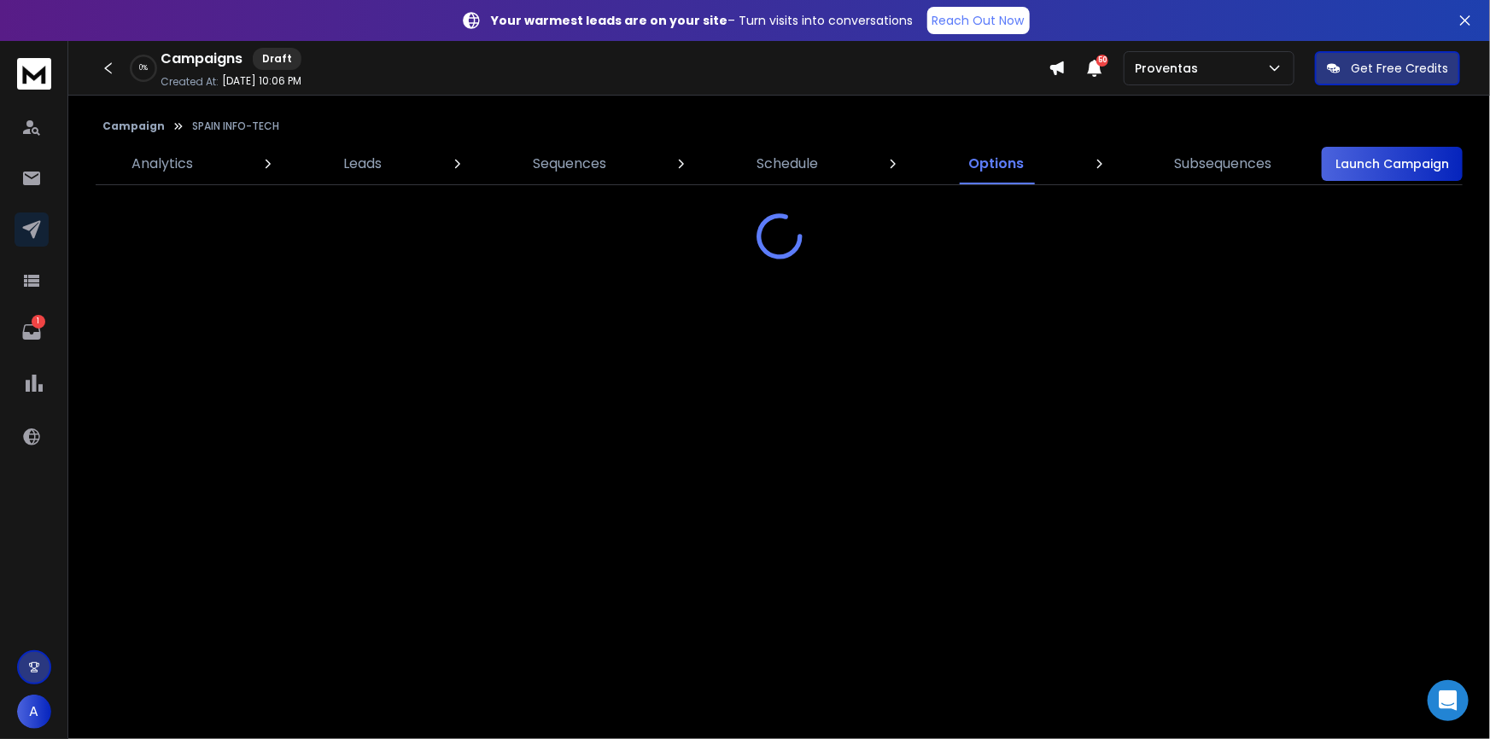
click at [1104, 171] on div "Analytics Leads Sequences Schedule Options Subsequences" at bounding box center [702, 163] width 1212 height 41
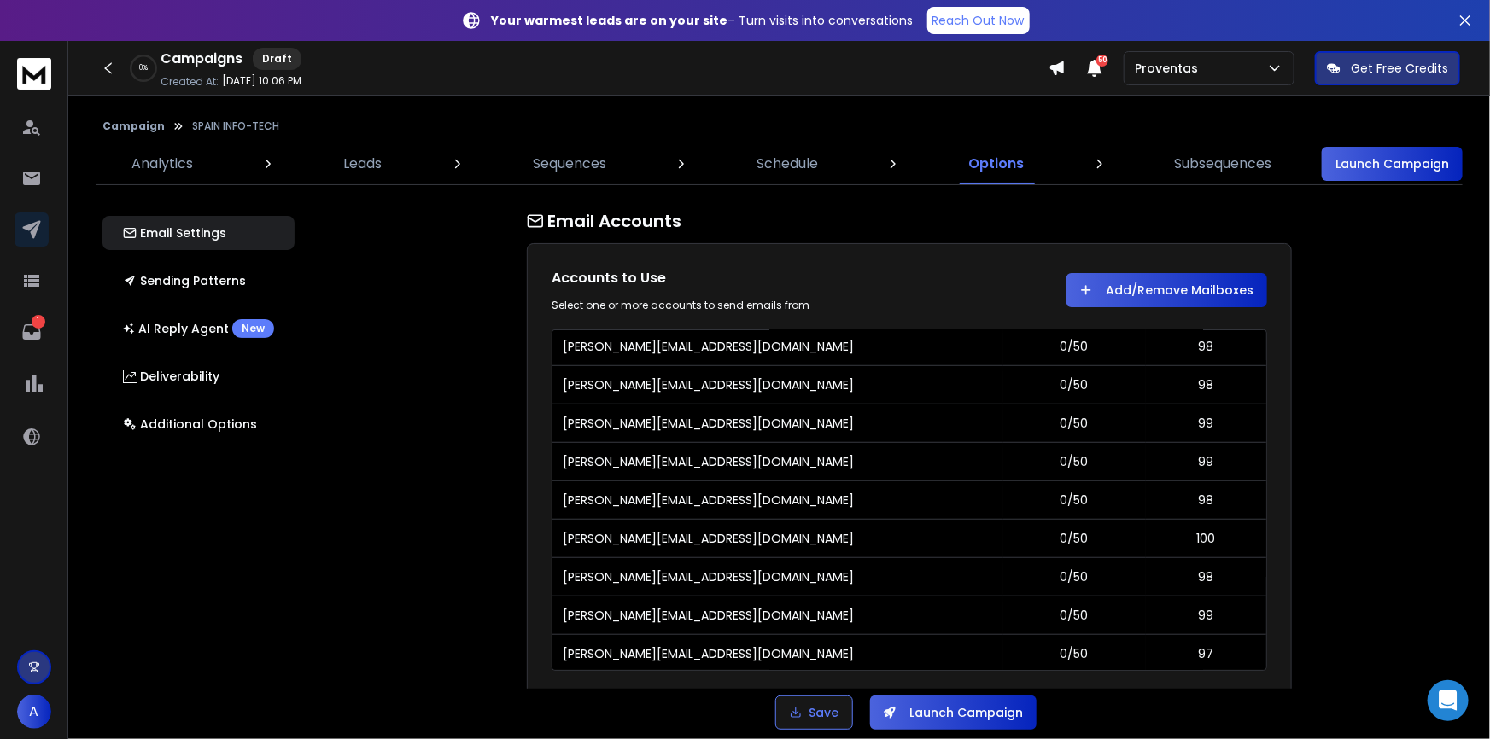
scroll to position [852, 0]
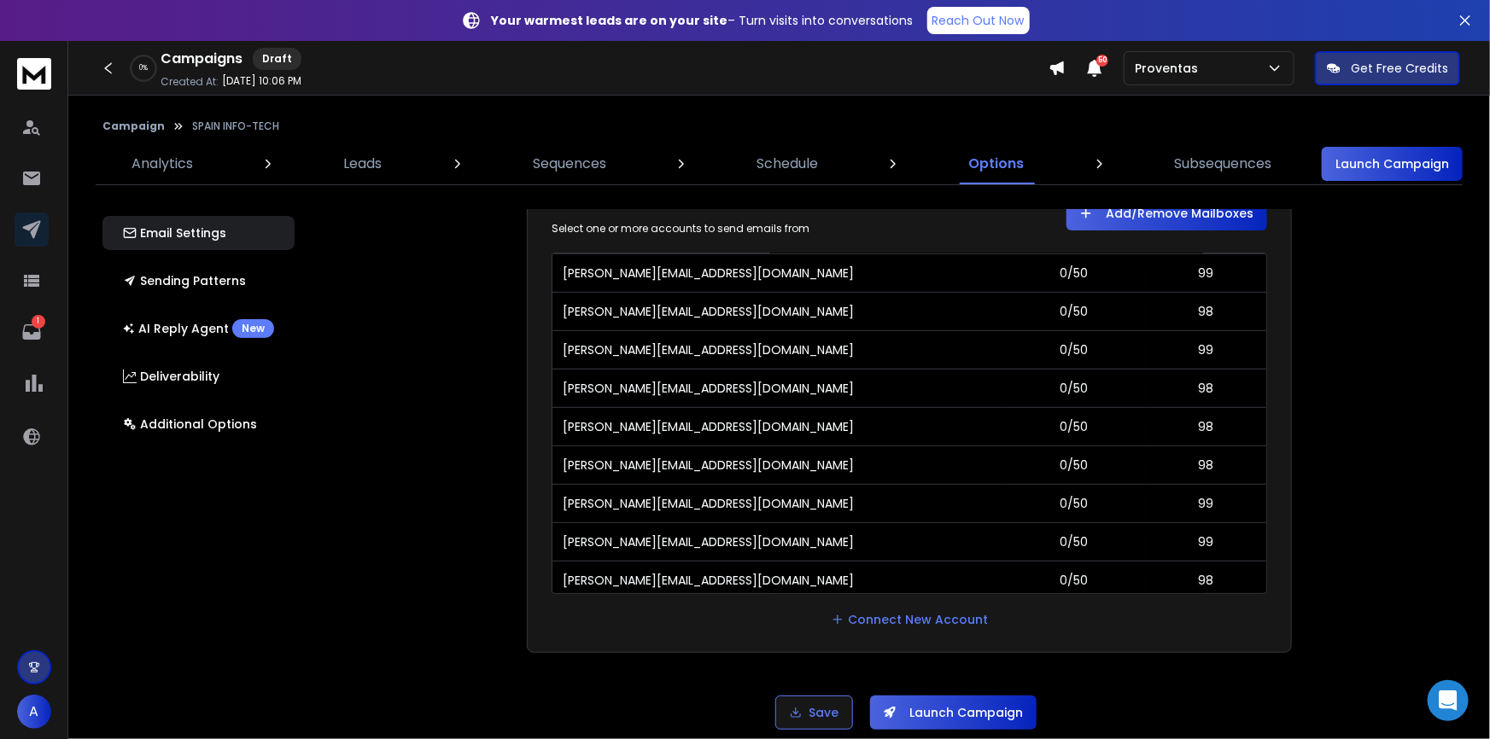
scroll to position [386, 0]
click at [32, 325] on icon at bounding box center [31, 332] width 20 height 20
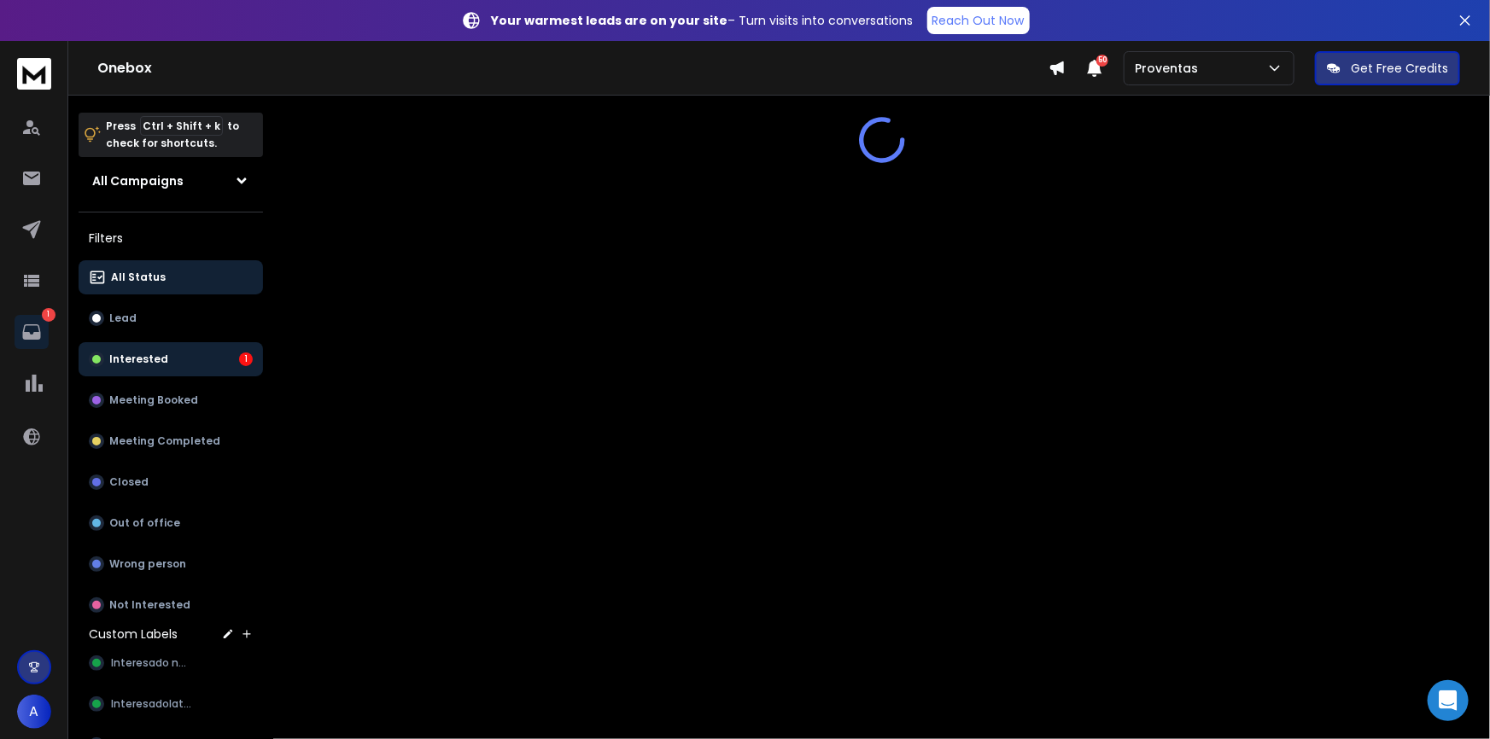
click at [201, 359] on button "Interested 1" at bounding box center [171, 359] width 184 height 34
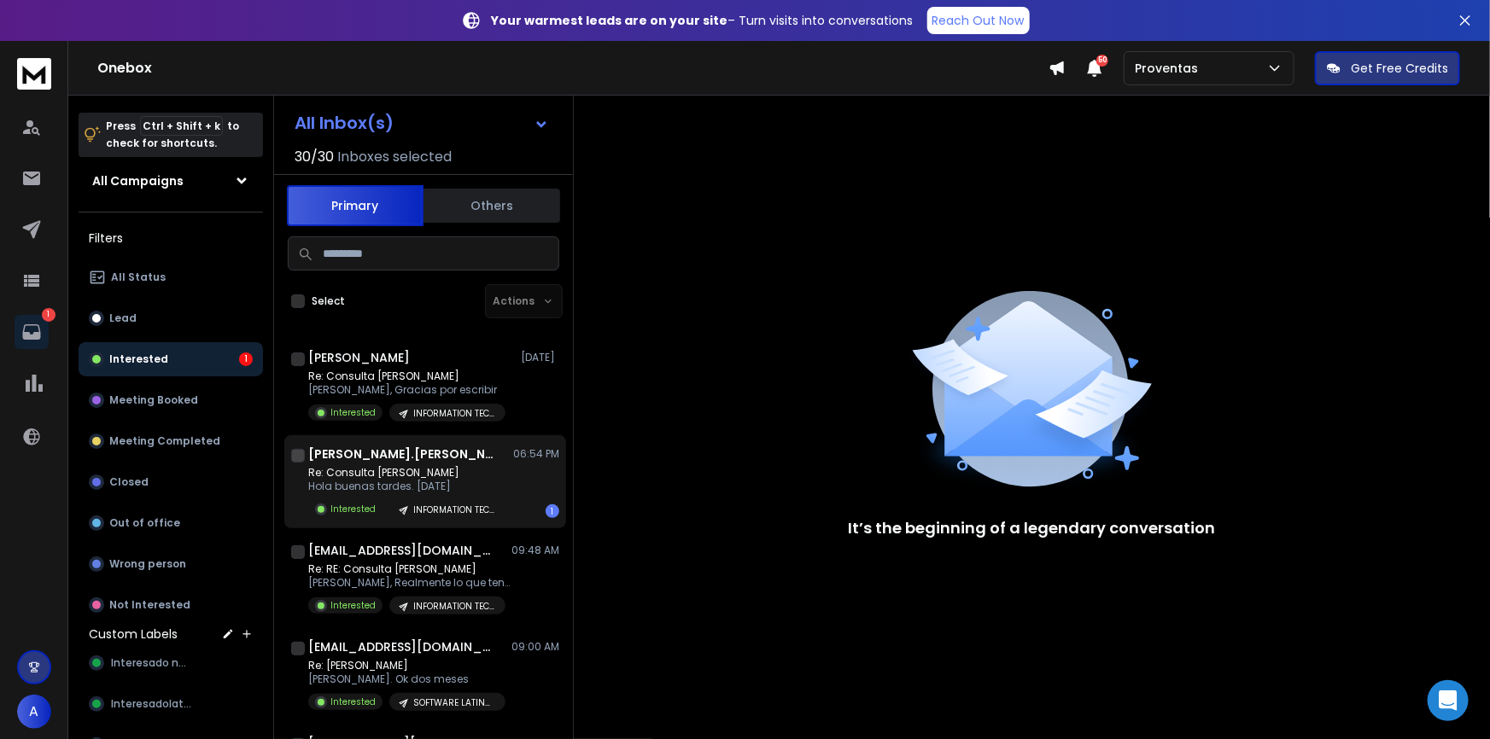
click at [415, 481] on p "Hola buenas tardes. Jueves proximo" at bounding box center [406, 487] width 197 height 14
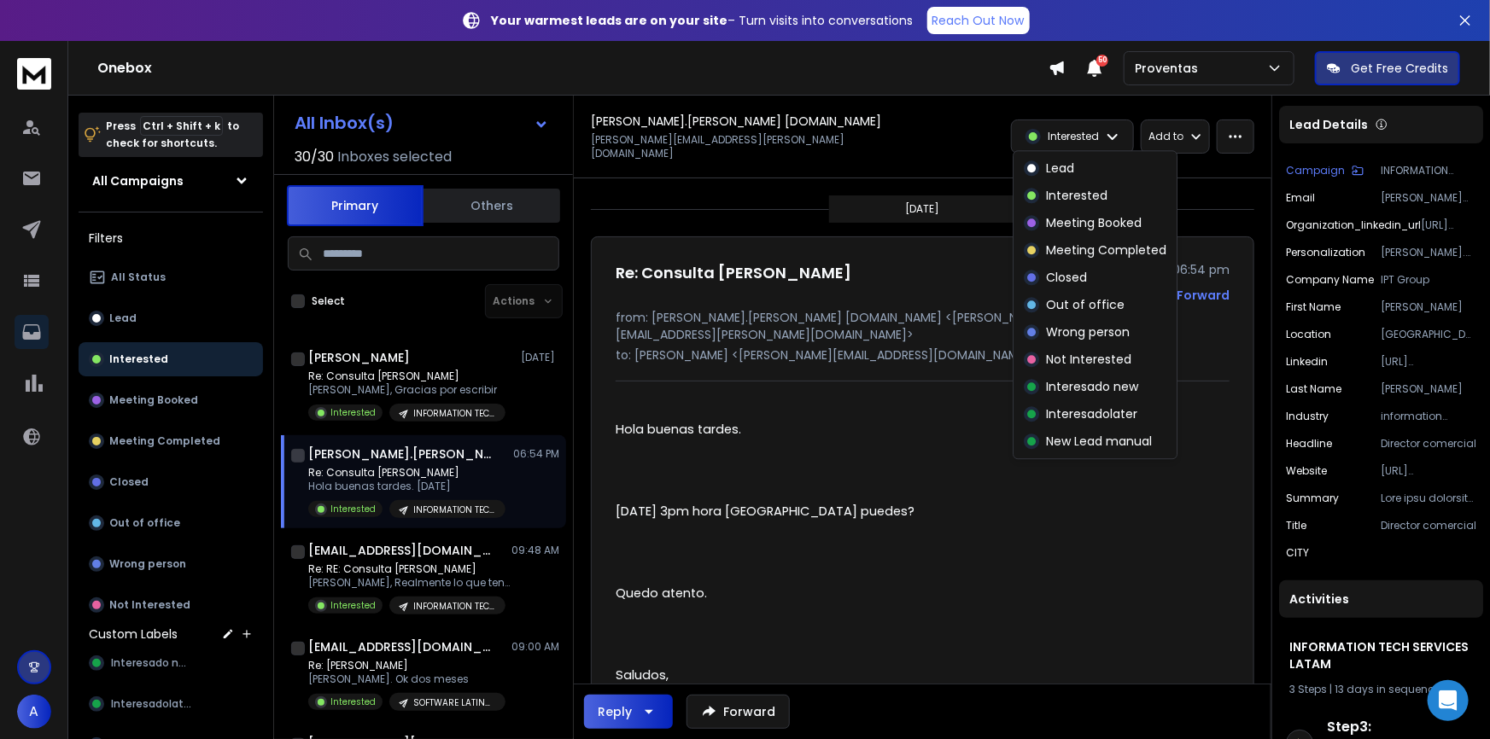
click at [1130, 137] on div "Interested" at bounding box center [1072, 136] width 121 height 32
click at [901, 261] on div "Re: Consulta Armando 11 August 2025 : 06:54 pm Reply Forward" at bounding box center [922, 283] width 614 height 44
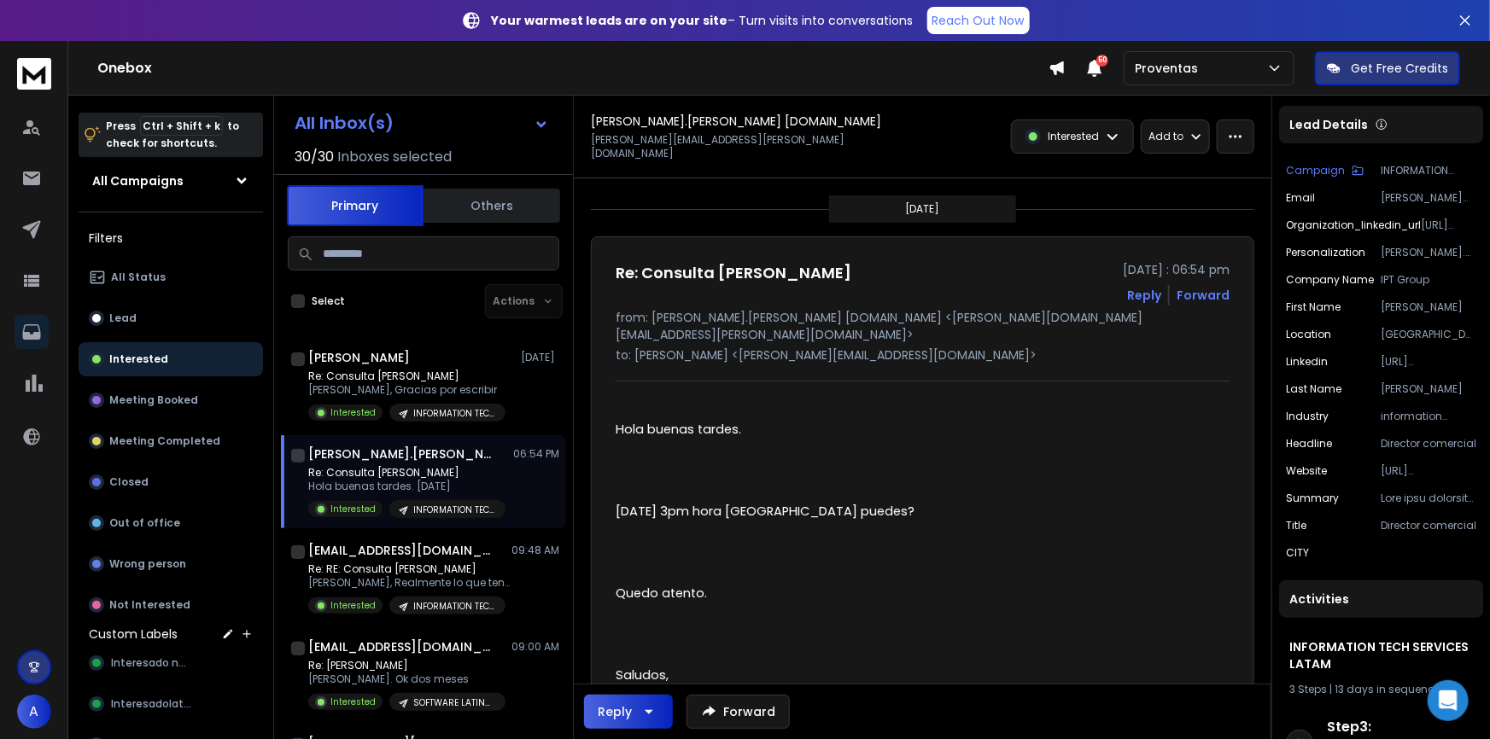
click at [760, 137] on p "armando.anchetta@ipt-group.net" at bounding box center [754, 146] width 327 height 27
click at [39, 231] on icon at bounding box center [31, 229] width 20 height 20
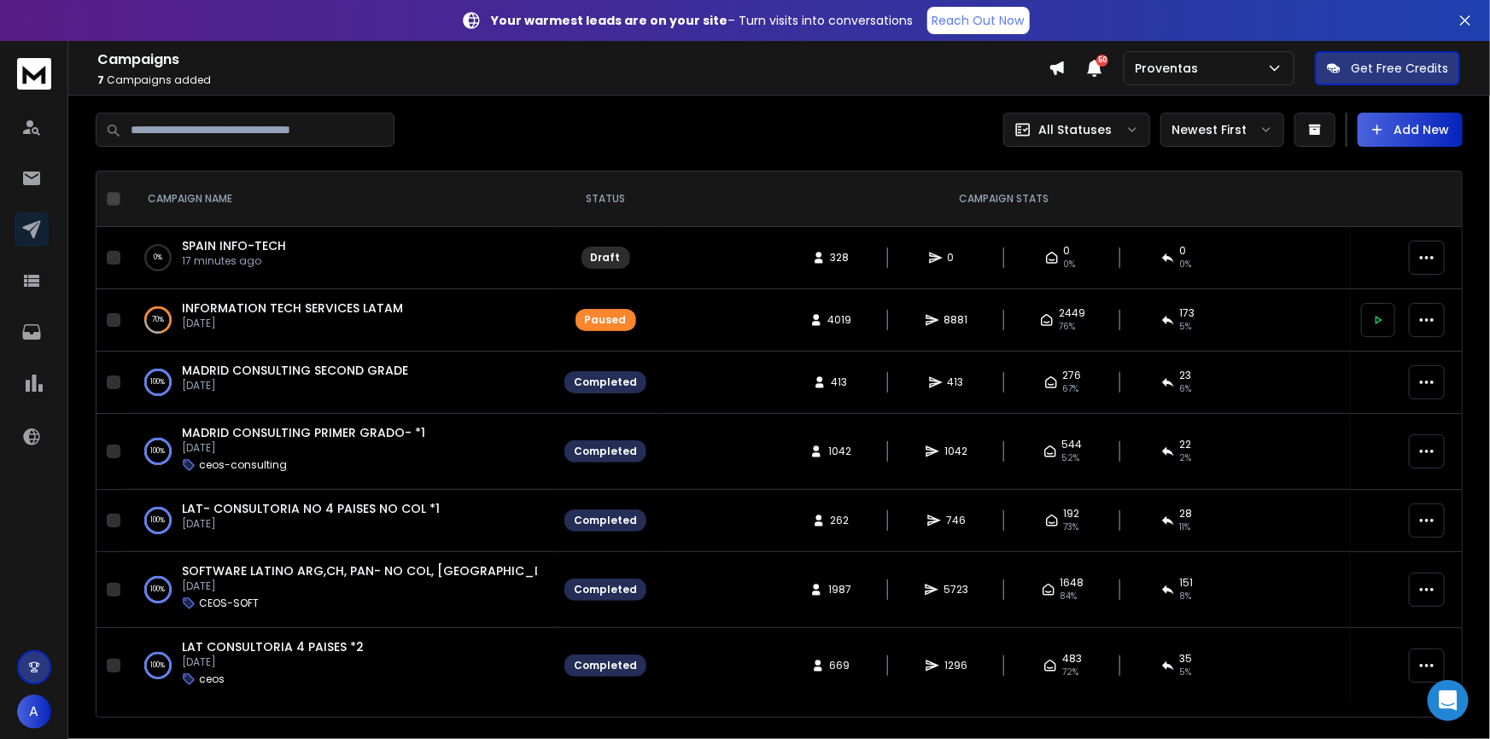
click at [228, 253] on span "SPAIN INFO-TECH" at bounding box center [234, 245] width 104 height 17
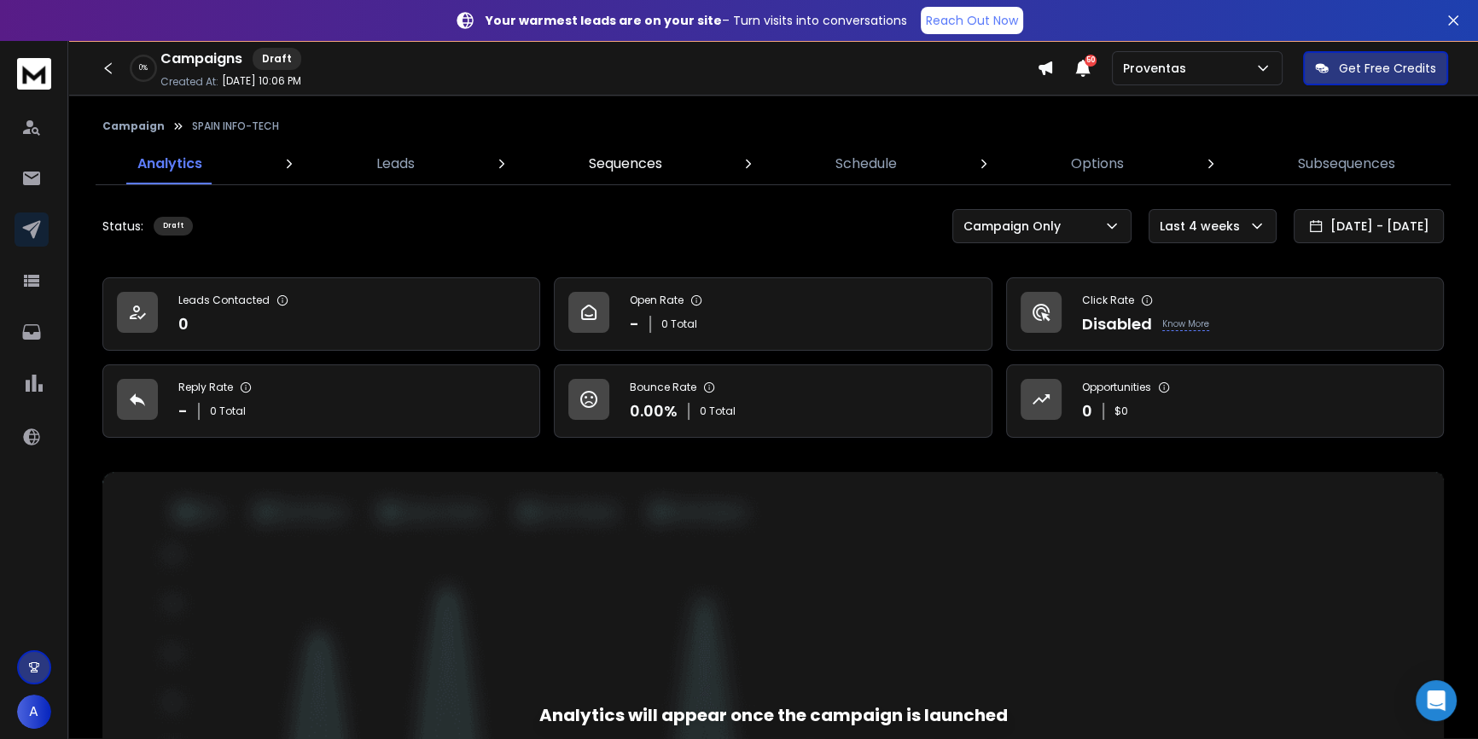
click at [633, 157] on p "Sequences" at bounding box center [625, 164] width 73 height 20
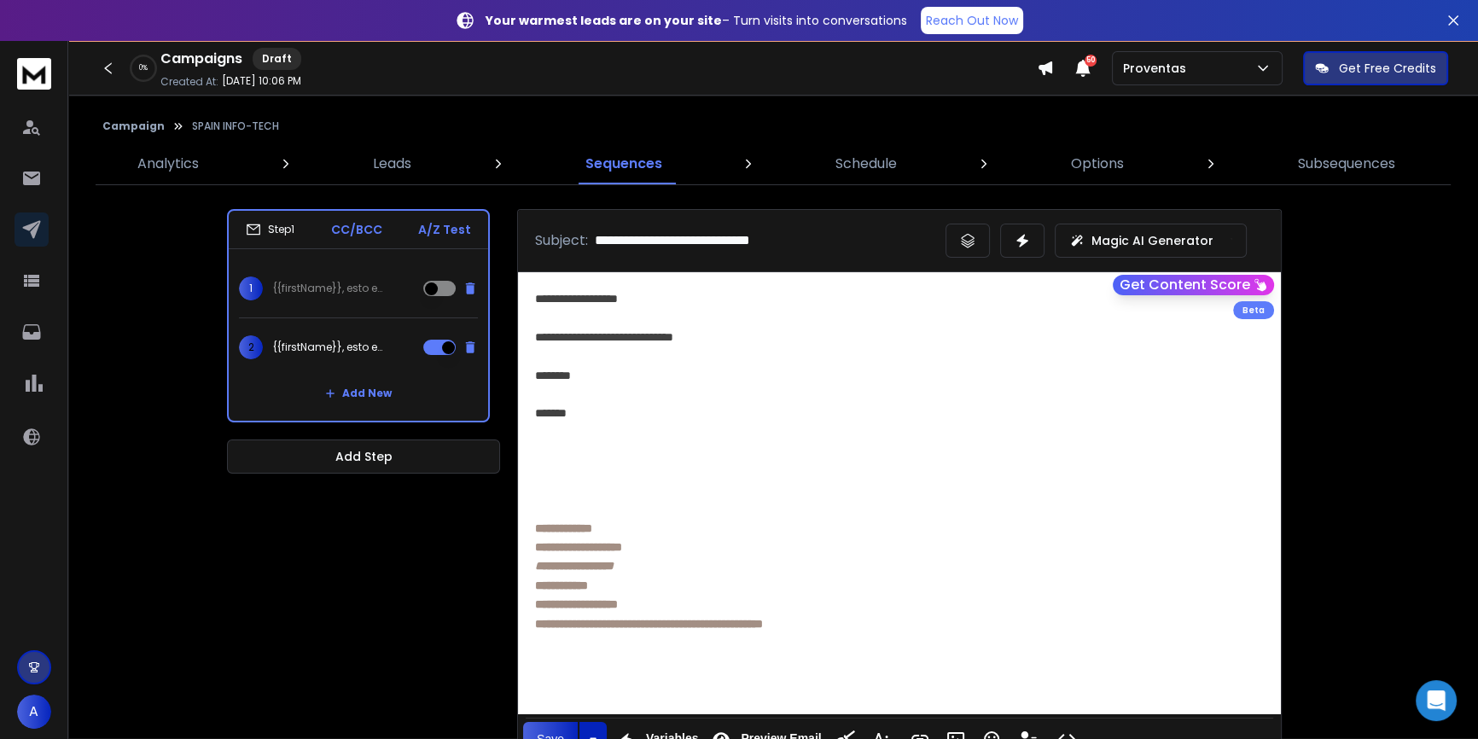
click at [342, 273] on div "1 {{firstName}}, esto es para ti" at bounding box center [358, 288] width 239 height 59
click at [1084, 169] on p "Options" at bounding box center [1097, 164] width 53 height 20
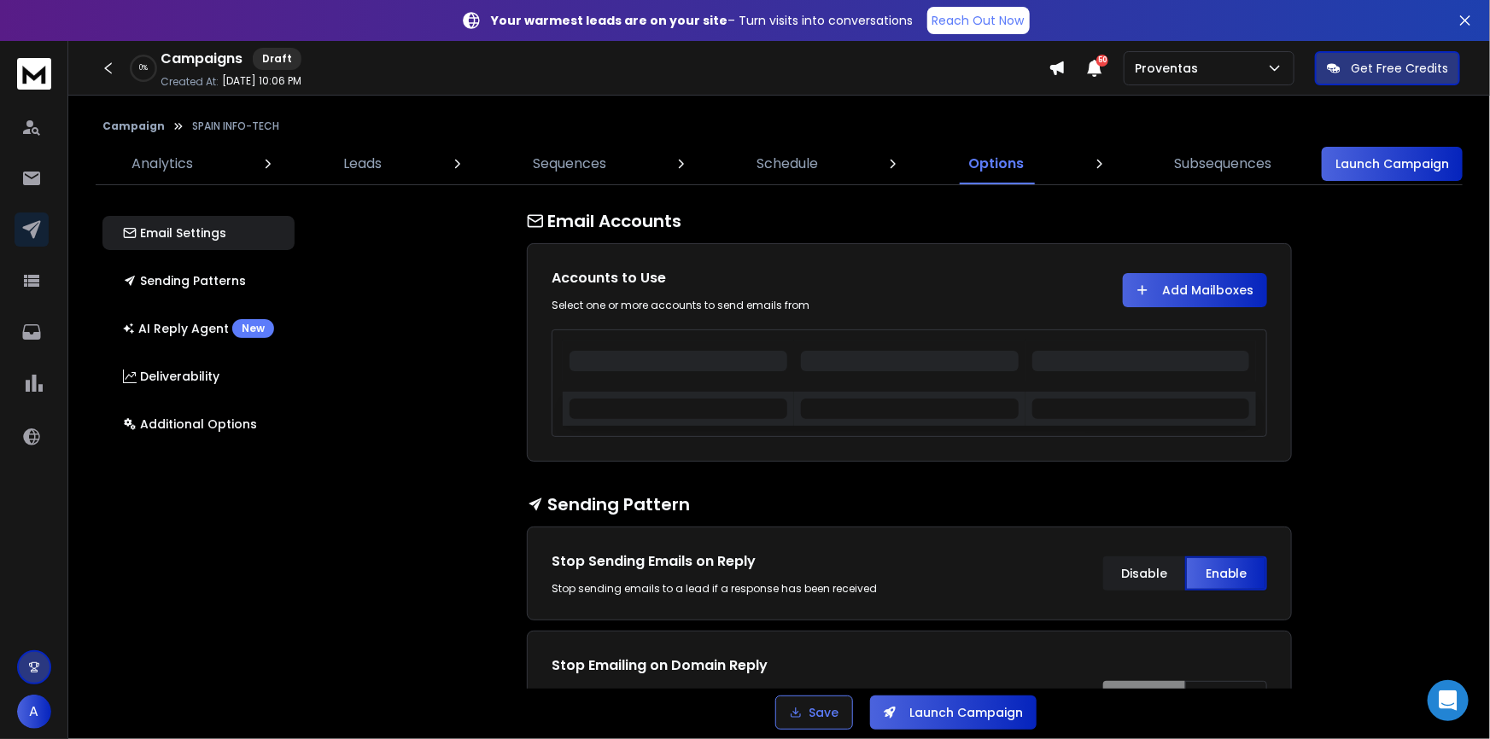
click at [1423, 154] on button "Launch Campaign" at bounding box center [1391, 164] width 141 height 34
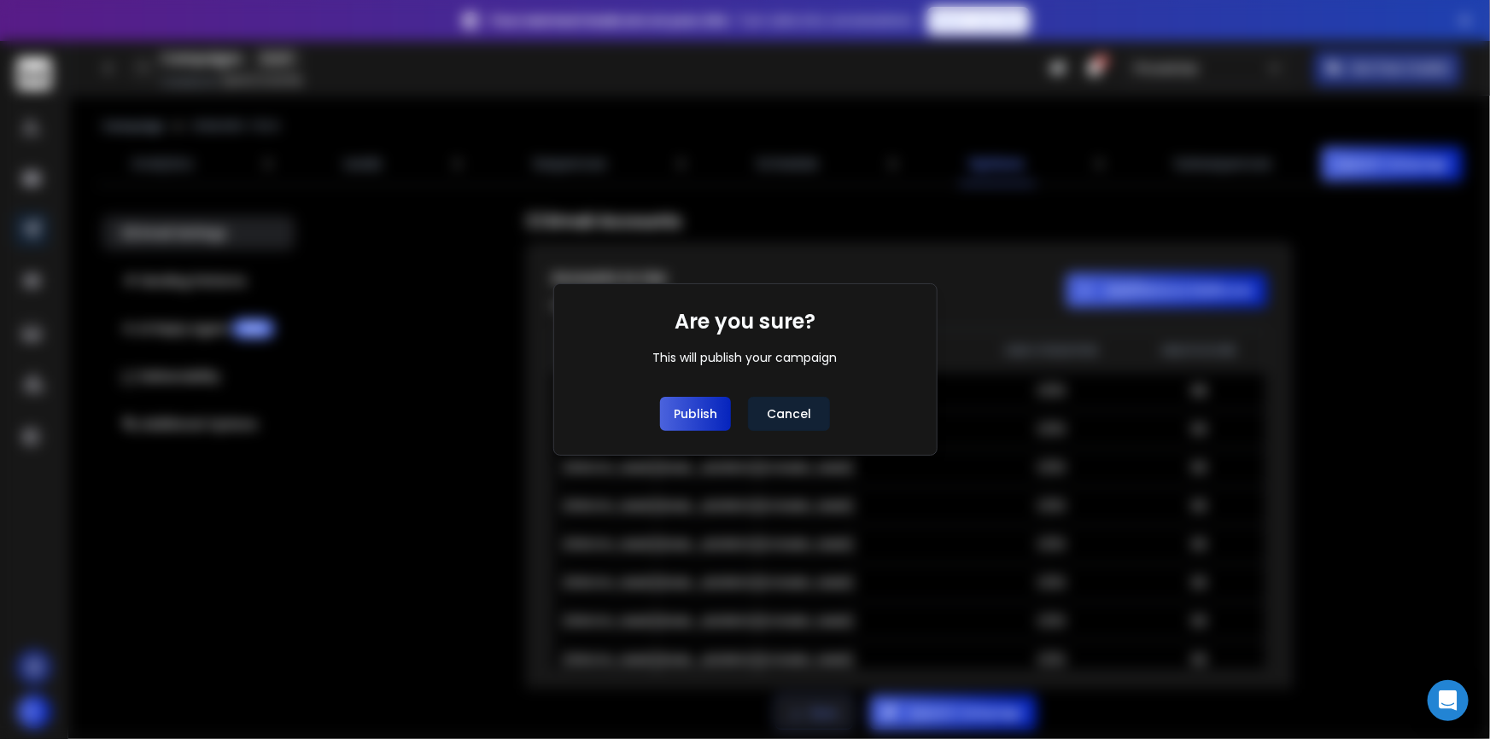
click at [696, 407] on button "Publish" at bounding box center [695, 414] width 71 height 34
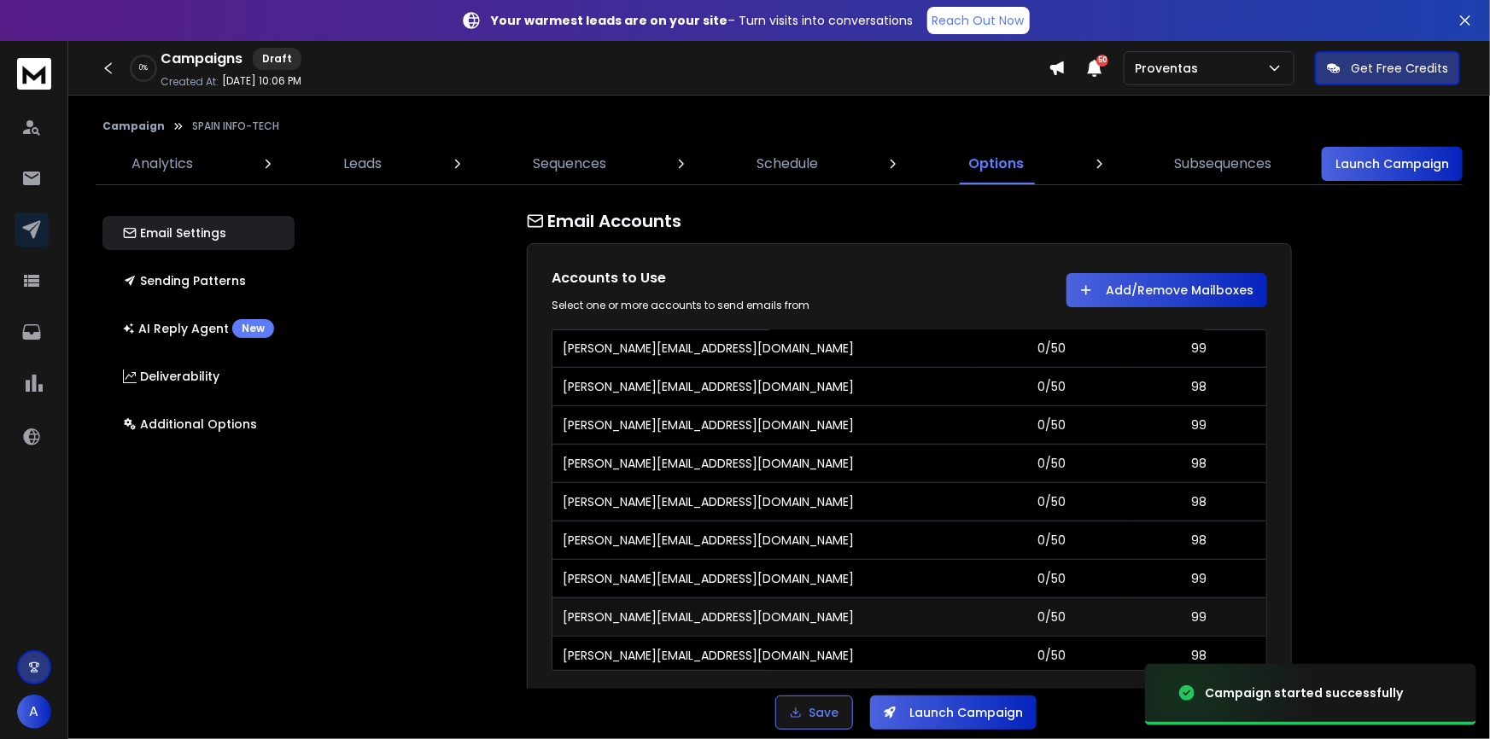
scroll to position [621, 0]
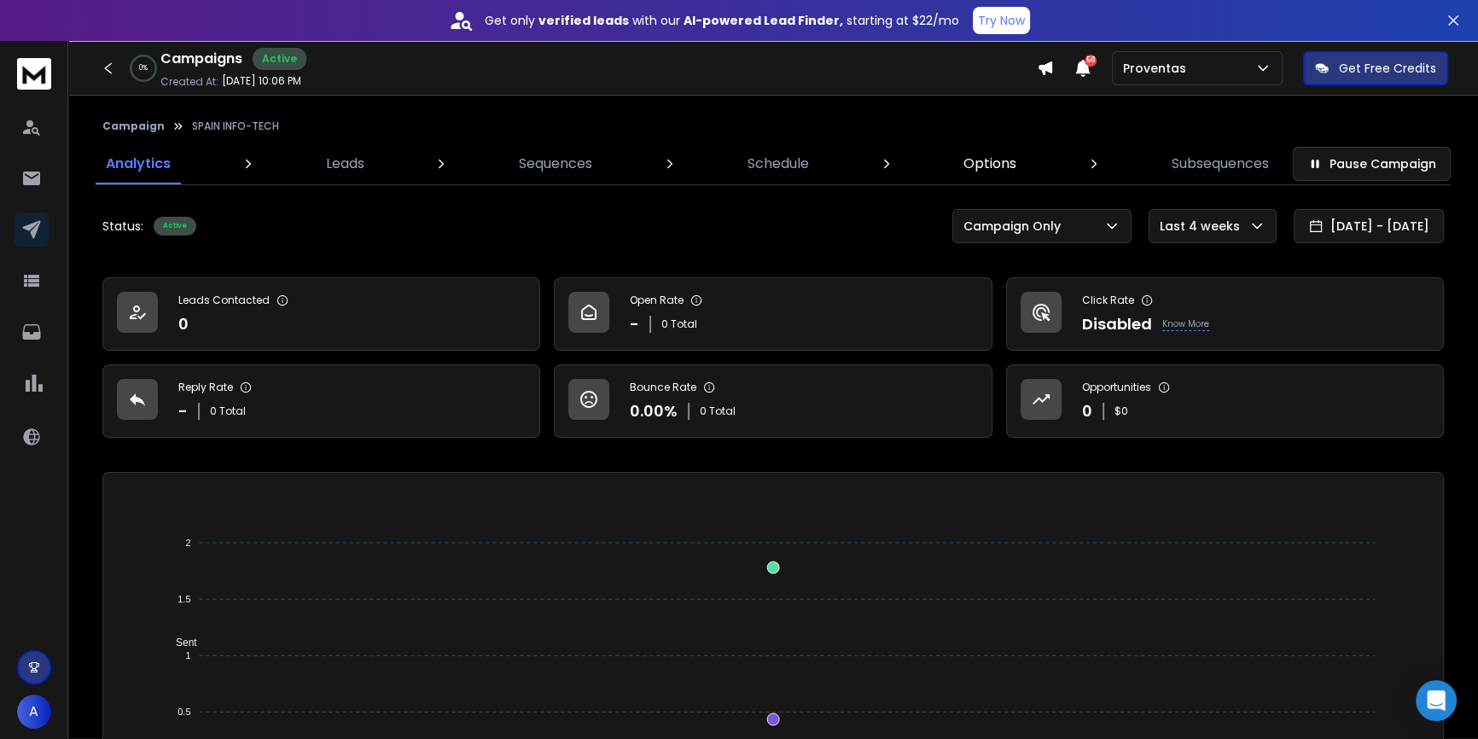
click at [1006, 159] on p "Options" at bounding box center [990, 164] width 53 height 20
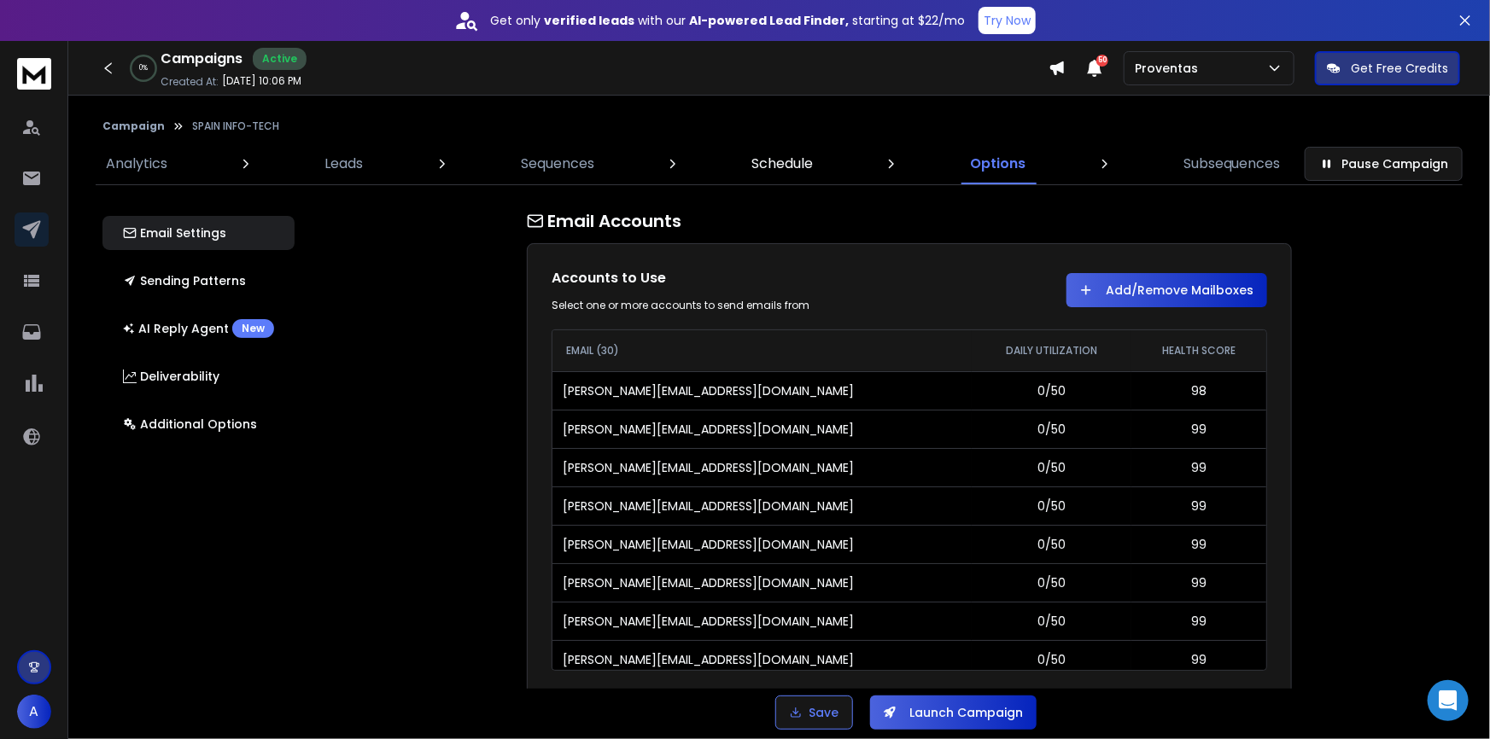
click at [819, 171] on link "Schedule" at bounding box center [782, 163] width 82 height 41
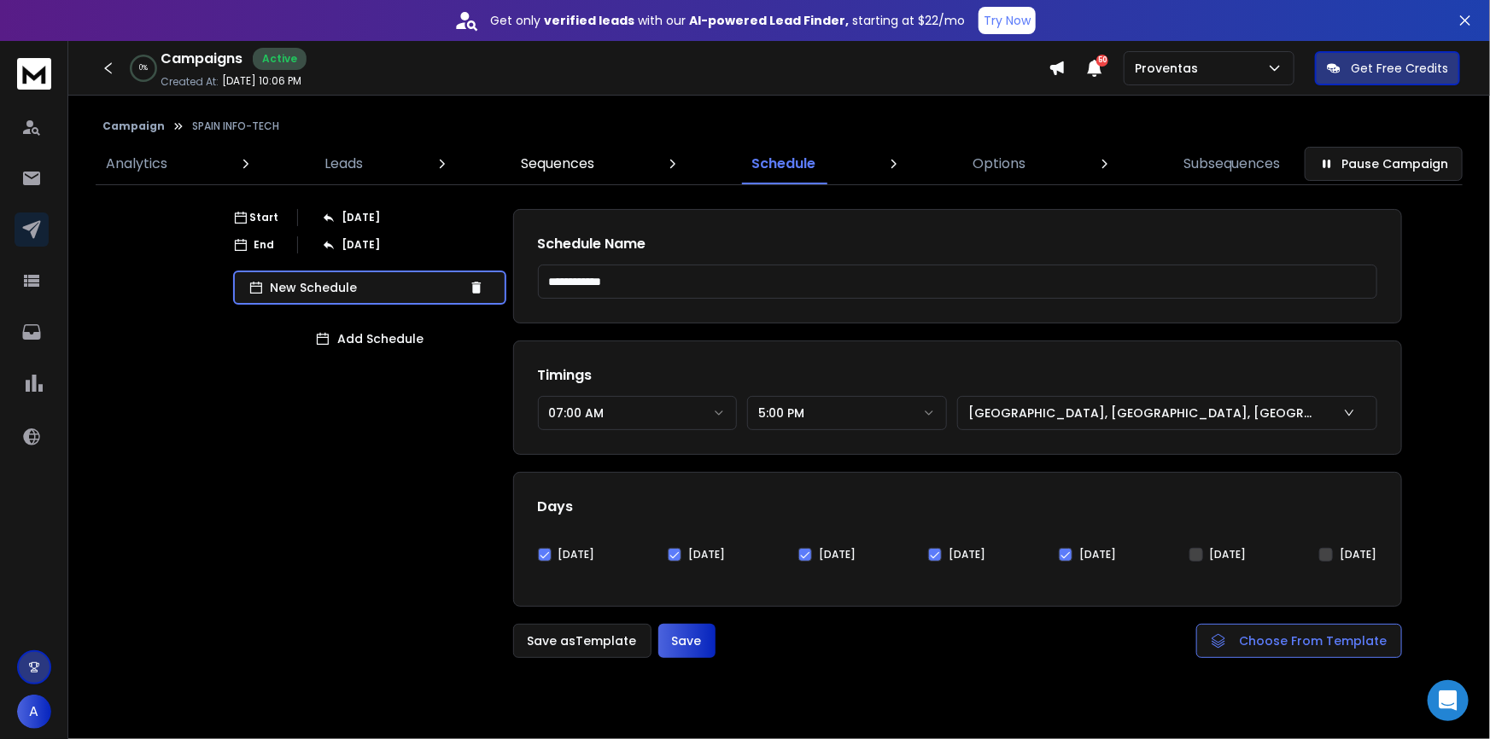
click at [547, 168] on p "Sequences" at bounding box center [557, 164] width 73 height 20
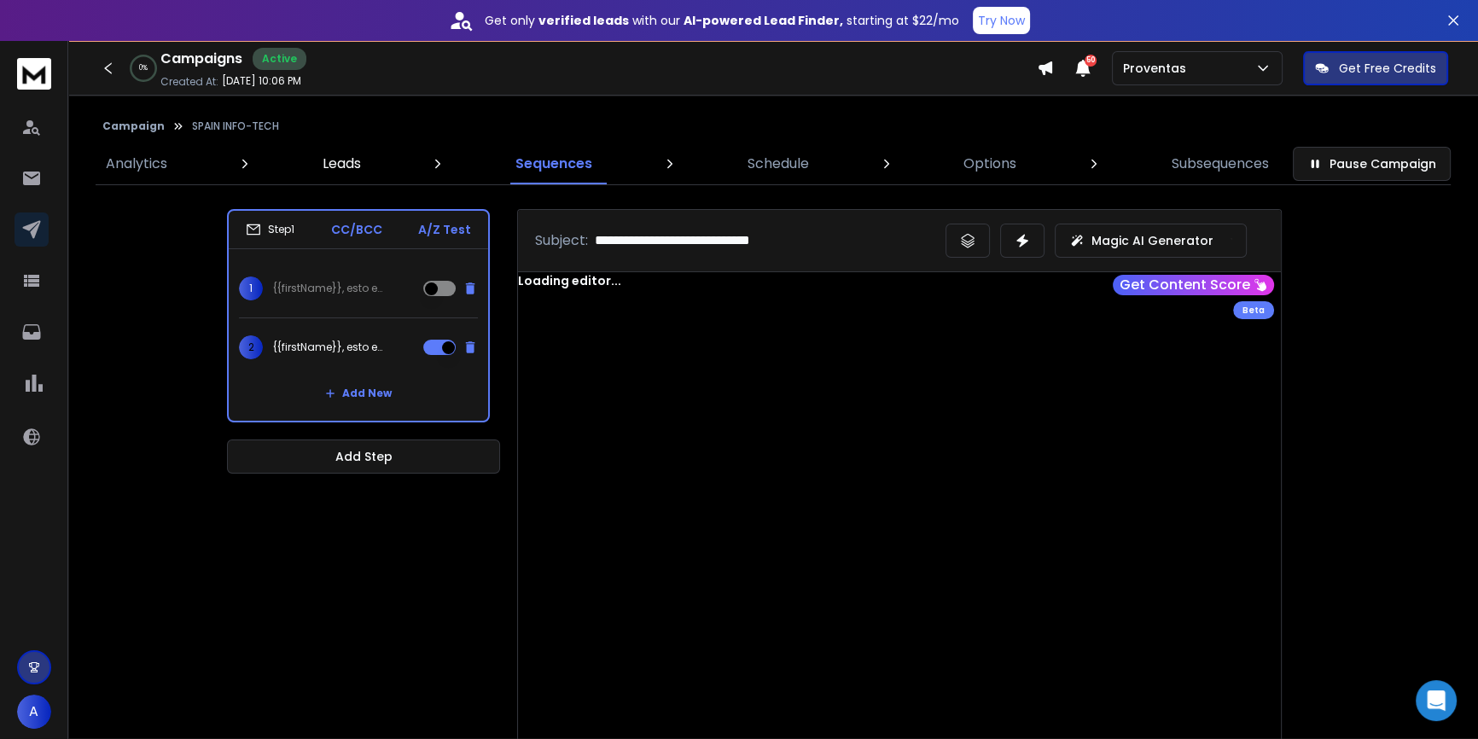
click at [341, 161] on p "Leads" at bounding box center [342, 164] width 38 height 20
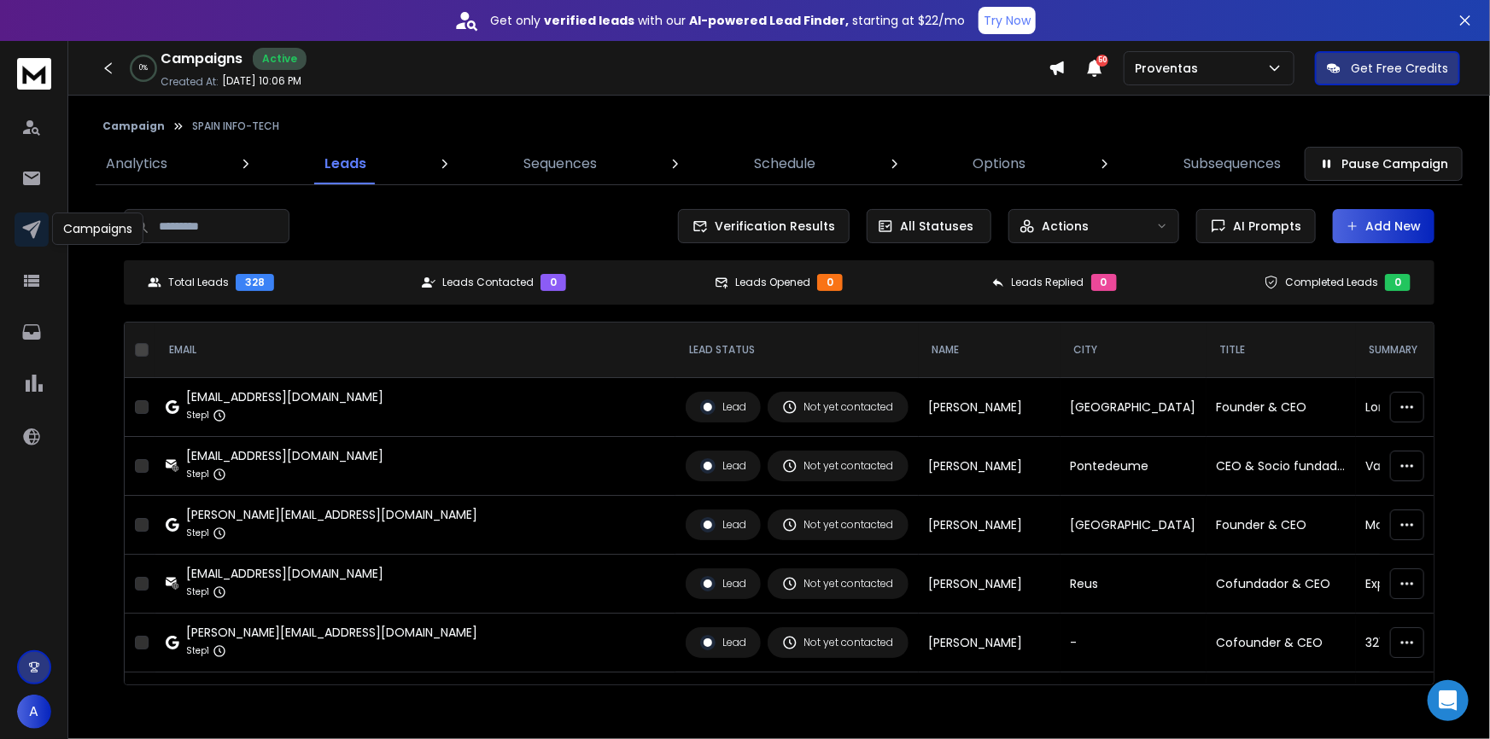
click at [30, 228] on icon at bounding box center [31, 229] width 18 height 18
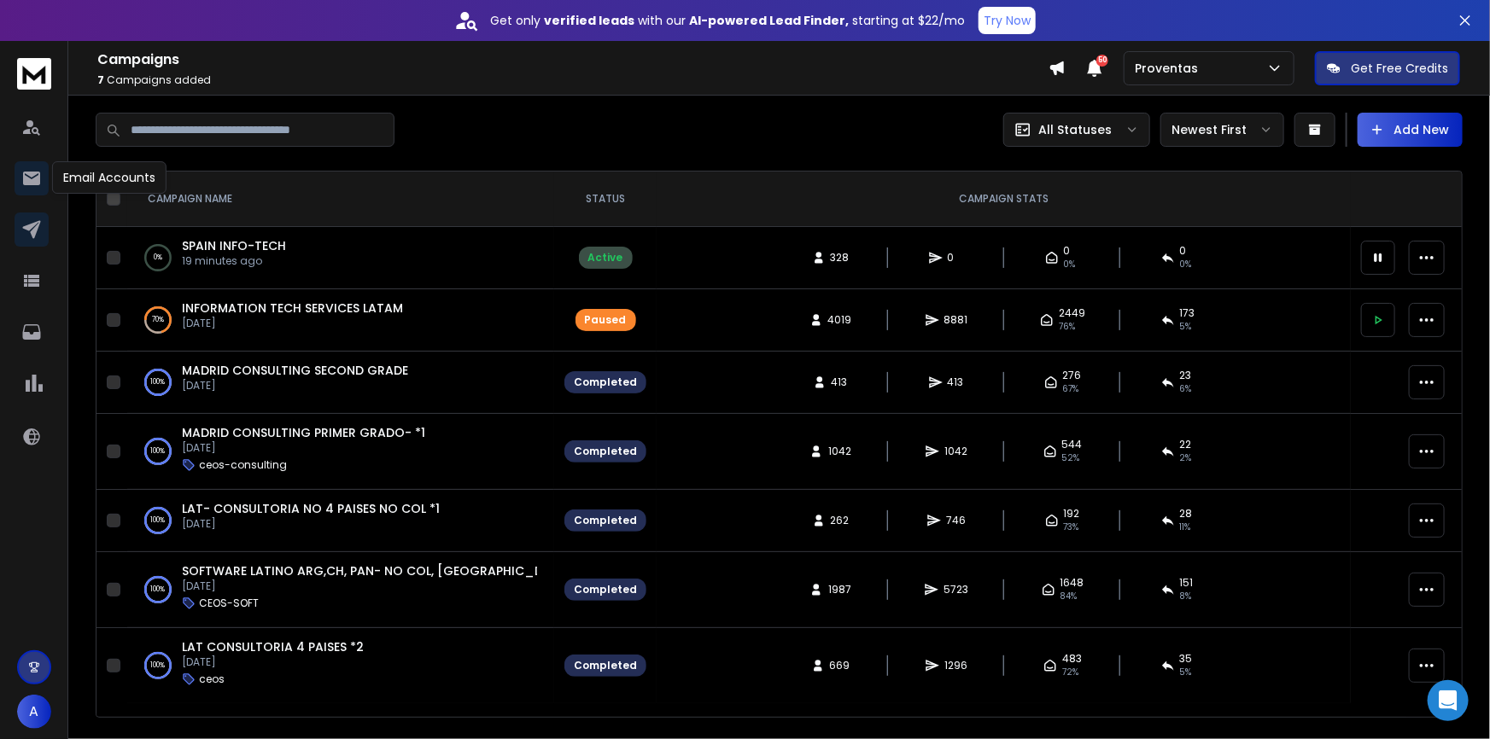
click at [32, 180] on icon at bounding box center [31, 179] width 17 height 14
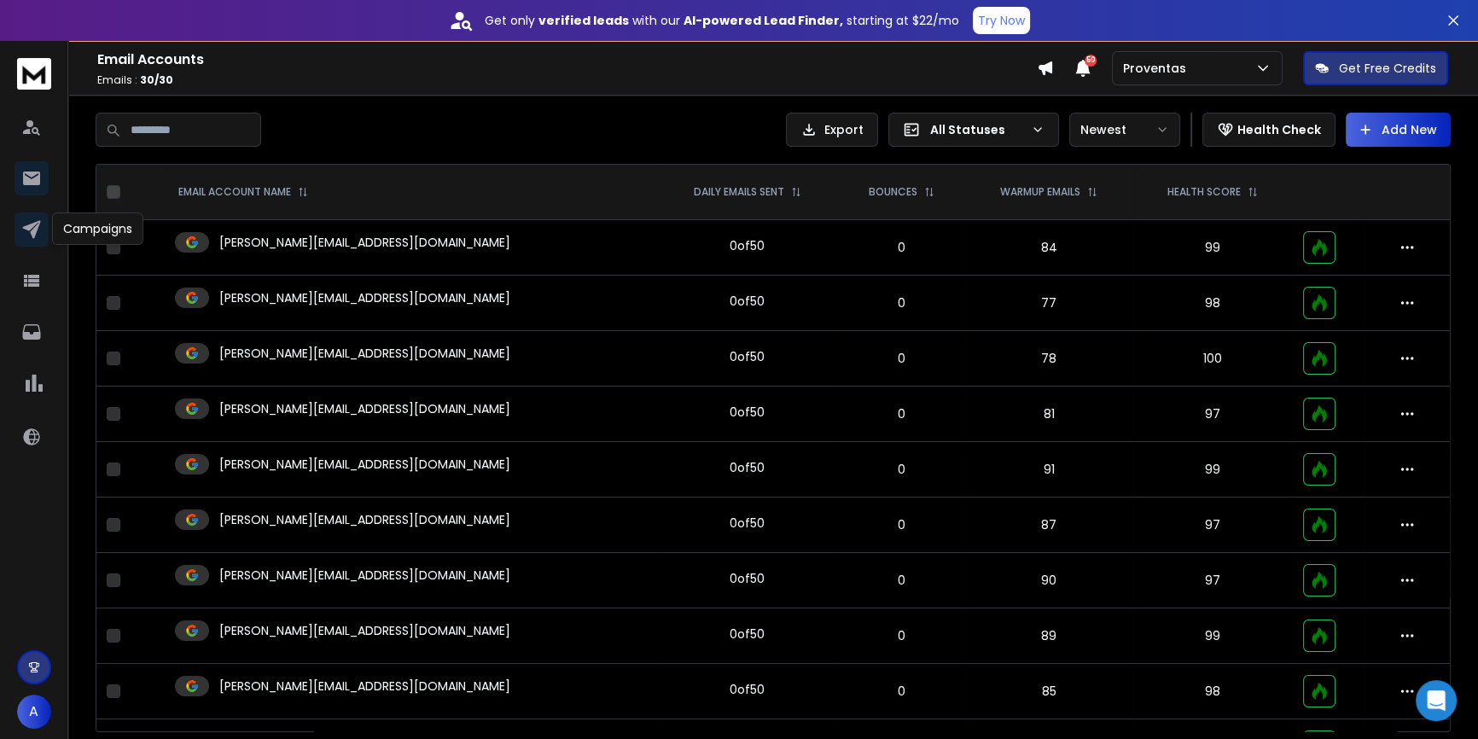
click at [37, 225] on icon at bounding box center [31, 229] width 18 height 18
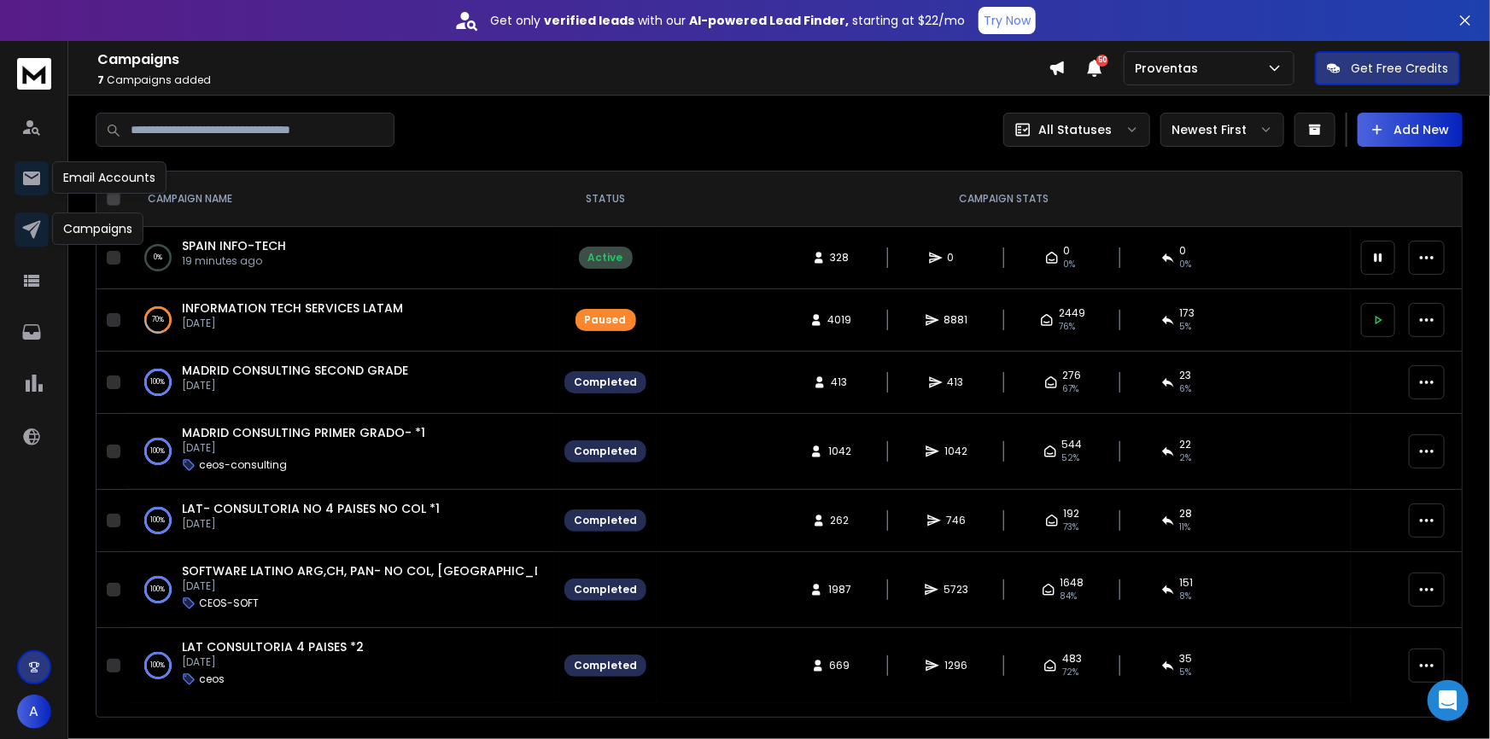
click at [38, 179] on icon at bounding box center [31, 179] width 17 height 14
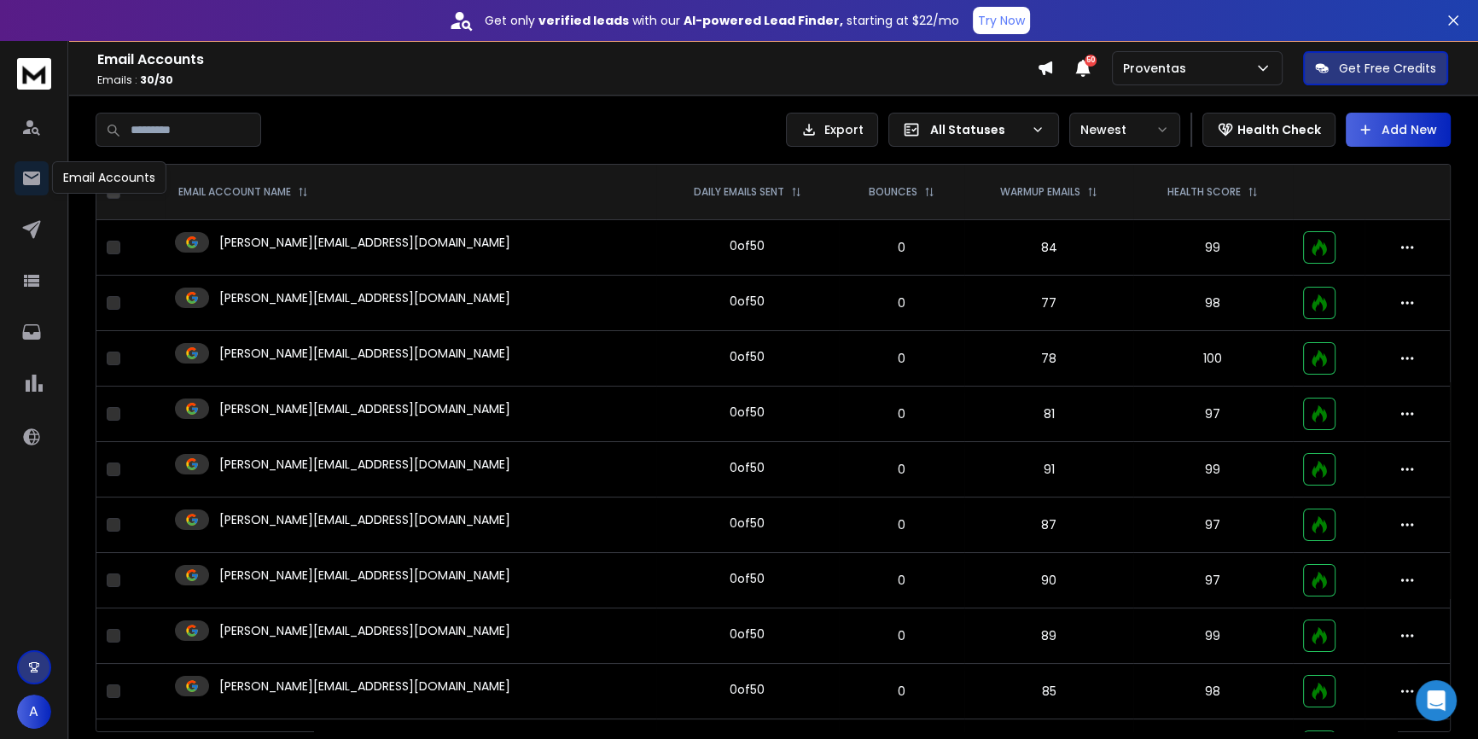
click at [39, 182] on icon at bounding box center [31, 179] width 17 height 14
click at [30, 221] on icon at bounding box center [31, 229] width 20 height 20
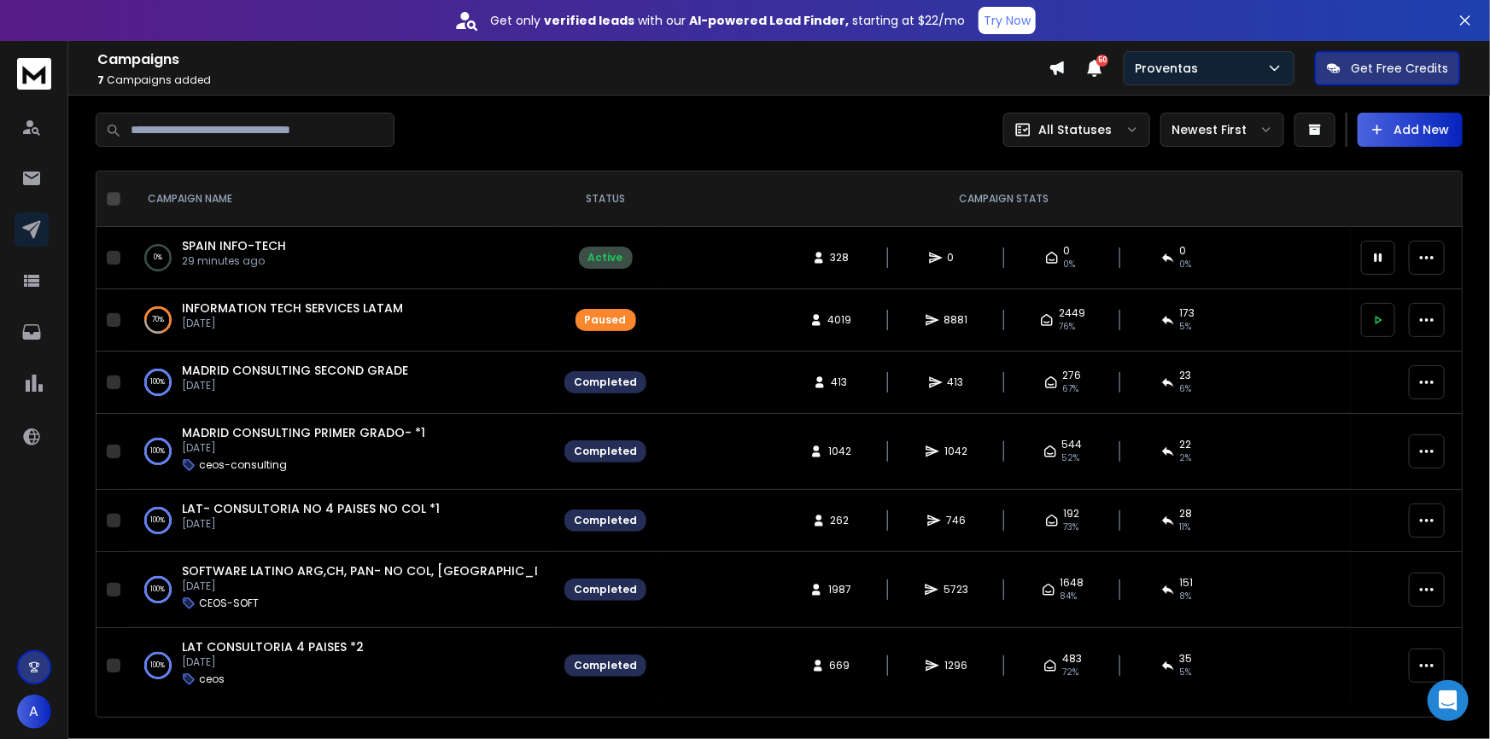
click at [1204, 82] on button "Proventas" at bounding box center [1208, 68] width 171 height 34
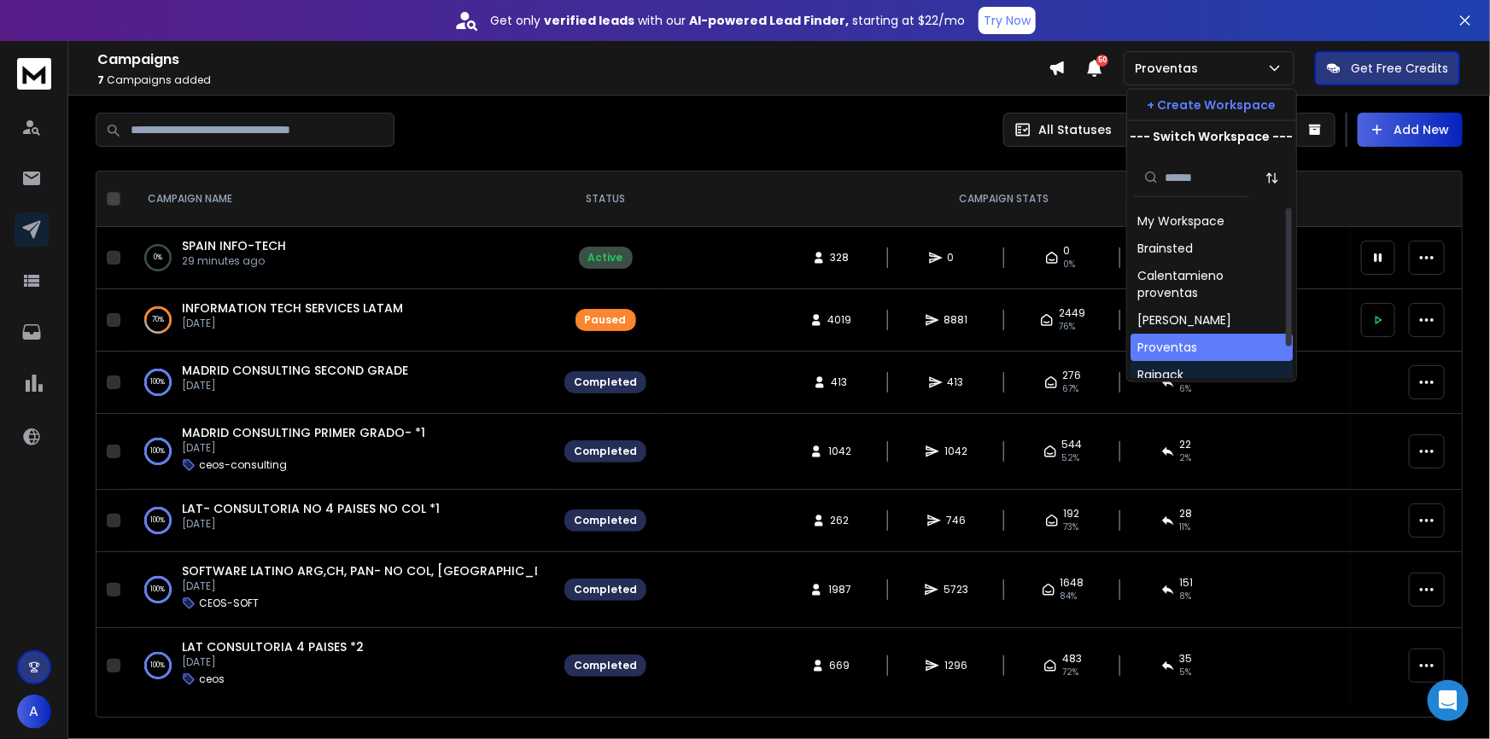
click at [1181, 373] on div "Rajpack" at bounding box center [1160, 374] width 46 height 17
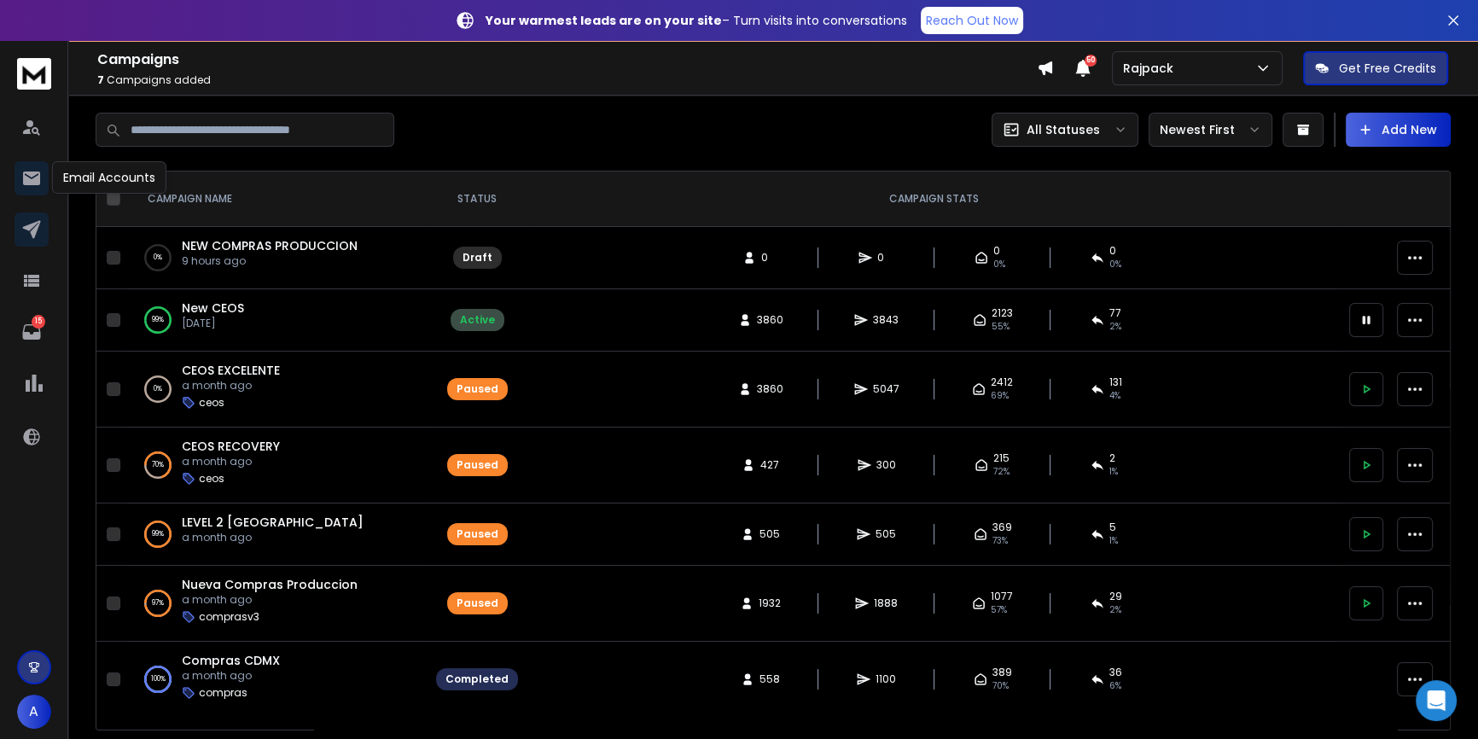
click at [31, 184] on icon at bounding box center [31, 179] width 17 height 14
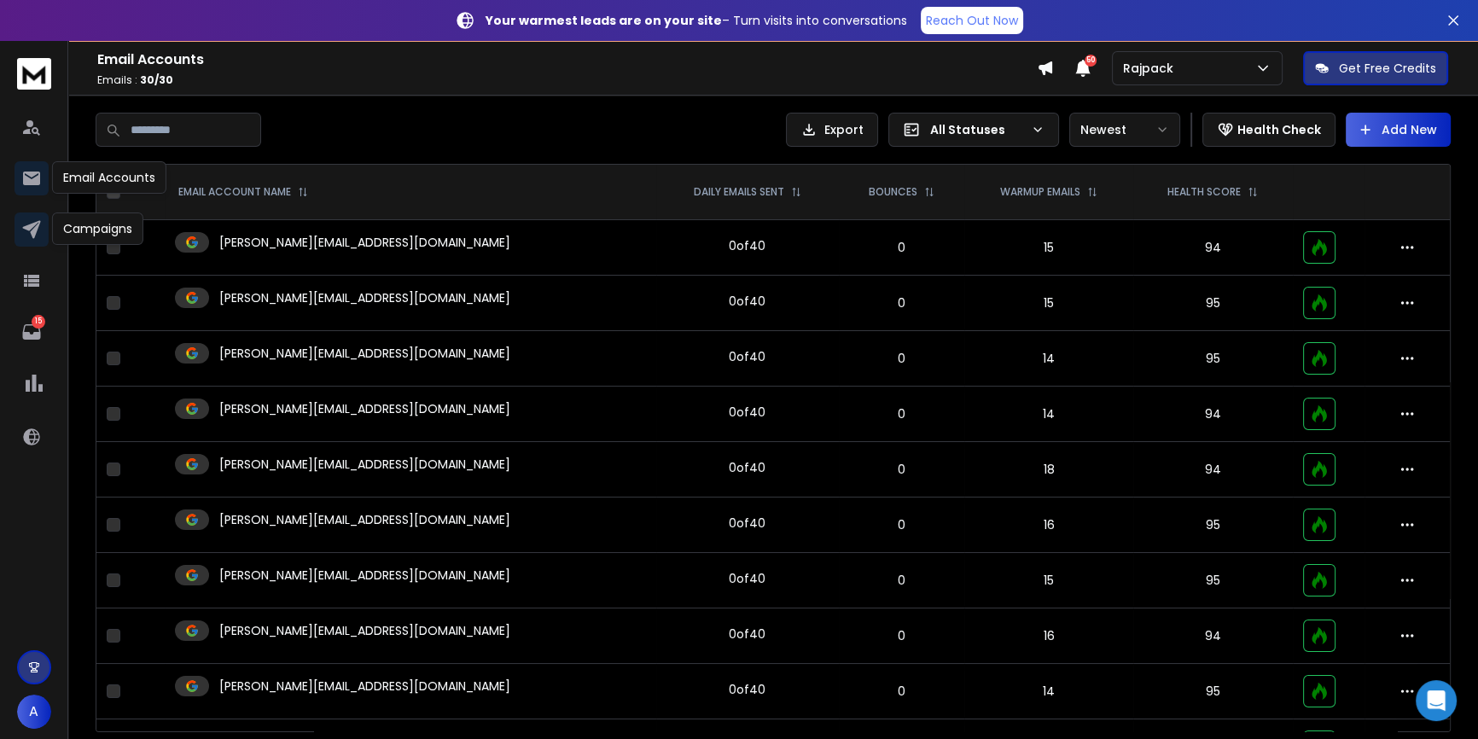
click at [18, 219] on link at bounding box center [32, 230] width 34 height 34
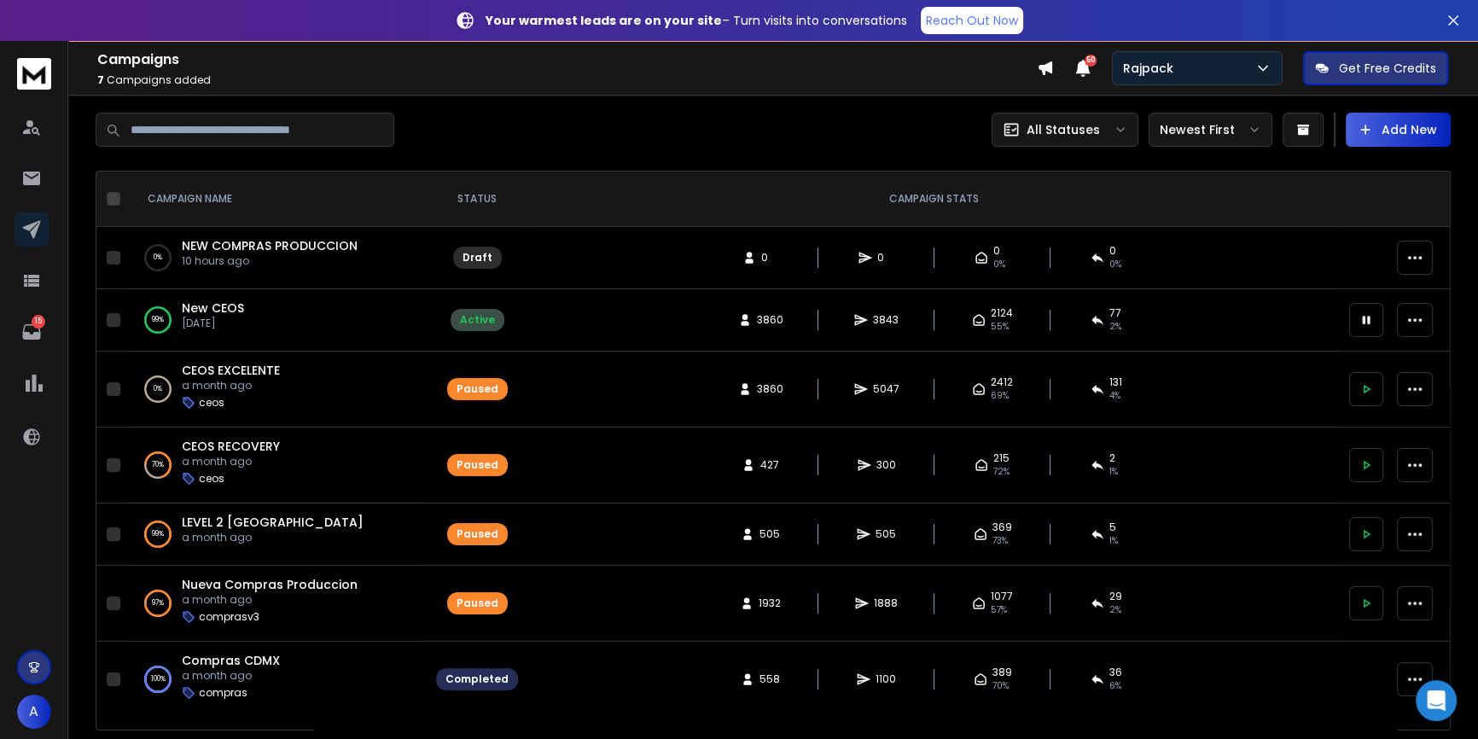
click at [1199, 68] on div "Rajpack" at bounding box center [1197, 68] width 149 height 17
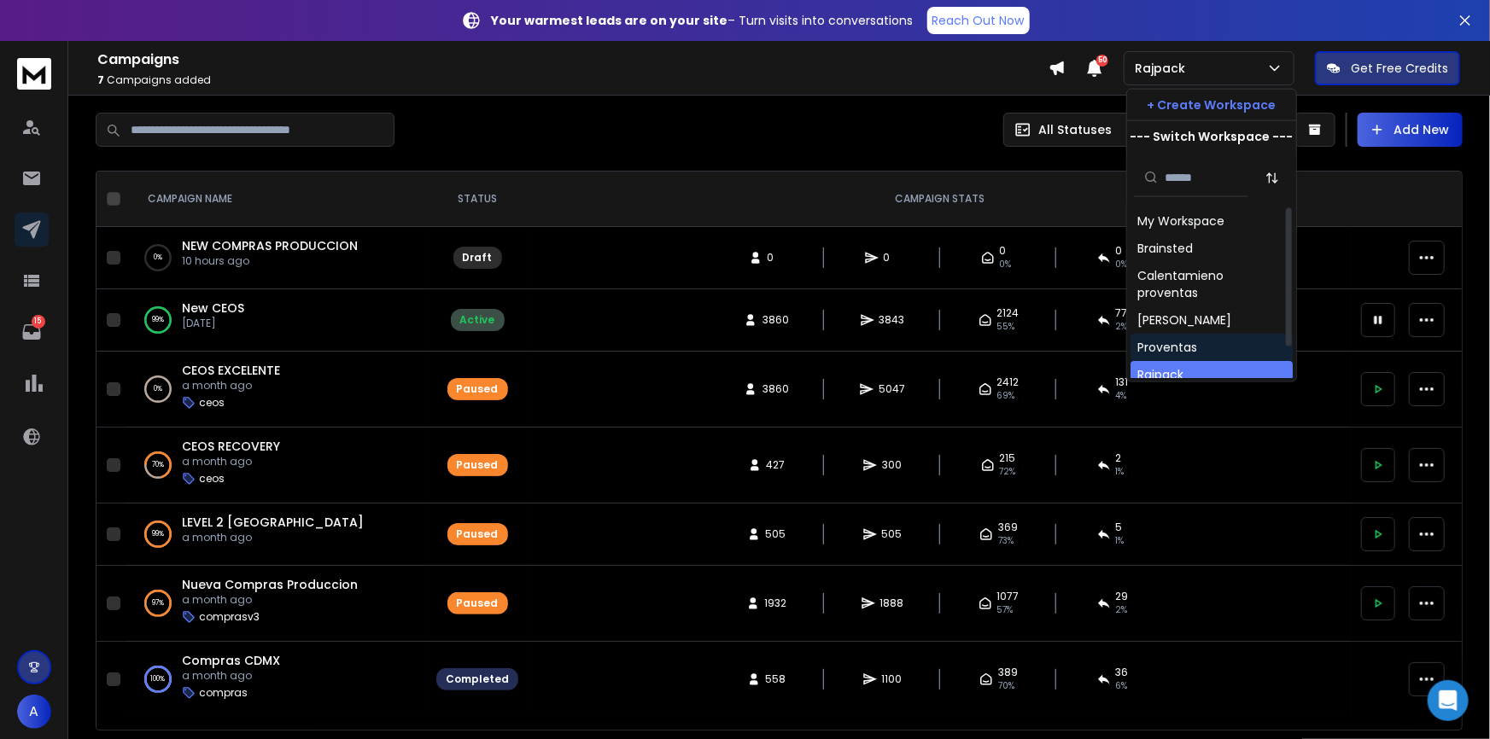
click at [1210, 348] on div "Proventas" at bounding box center [1211, 347] width 162 height 27
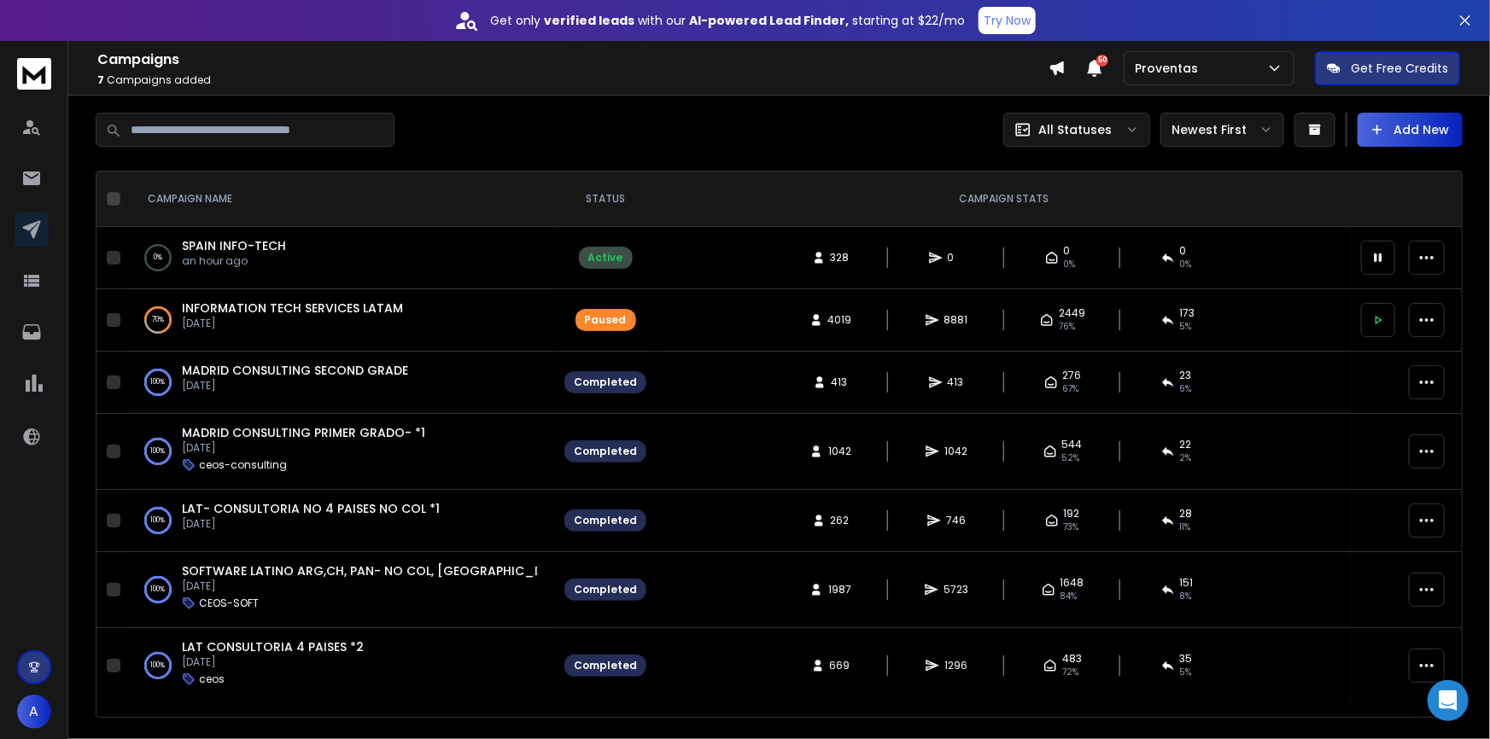
click at [204, 239] on span "SPAIN INFO-TECH" at bounding box center [234, 245] width 104 height 17
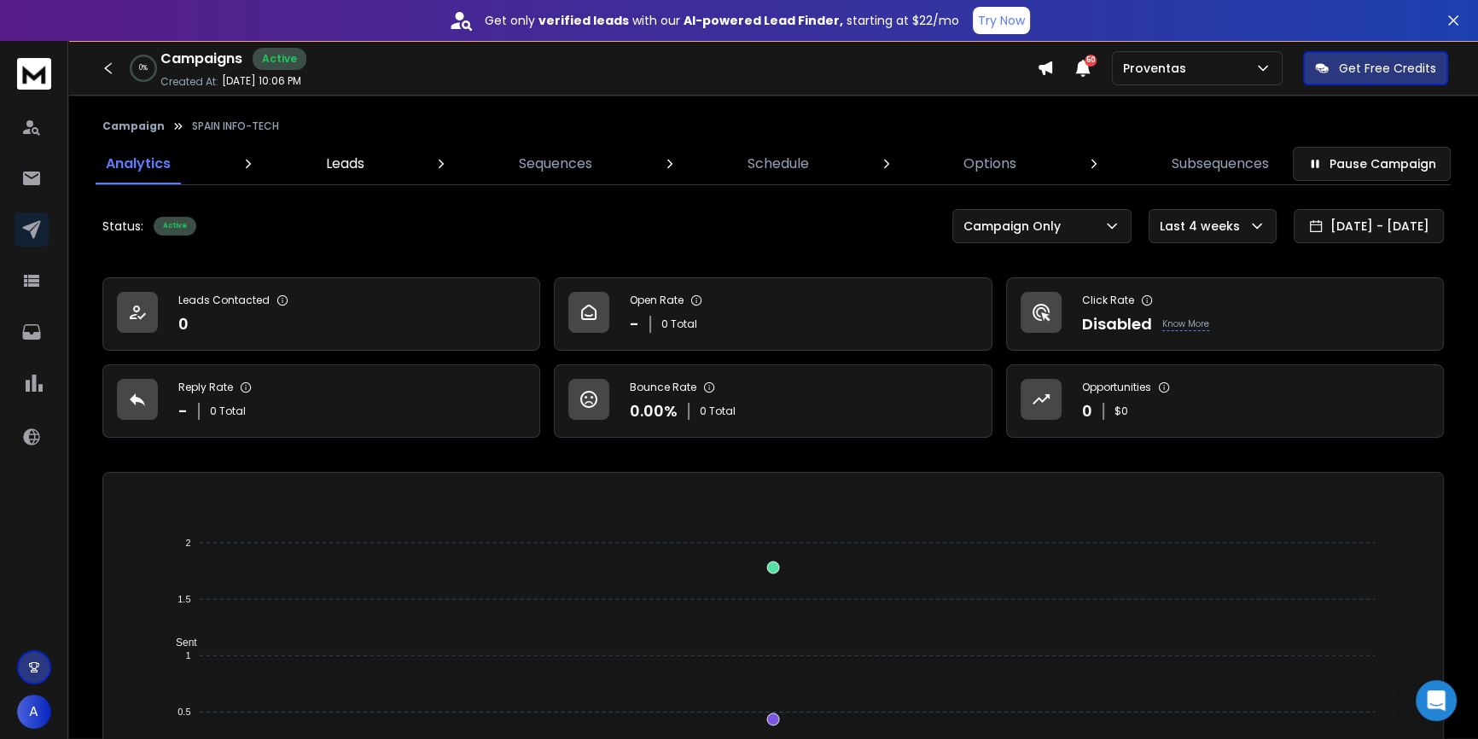
click at [357, 155] on p "Leads" at bounding box center [345, 164] width 38 height 20
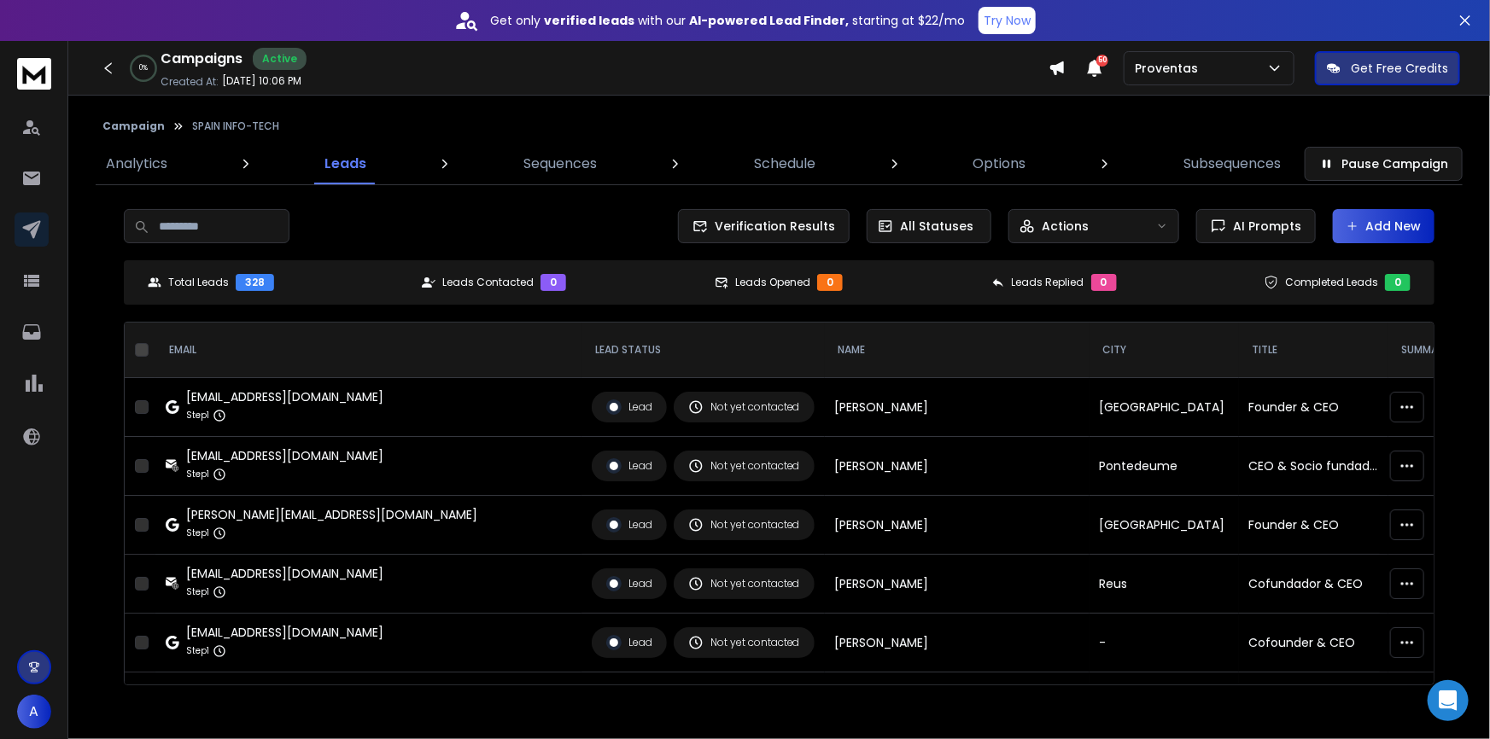
click at [1368, 229] on button "Add New" at bounding box center [1383, 226] width 102 height 34
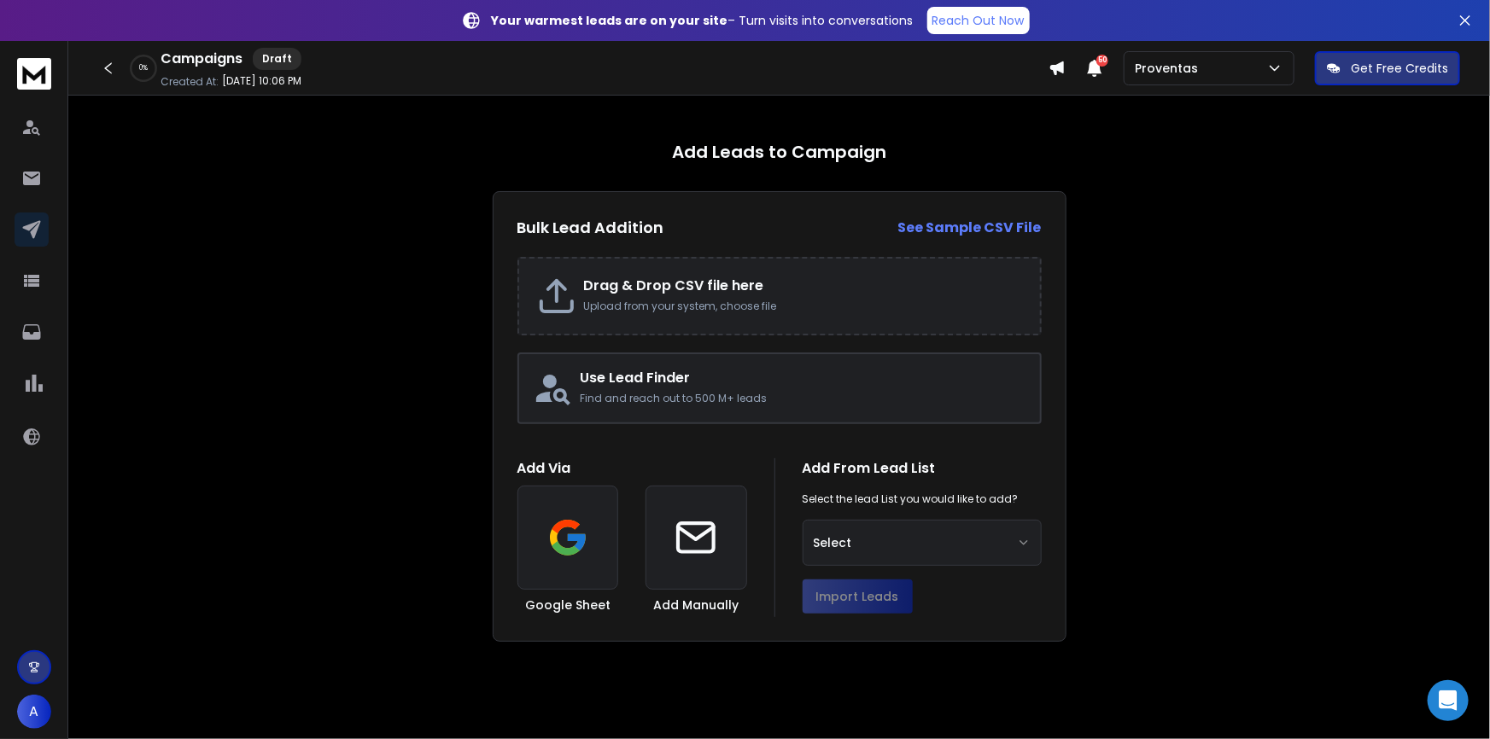
click at [755, 285] on h2 "Drag & Drop CSV file here" at bounding box center [803, 286] width 439 height 20
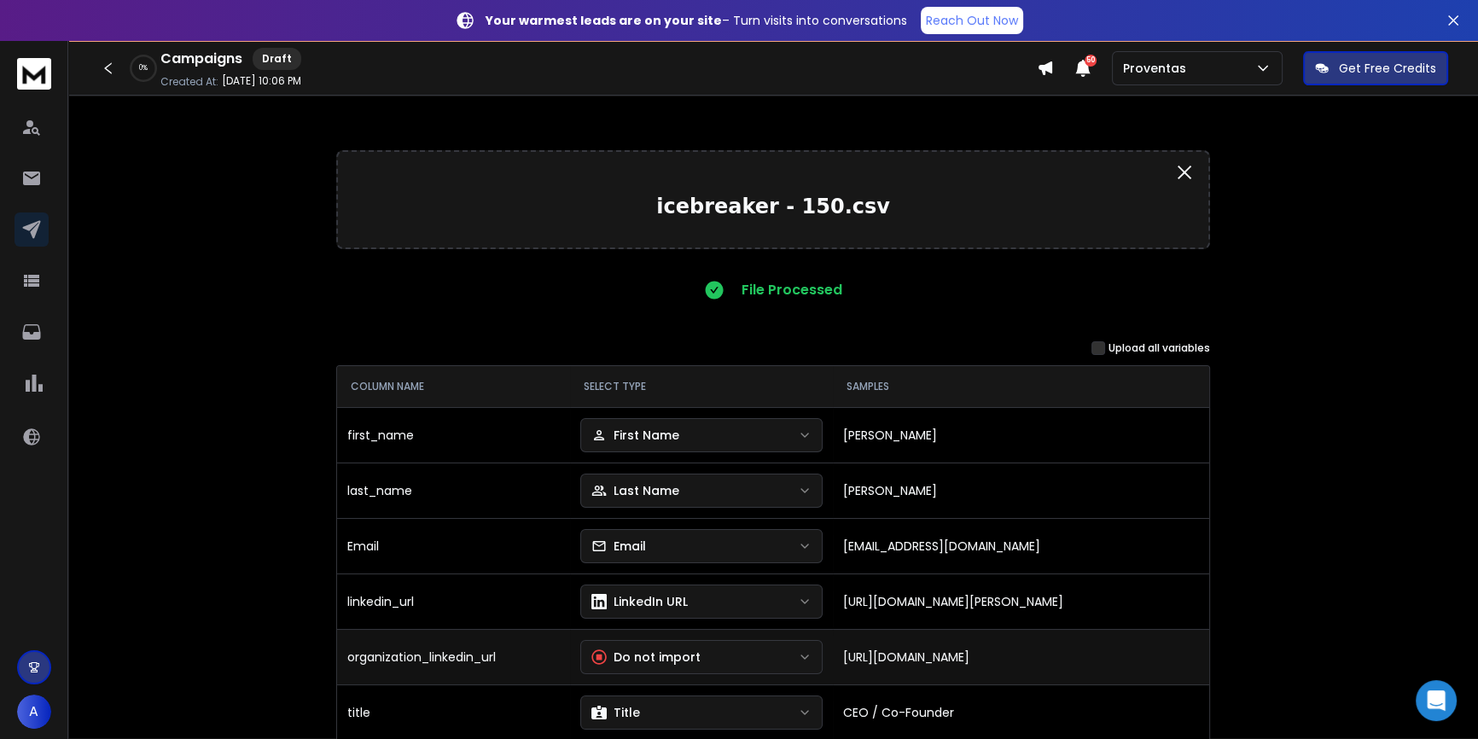
click at [759, 643] on button "Do not import" at bounding box center [701, 657] width 243 height 34
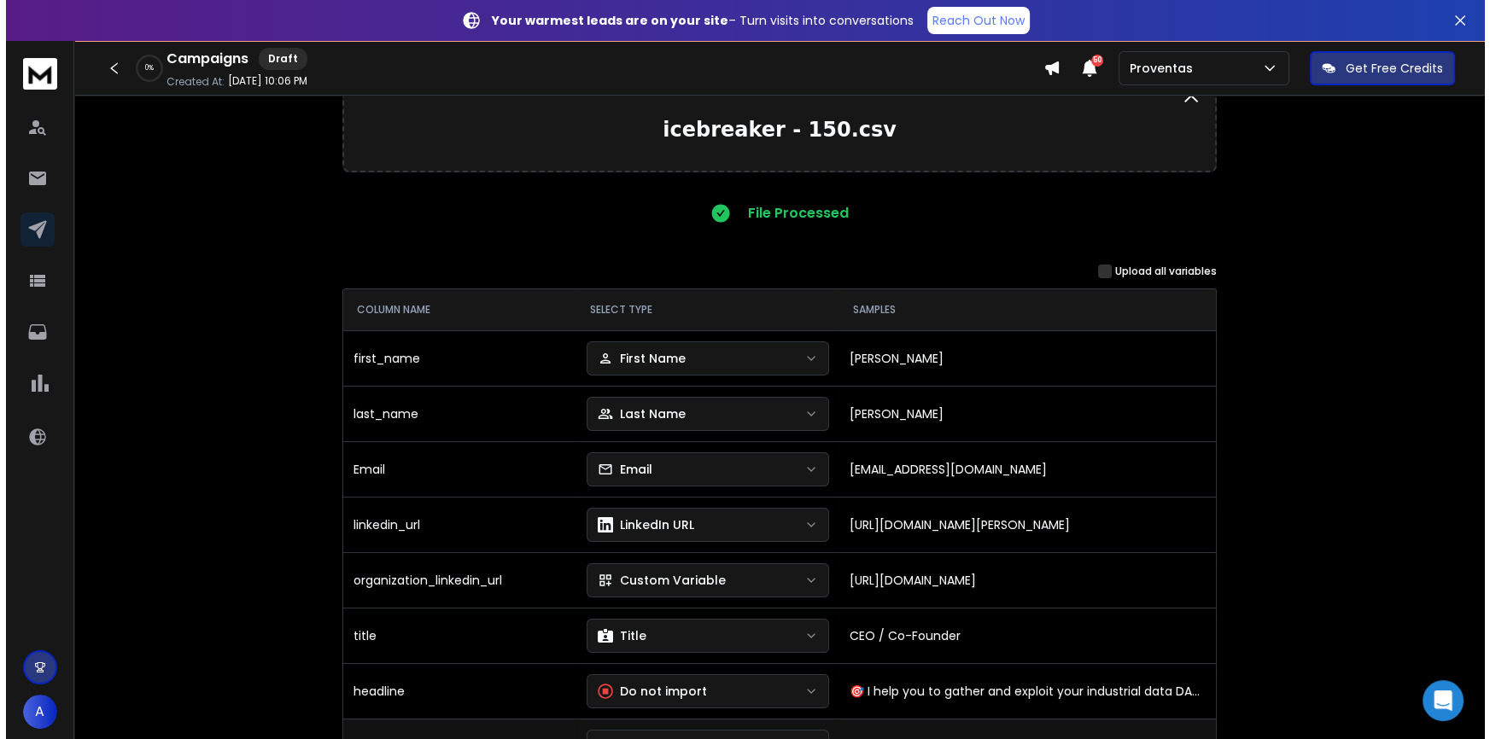
scroll to position [154, 0]
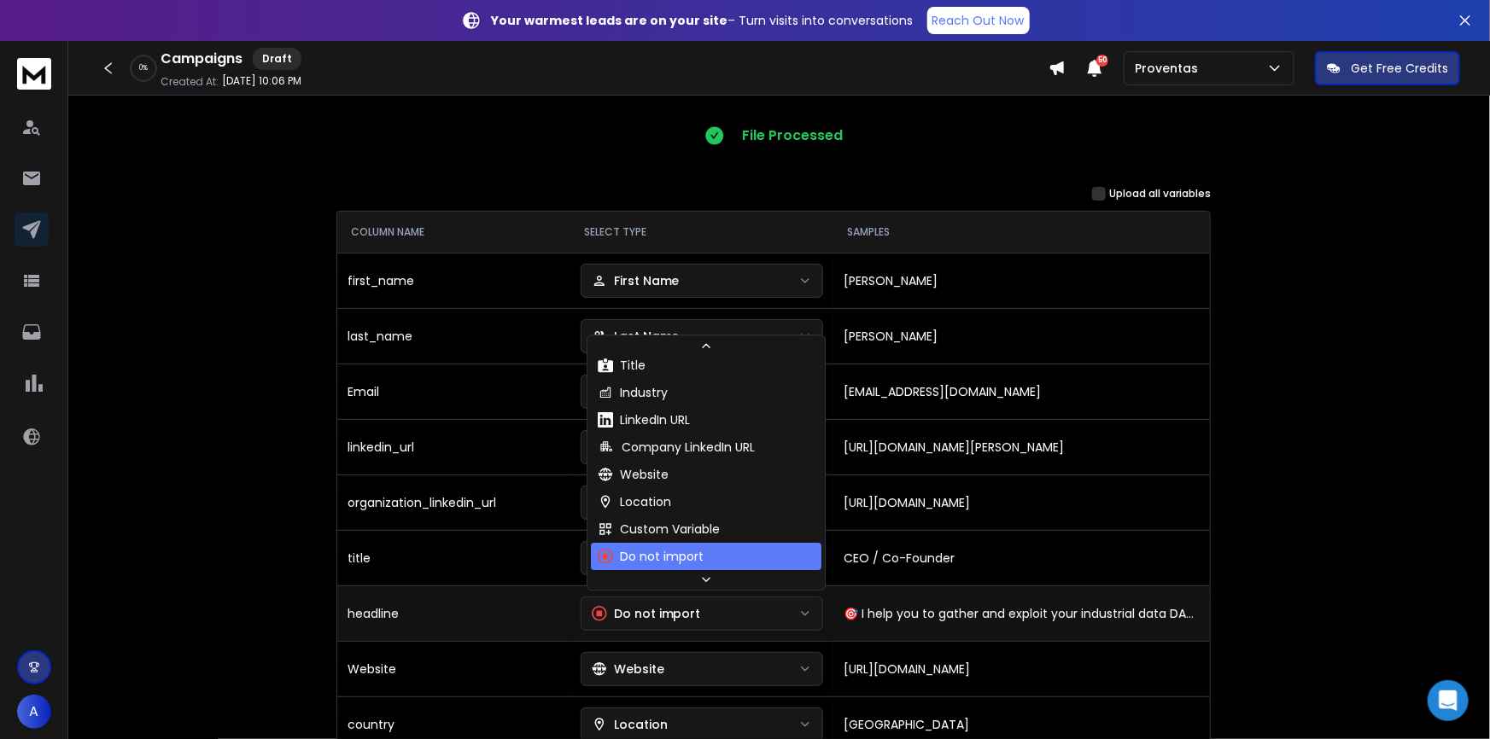
click at [670, 624] on button "Do not import" at bounding box center [701, 614] width 243 height 34
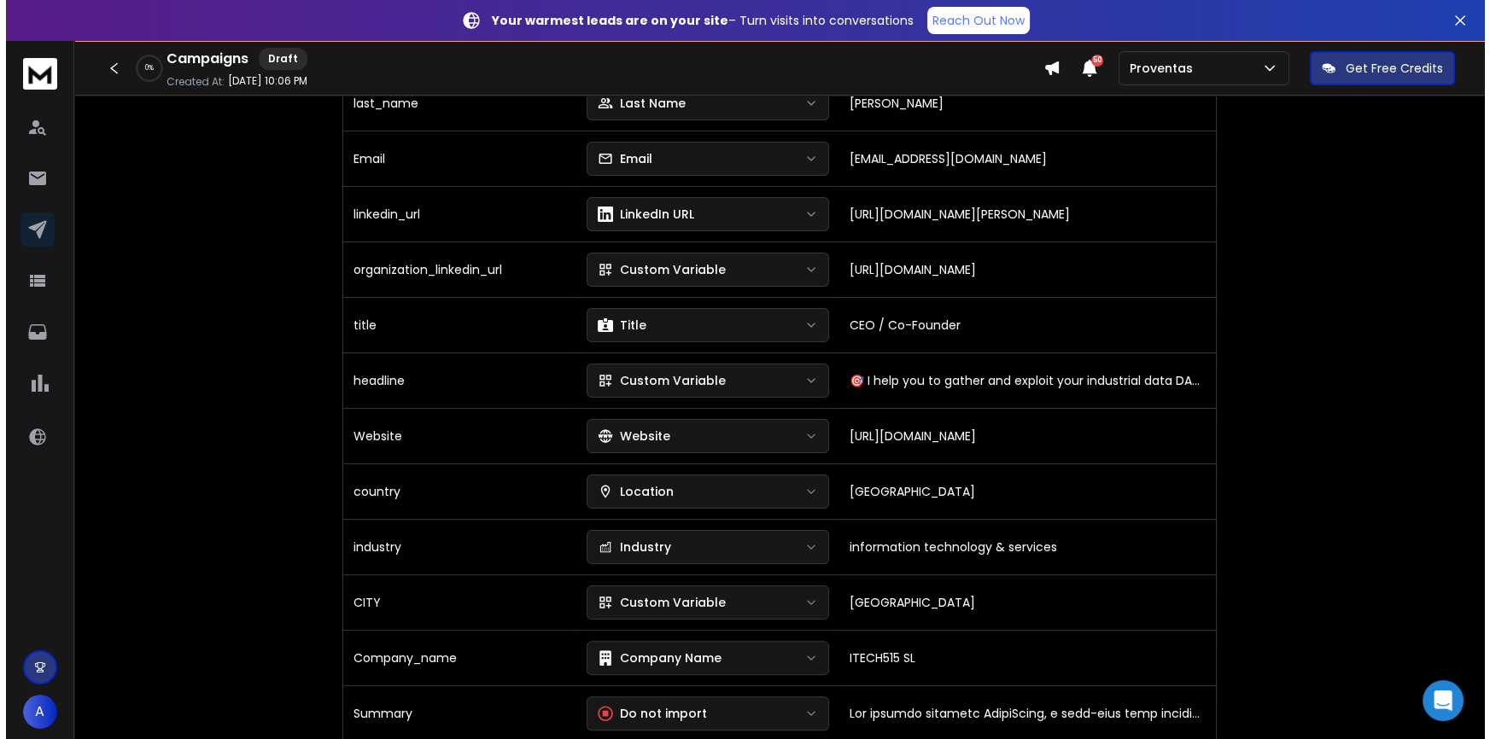
scroll to position [465, 0]
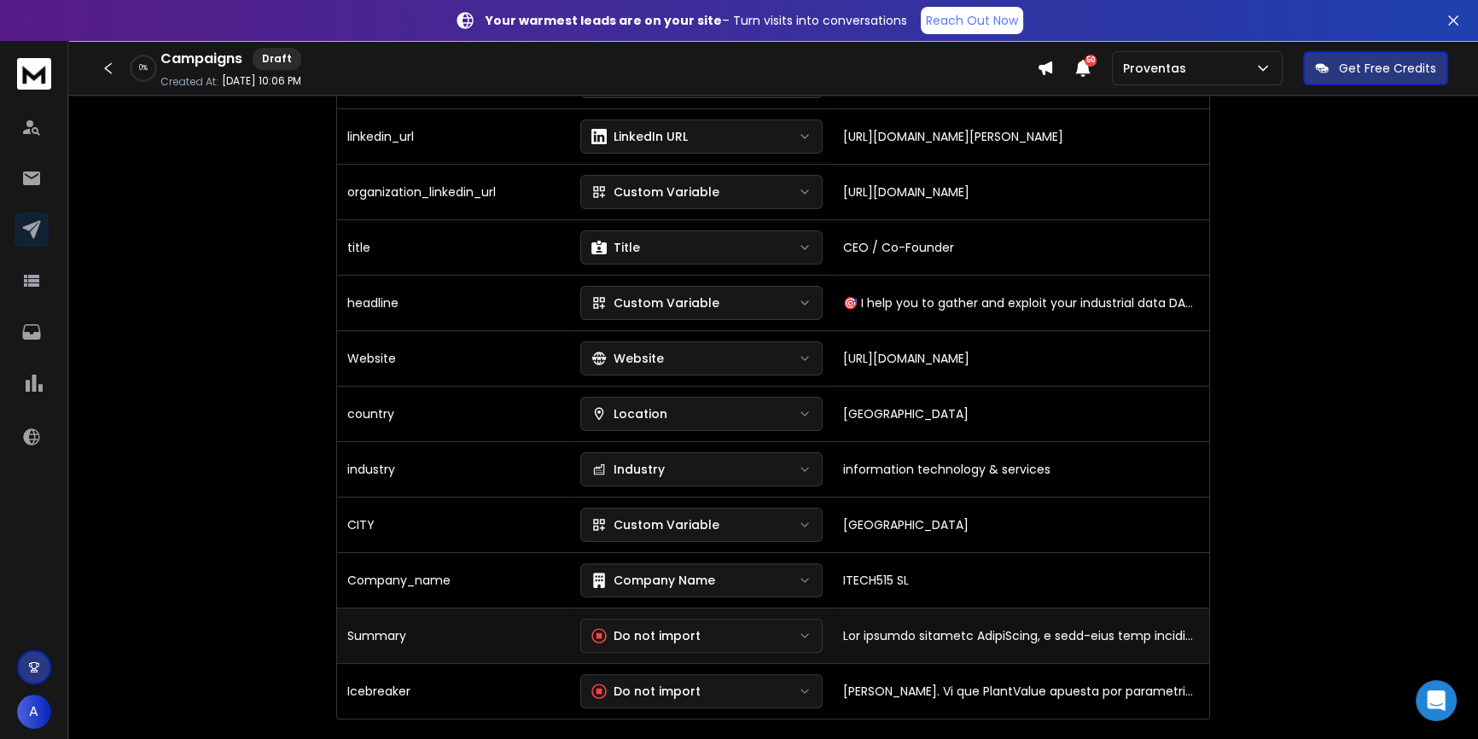
click at [668, 644] on button "Do not import" at bounding box center [701, 636] width 243 height 34
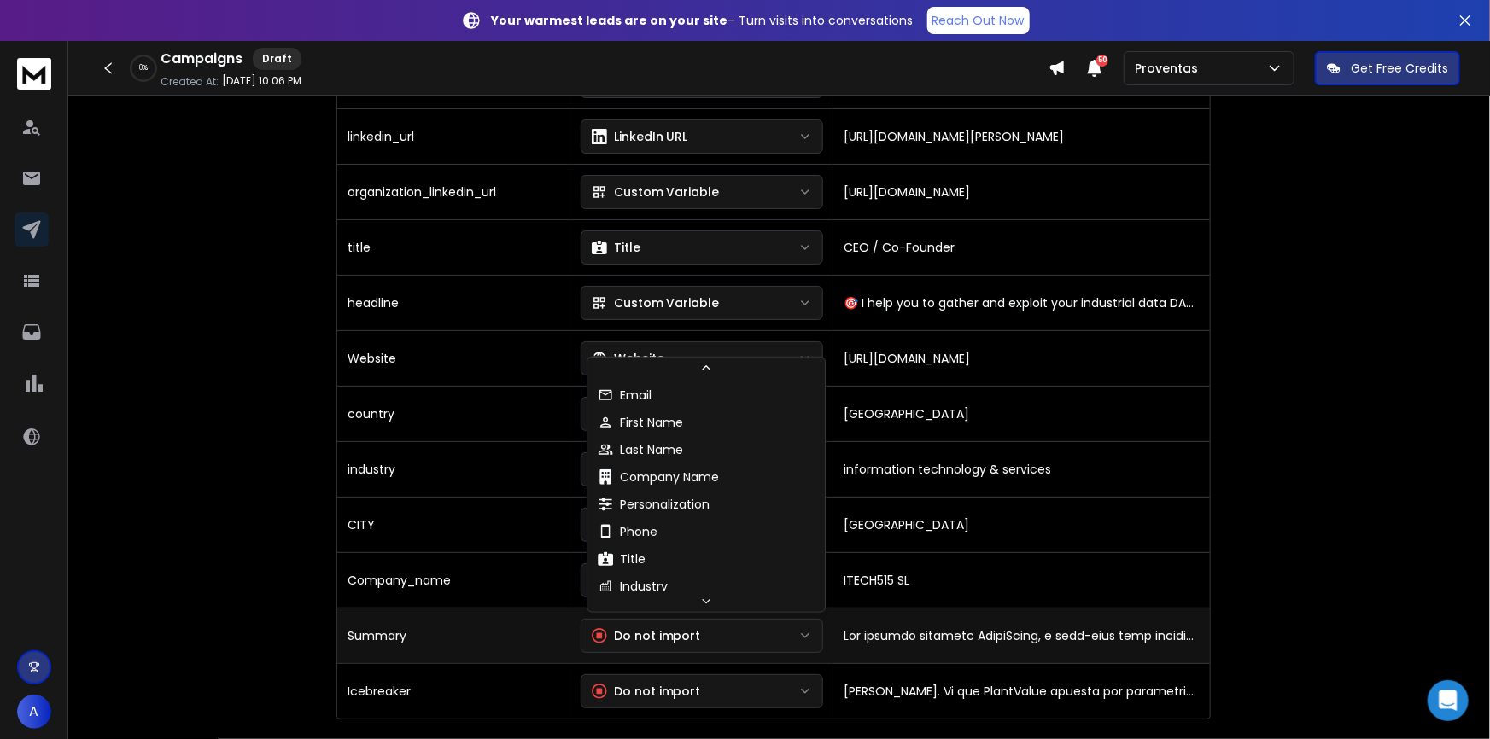
scroll to position [172, 0]
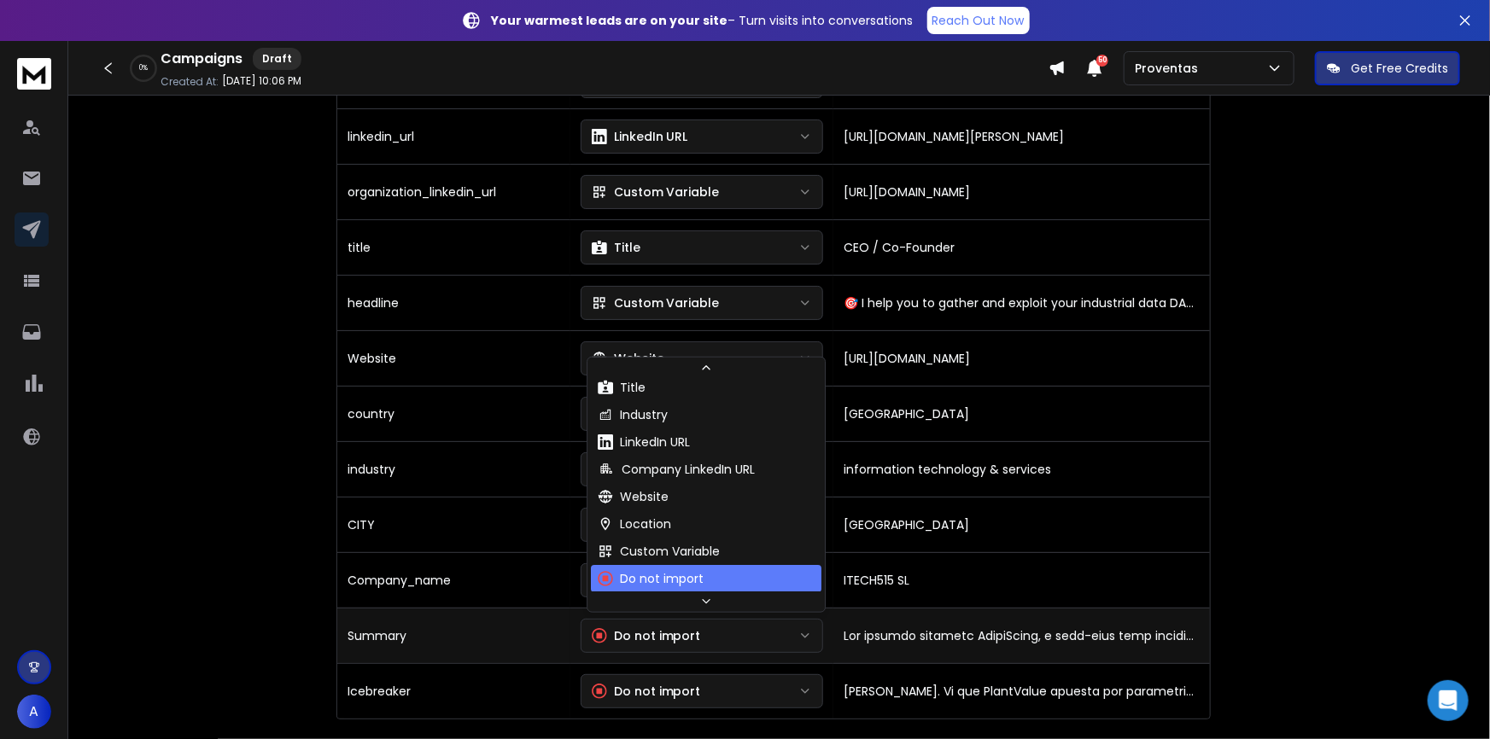
drag, startPoint x: 653, startPoint y: 551, endPoint x: 666, endPoint y: 626, distance: 75.4
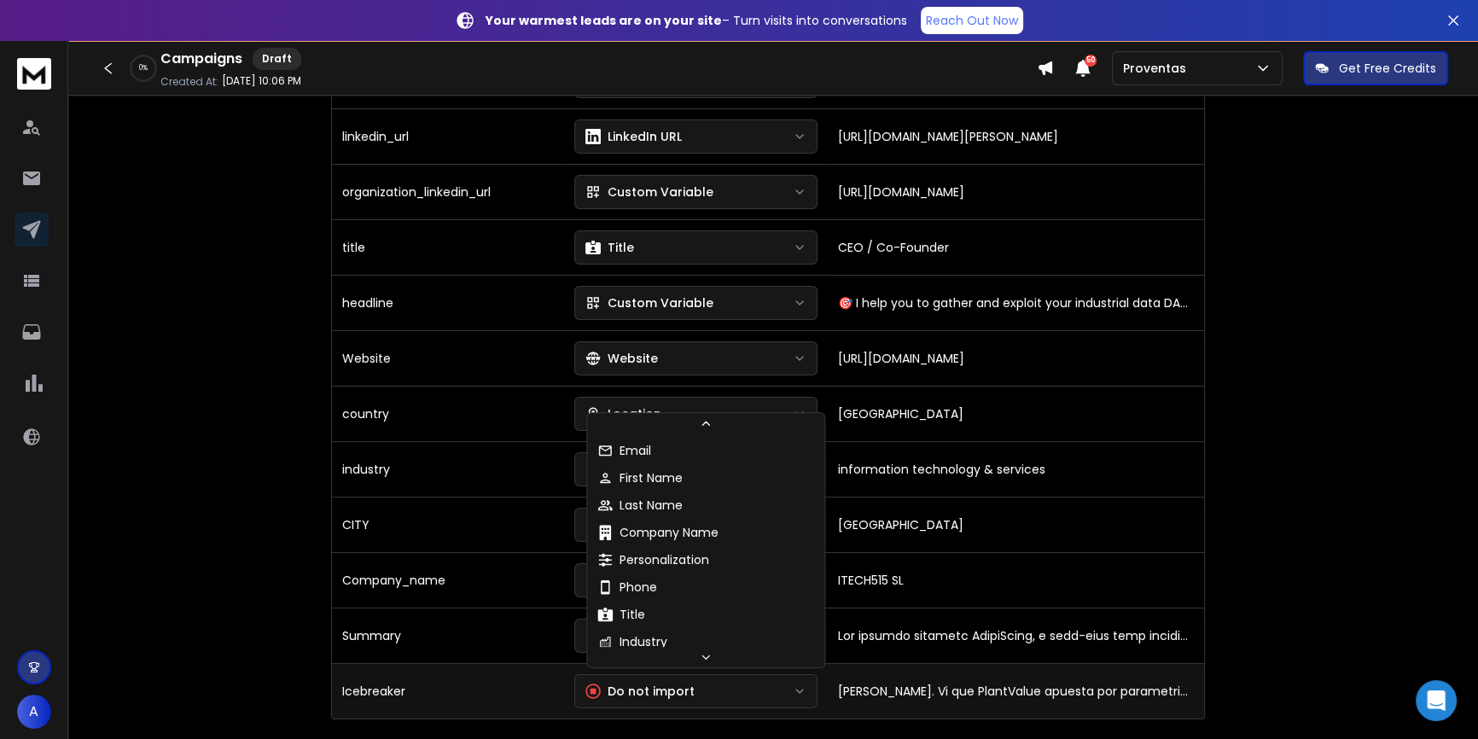
click at [690, 687] on div "Do not import" at bounding box center [640, 691] width 109 height 17
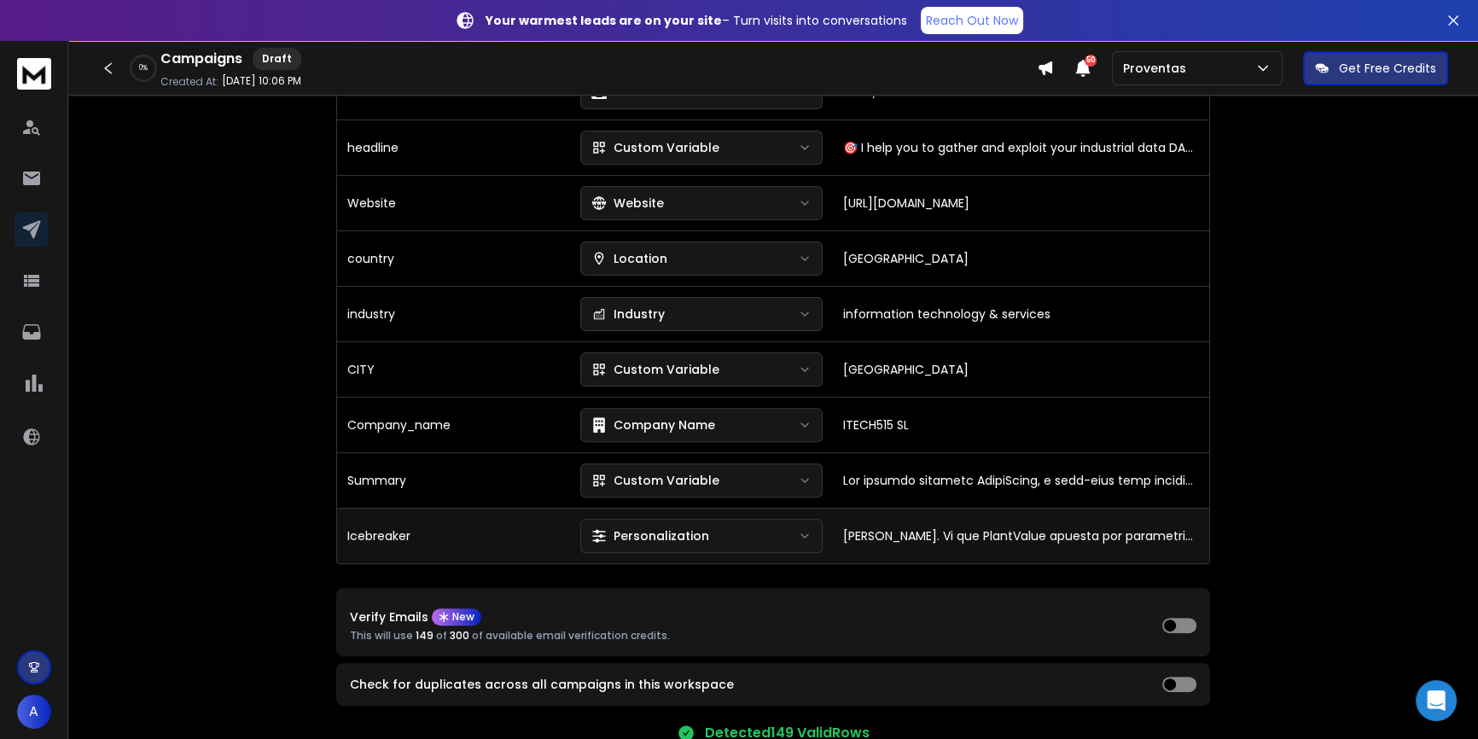
scroll to position [698, 0]
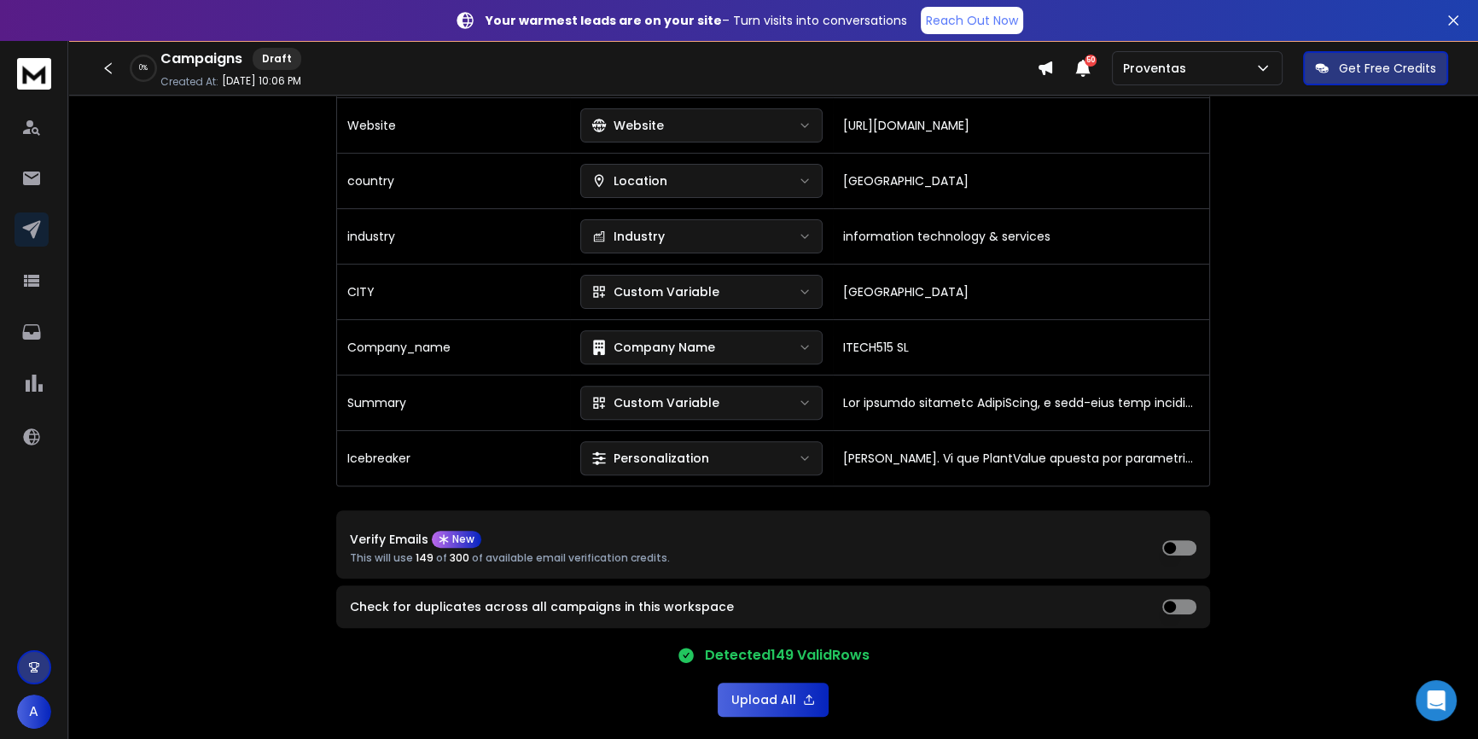
click at [789, 698] on button "Upload All" at bounding box center [773, 700] width 111 height 34
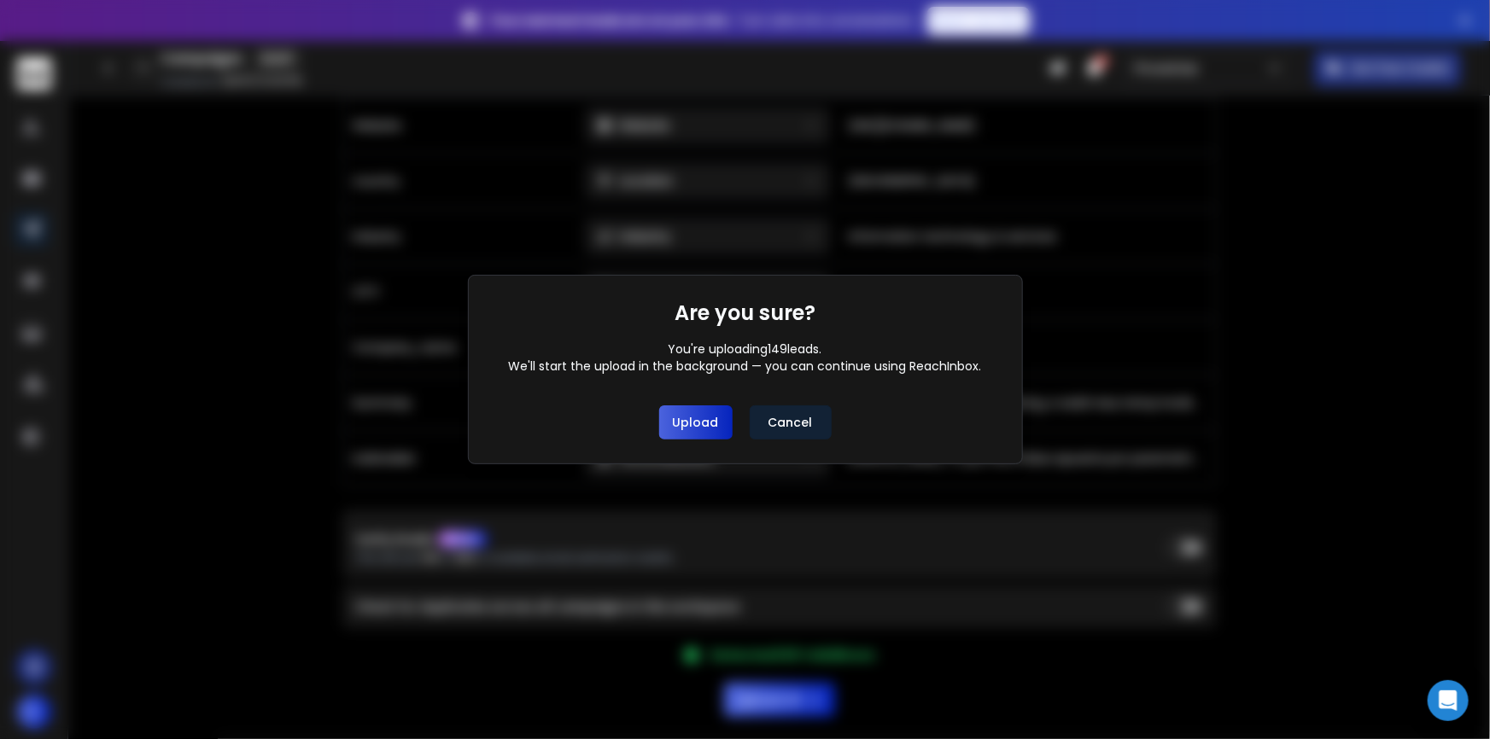
click at [793, 419] on button "Cancel" at bounding box center [790, 422] width 82 height 34
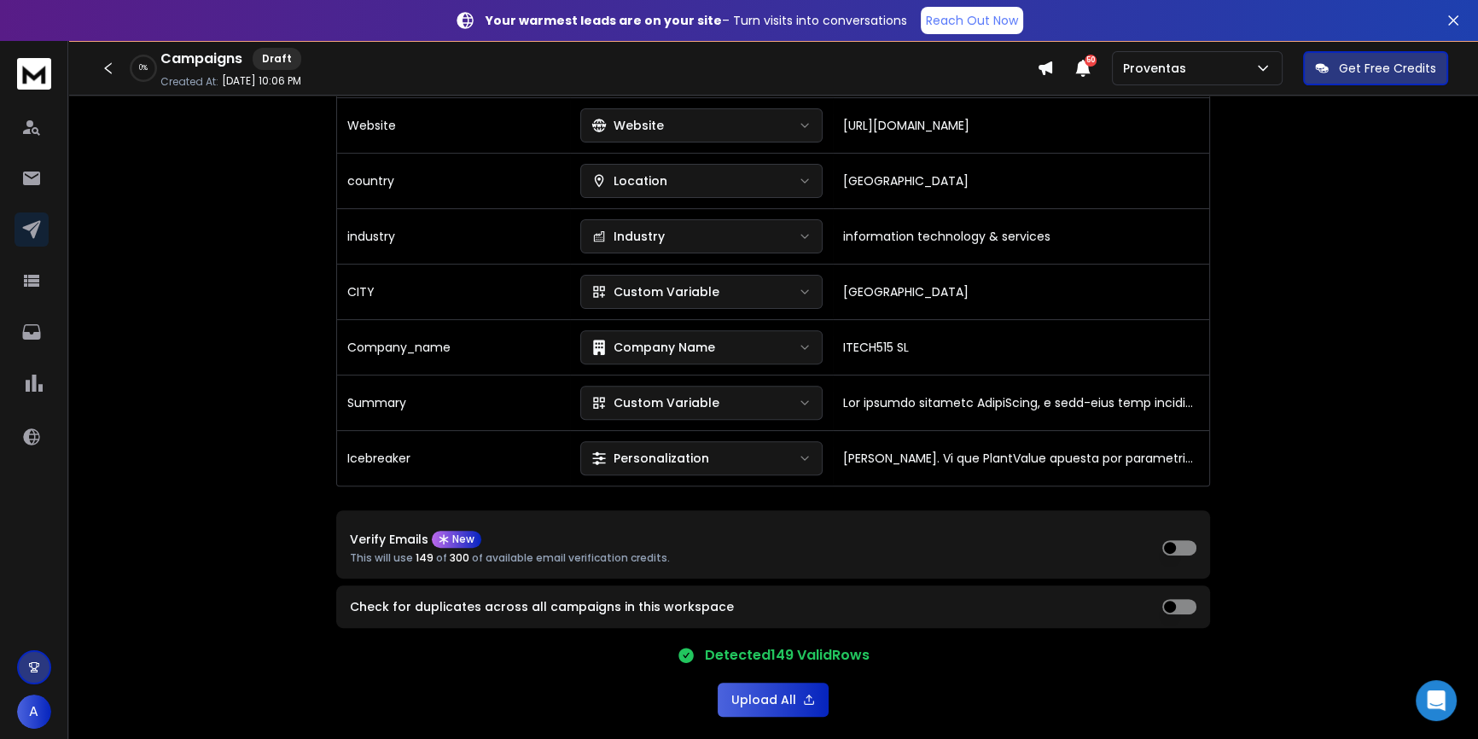
click at [1188, 603] on button "Check for duplicates across all campaigns in this workspace" at bounding box center [1180, 606] width 34 height 15
click at [1177, 609] on button "Check for duplicates across all campaigns in this workspace" at bounding box center [1180, 606] width 34 height 15
click at [1186, 599] on button "Check for duplicates across all campaigns in this workspace" at bounding box center [1180, 606] width 34 height 15
click at [797, 693] on button "Upload All" at bounding box center [773, 700] width 111 height 34
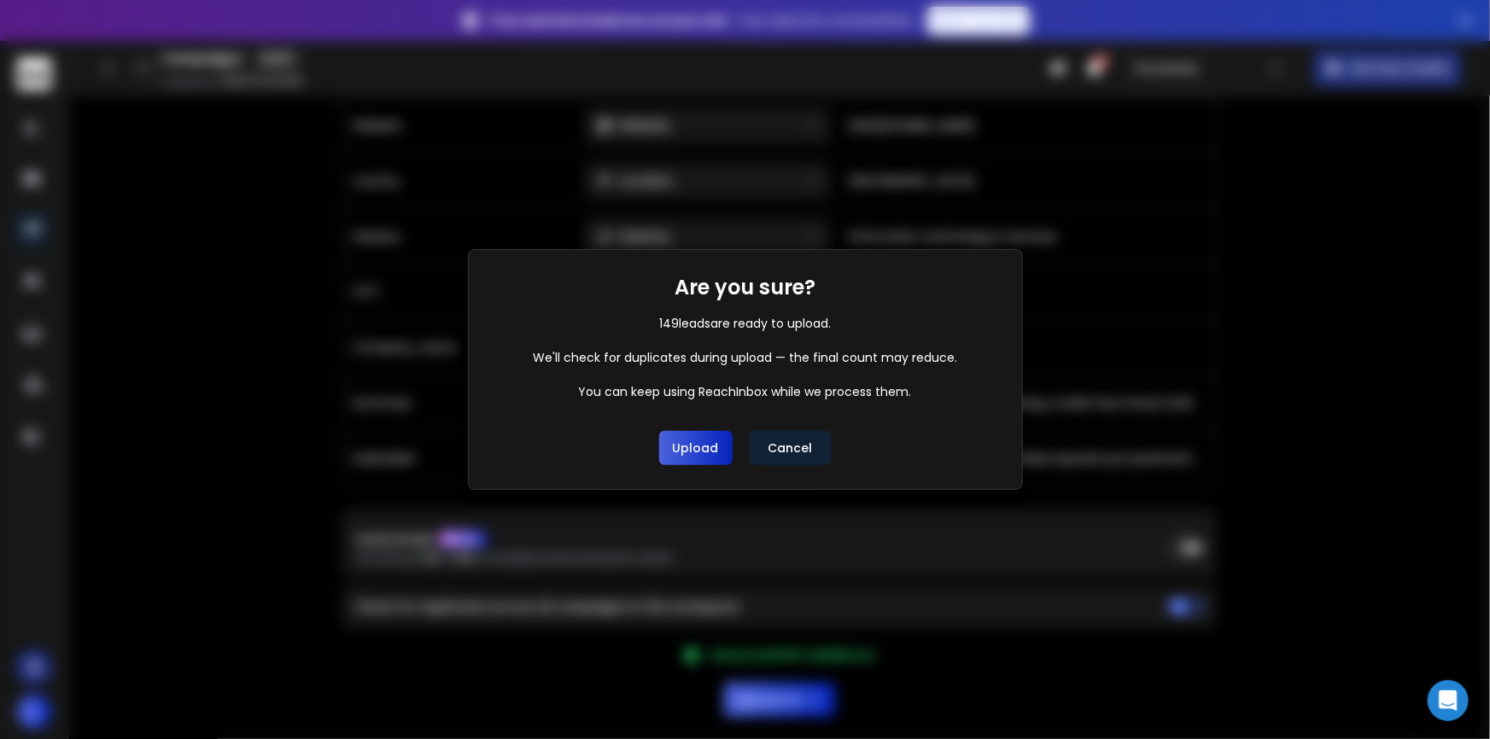
click at [710, 446] on button "Upload" at bounding box center [695, 448] width 73 height 34
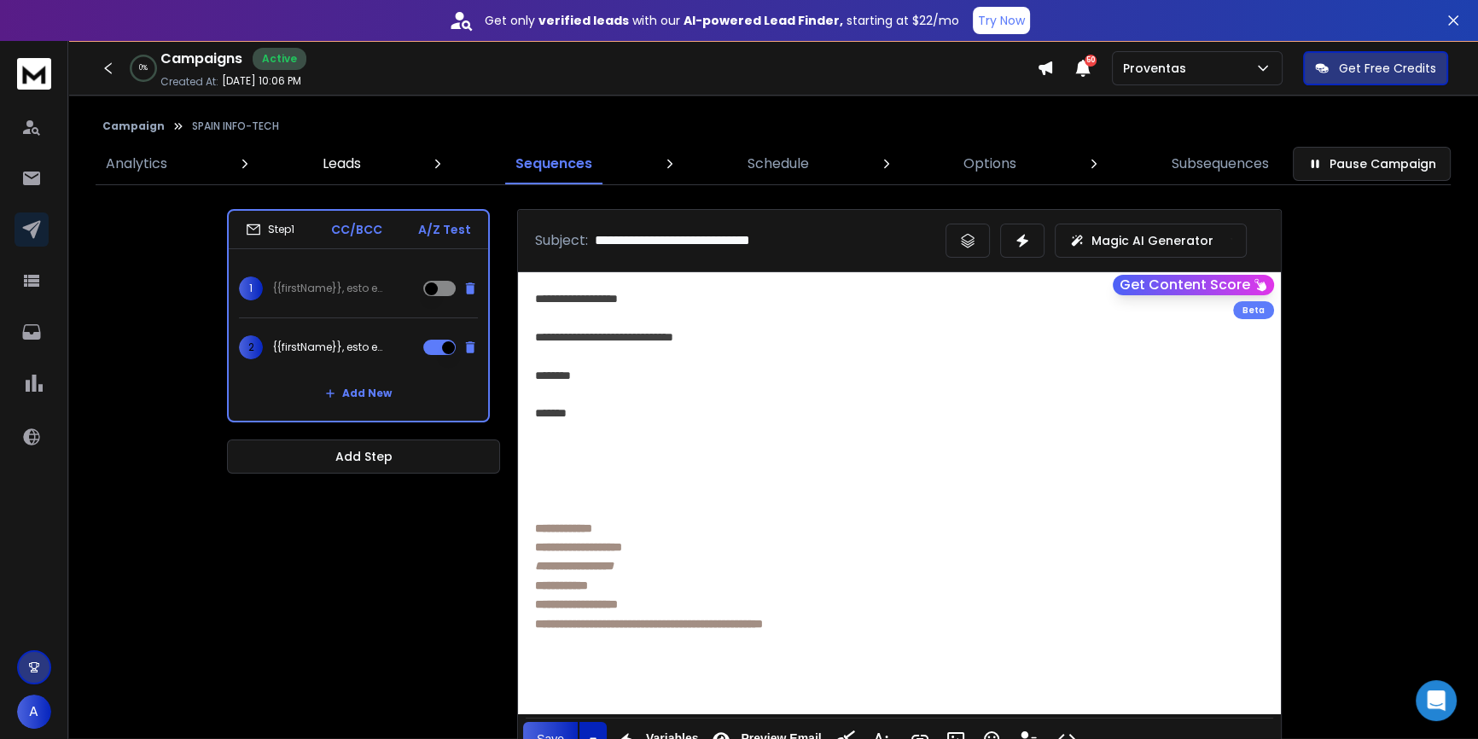
click at [364, 161] on link "Leads" at bounding box center [341, 163] width 59 height 41
